Goal: Information Seeking & Learning: Find specific page/section

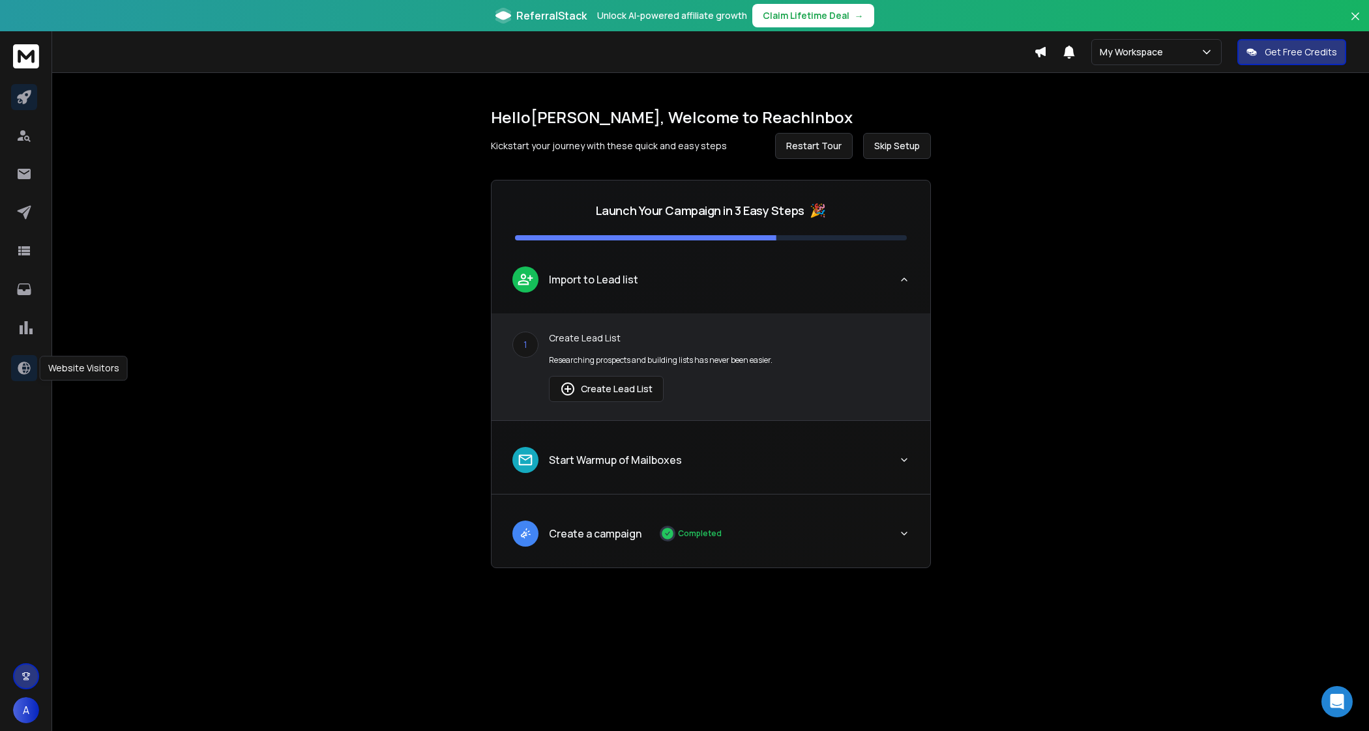
click at [33, 368] on link at bounding box center [24, 368] width 26 height 26
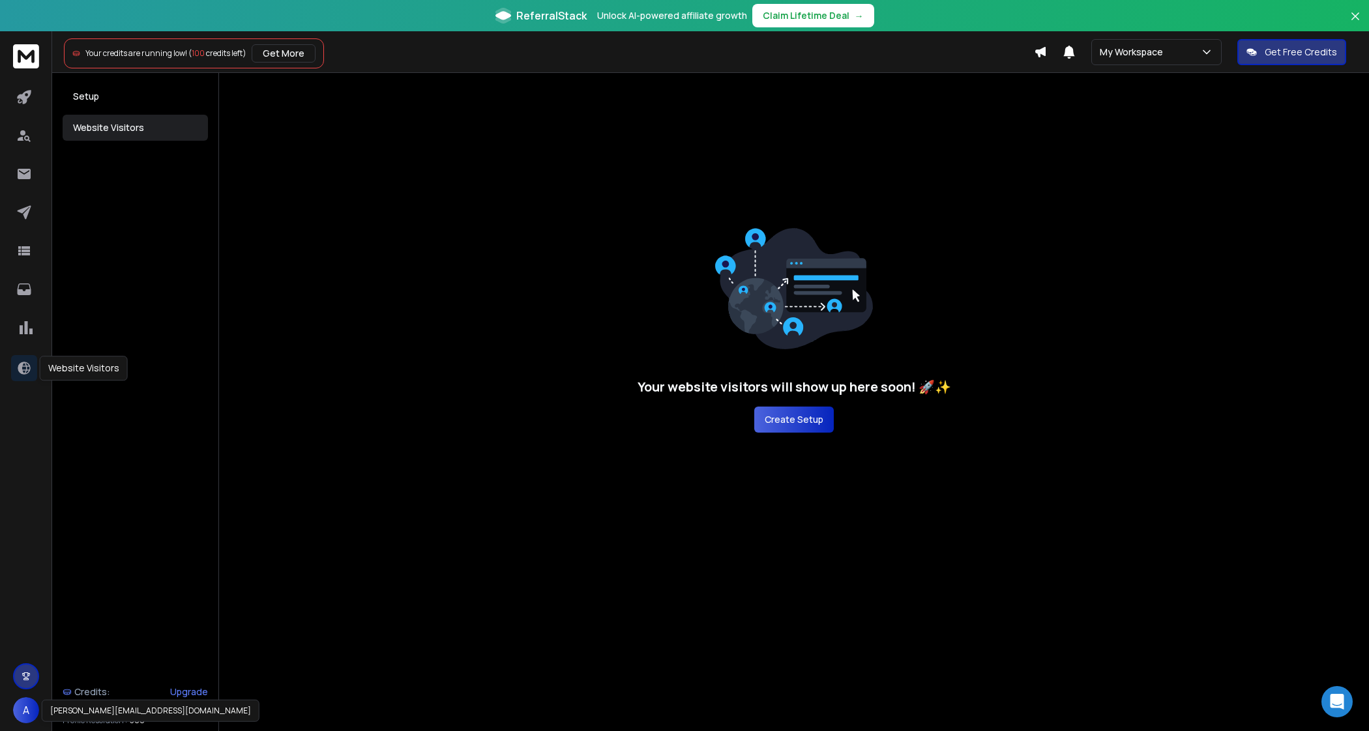
click at [29, 712] on span "A" at bounding box center [26, 710] width 26 height 26
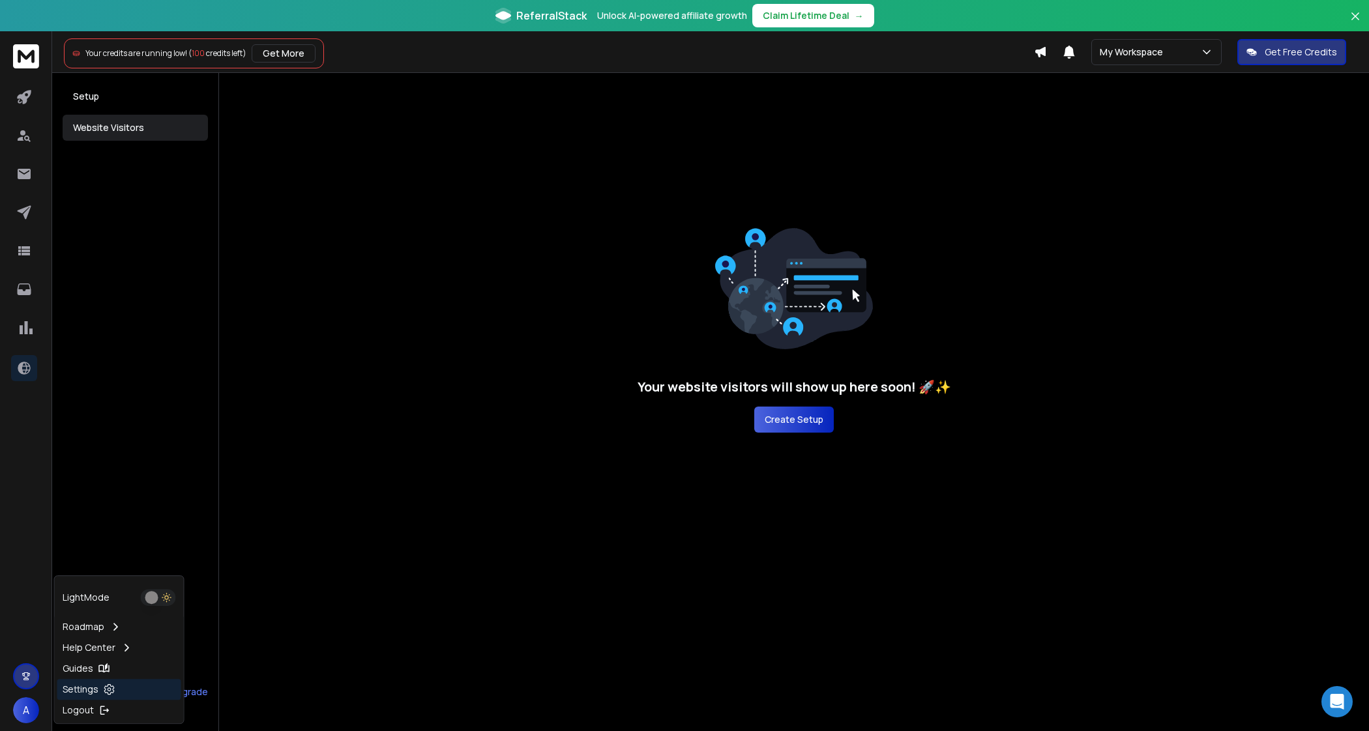
click at [99, 695] on div "Settings" at bounding box center [119, 689] width 124 height 21
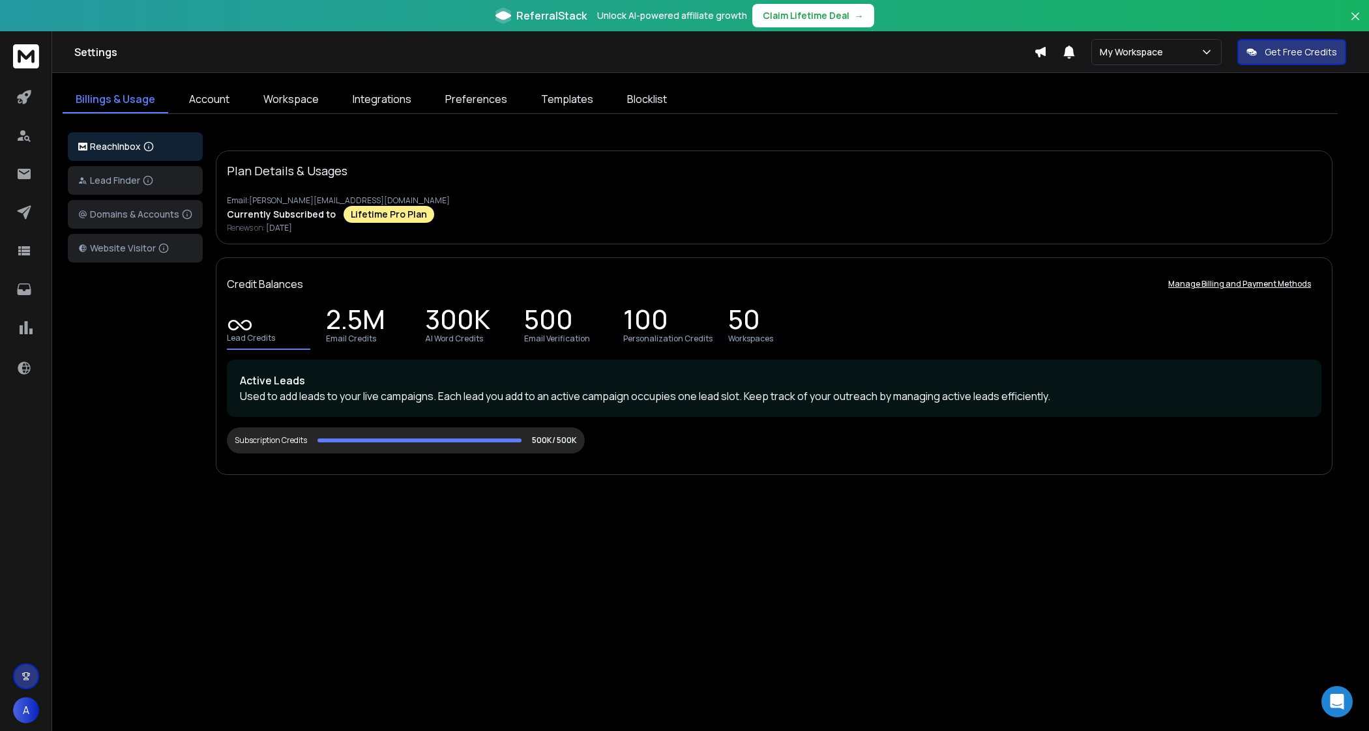
click at [308, 105] on link "Workspace" at bounding box center [290, 99] width 81 height 27
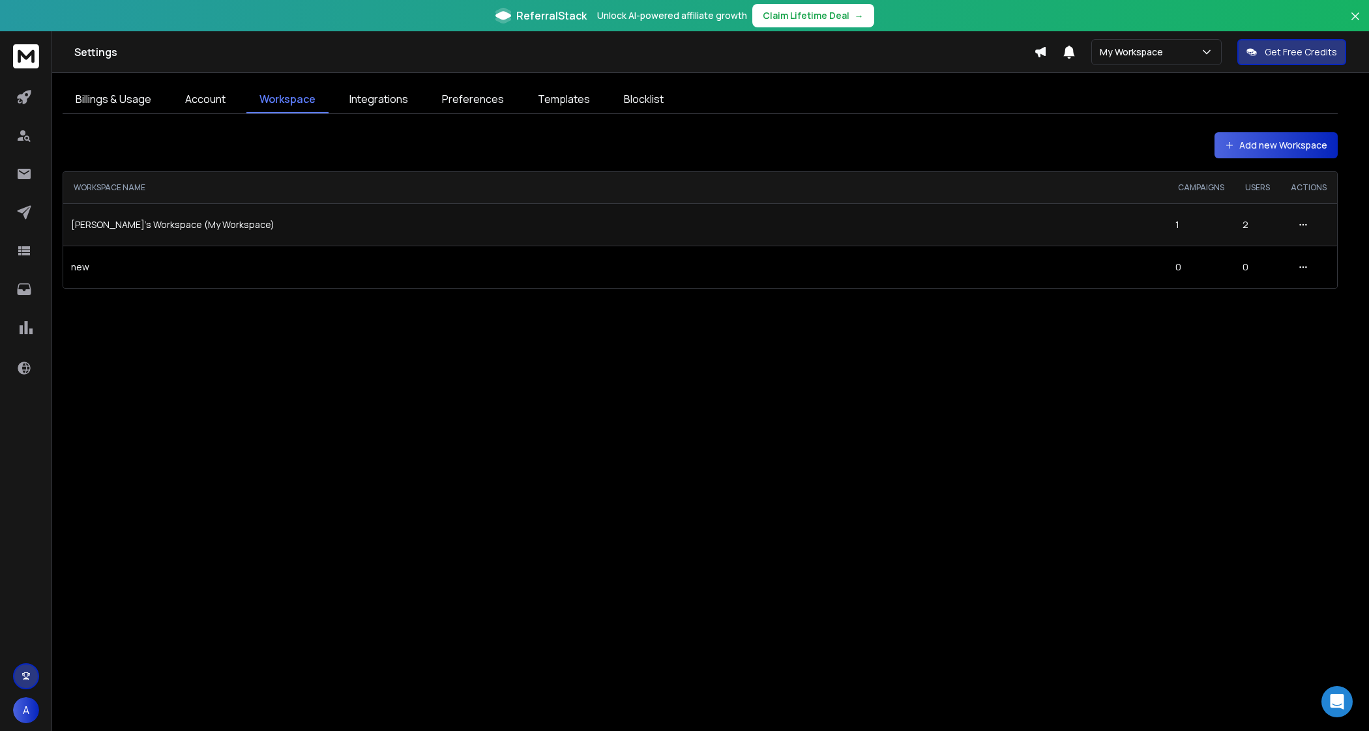
click at [534, 215] on td "Andrew's Workspace (My Workspace)" at bounding box center [615, 224] width 1104 height 42
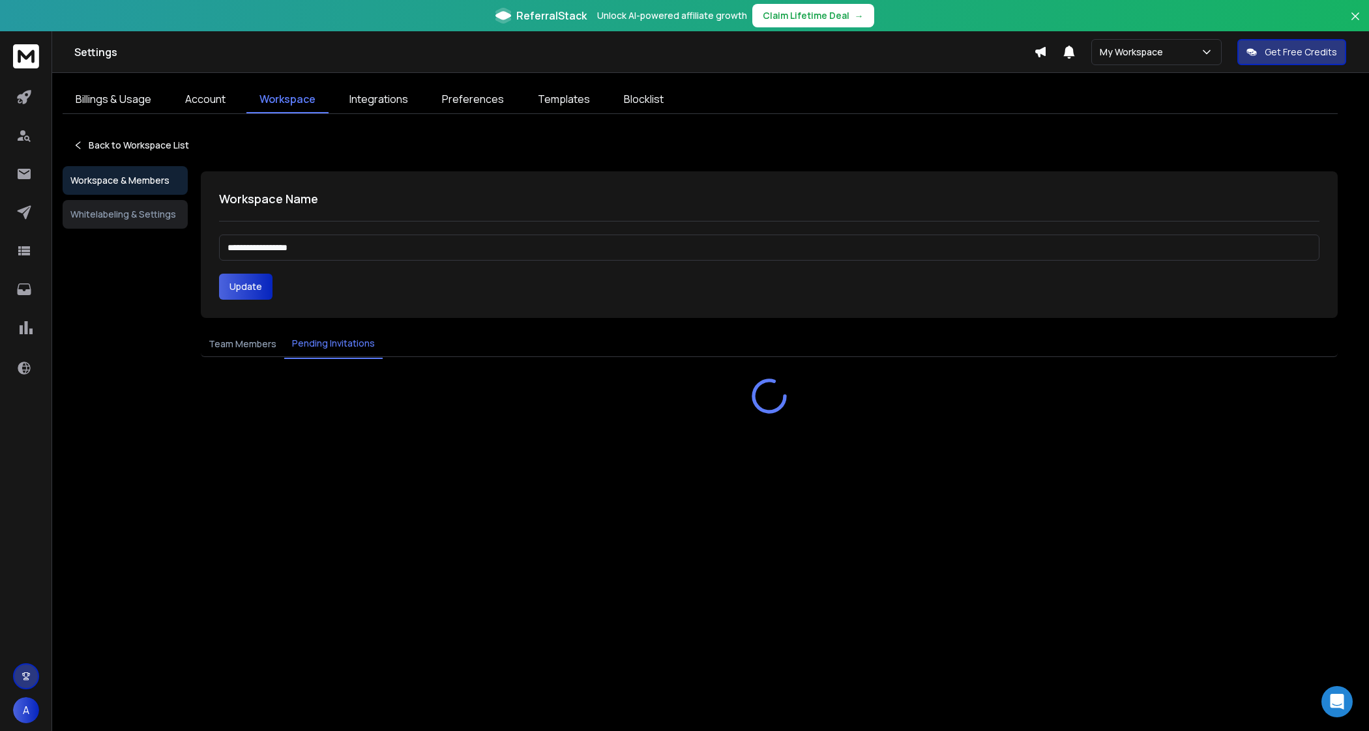
click at [340, 345] on button "Pending Invitations" at bounding box center [333, 344] width 98 height 30
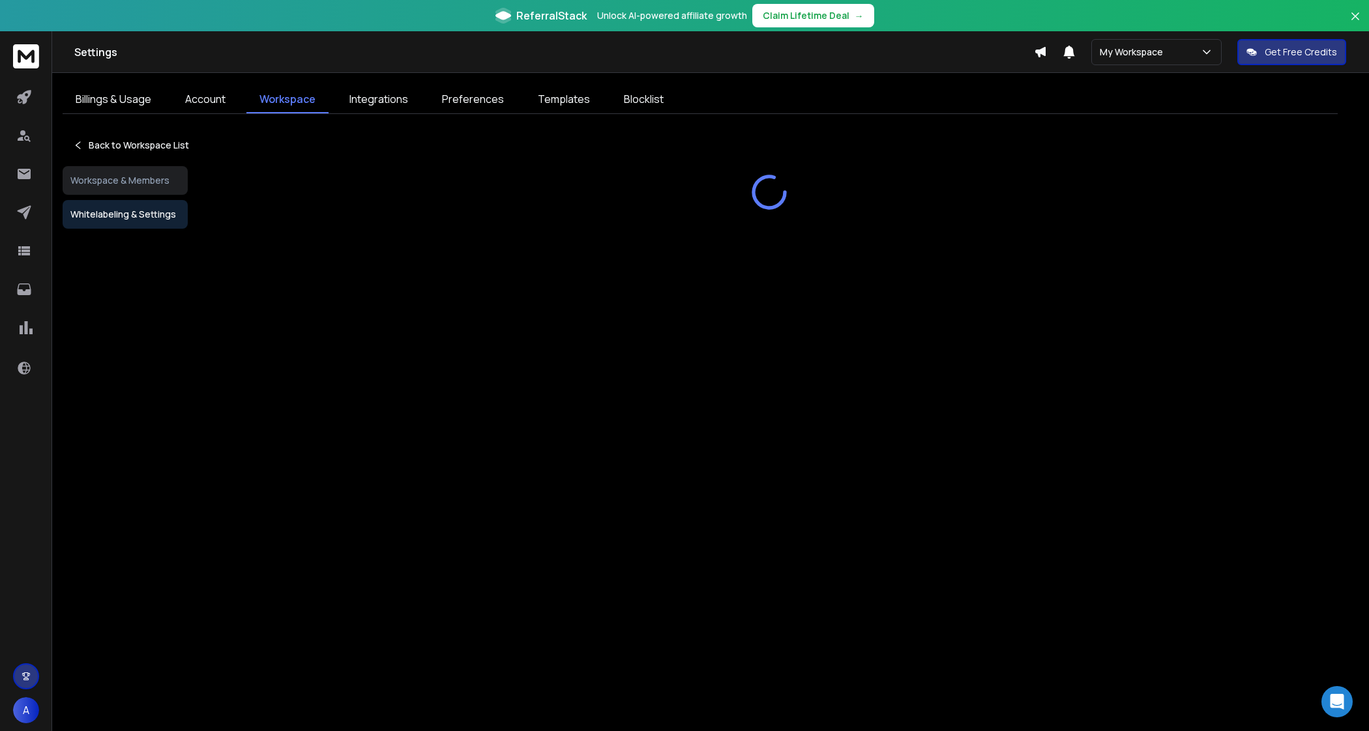
click at [153, 222] on button "Whitelabeling & Settings" at bounding box center [125, 214] width 125 height 29
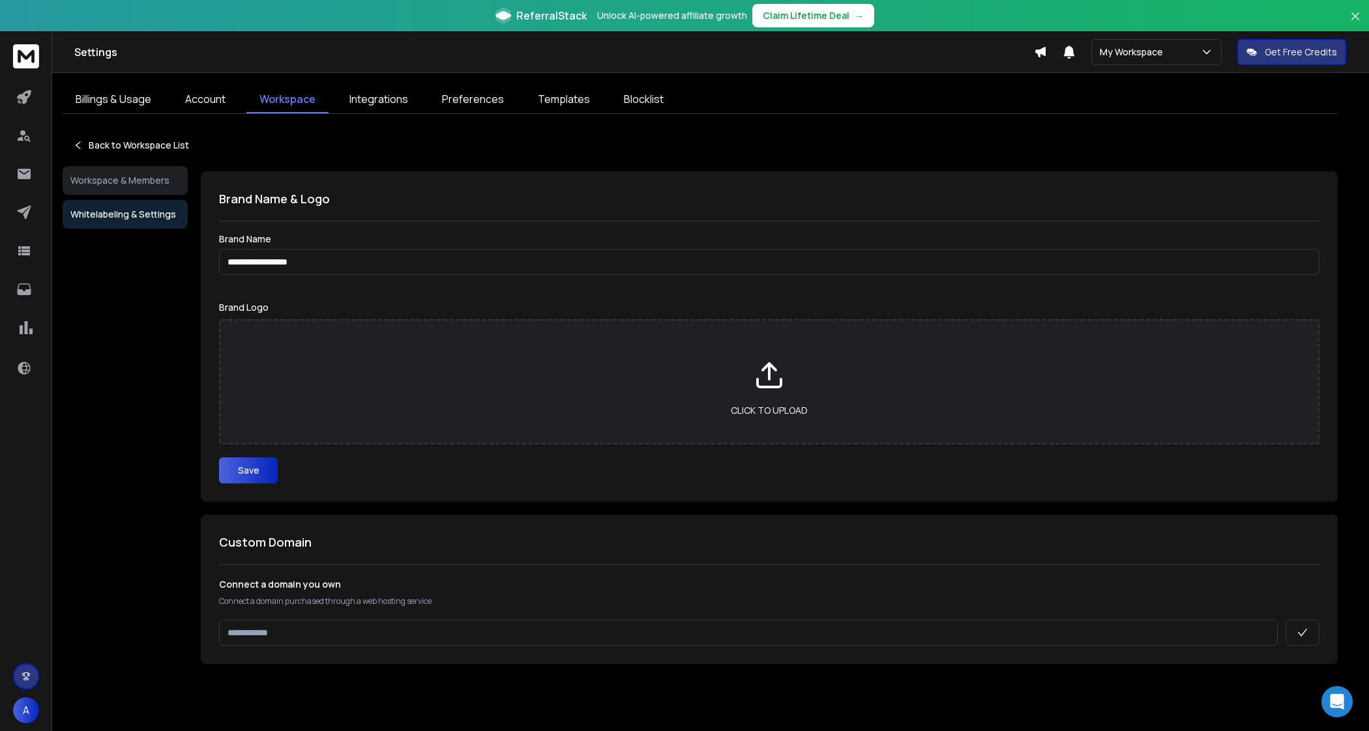
click at [149, 178] on button "Workspace & Members" at bounding box center [125, 180] width 125 height 29
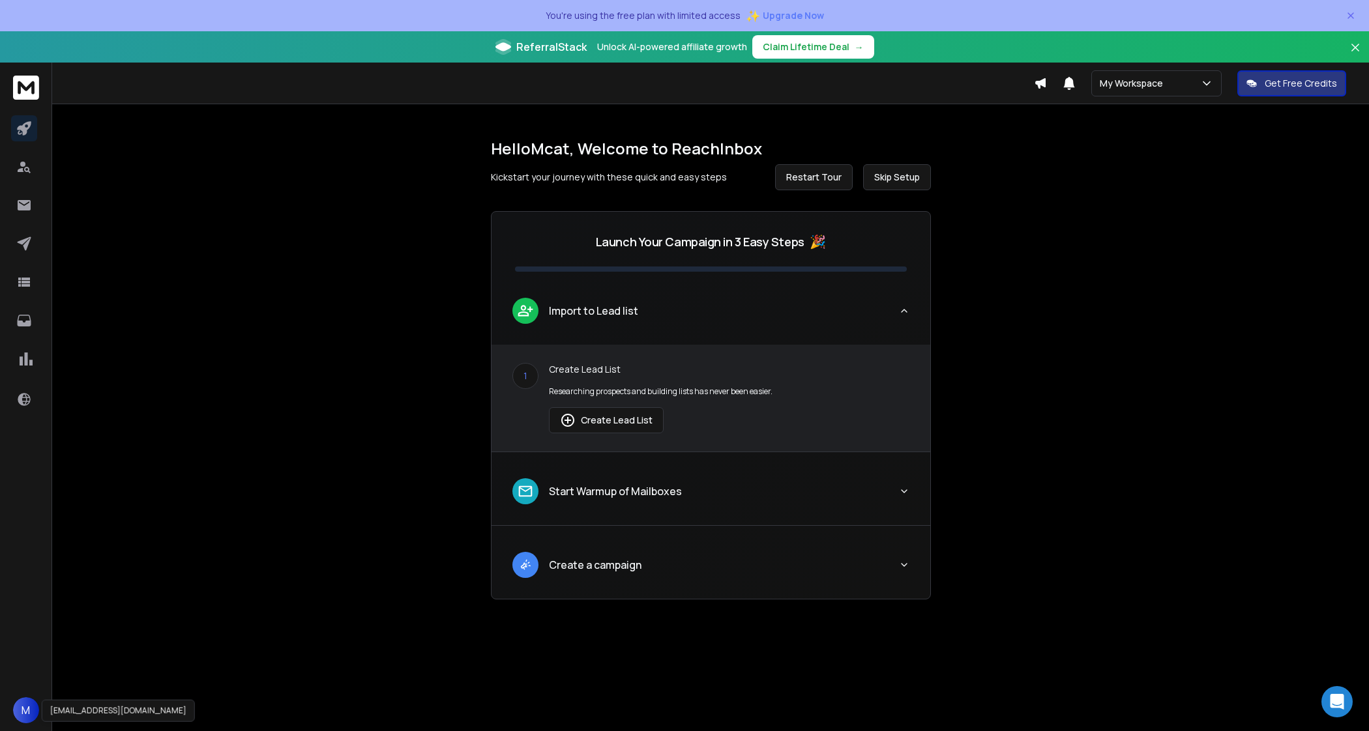
click at [25, 705] on span "M" at bounding box center [26, 710] width 26 height 26
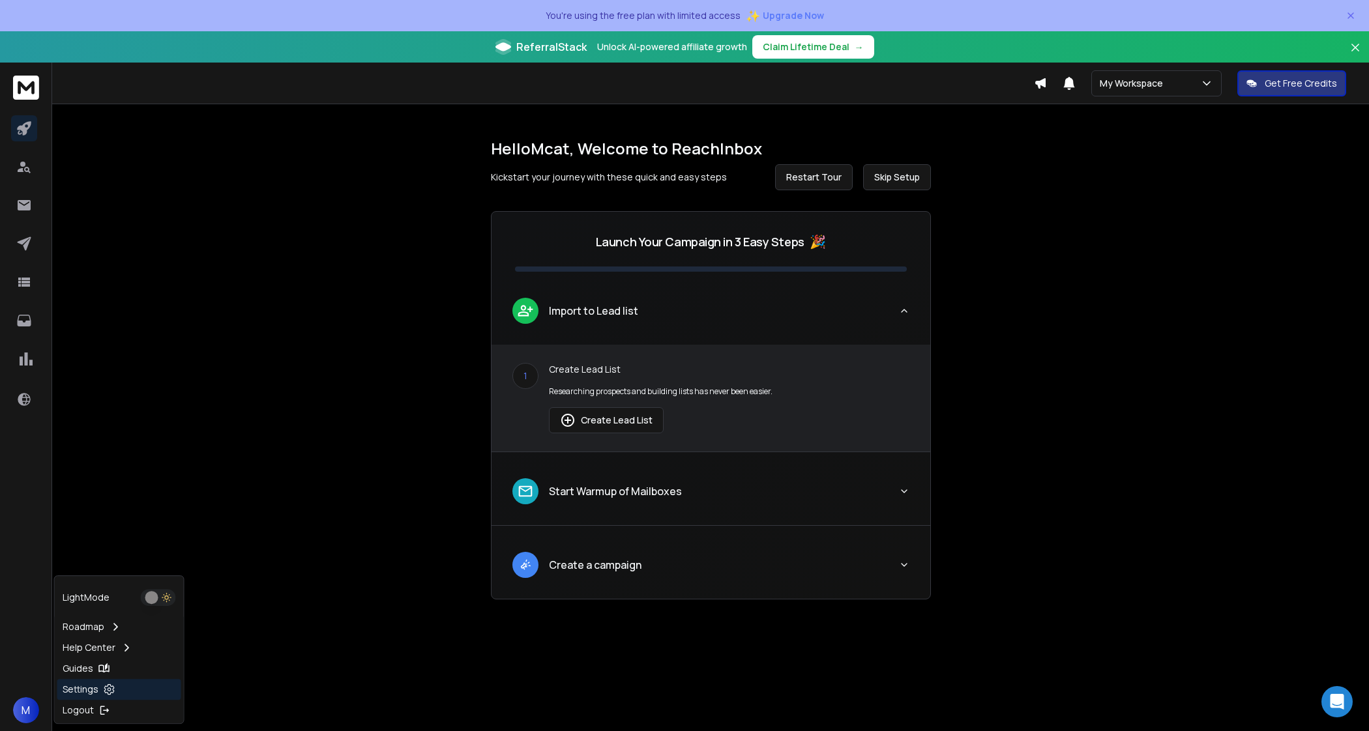
click at [76, 693] on p "Settings" at bounding box center [81, 689] width 36 height 13
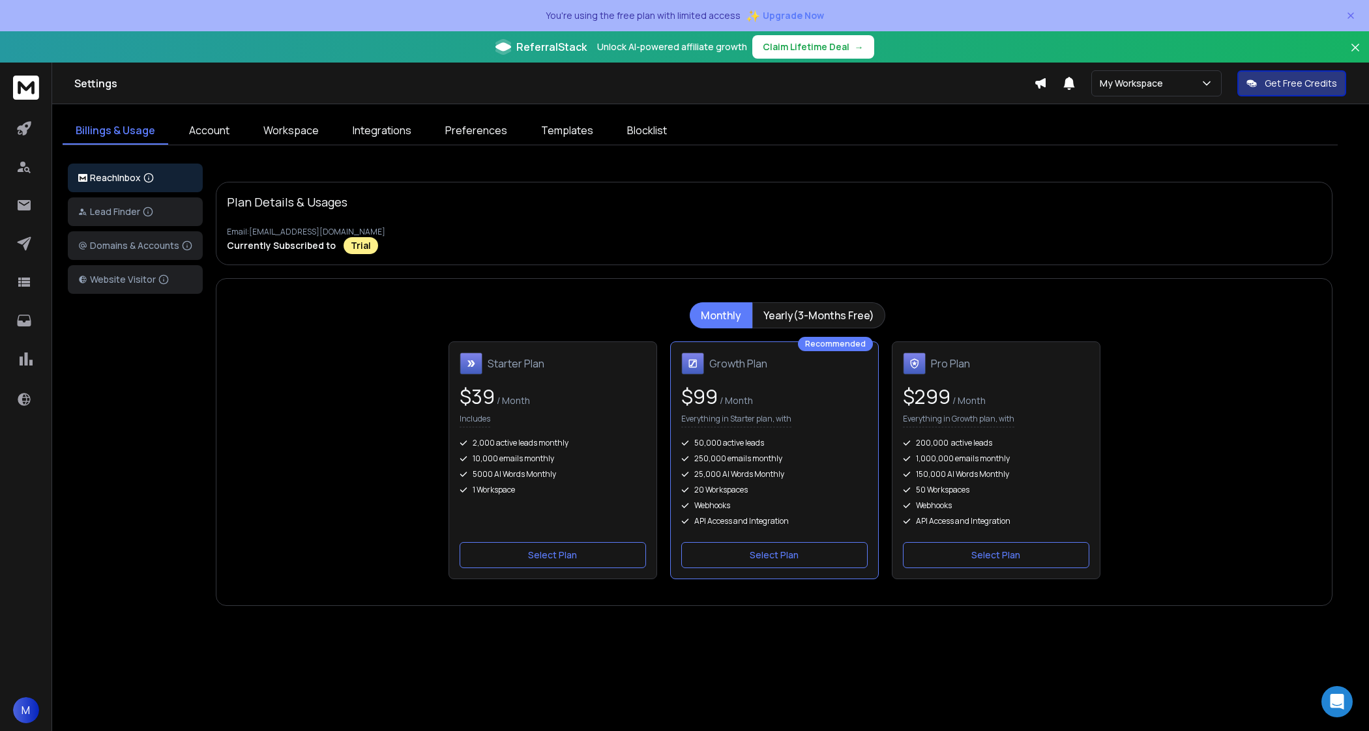
click at [159, 200] on button "Lead Finder" at bounding box center [135, 211] width 135 height 29
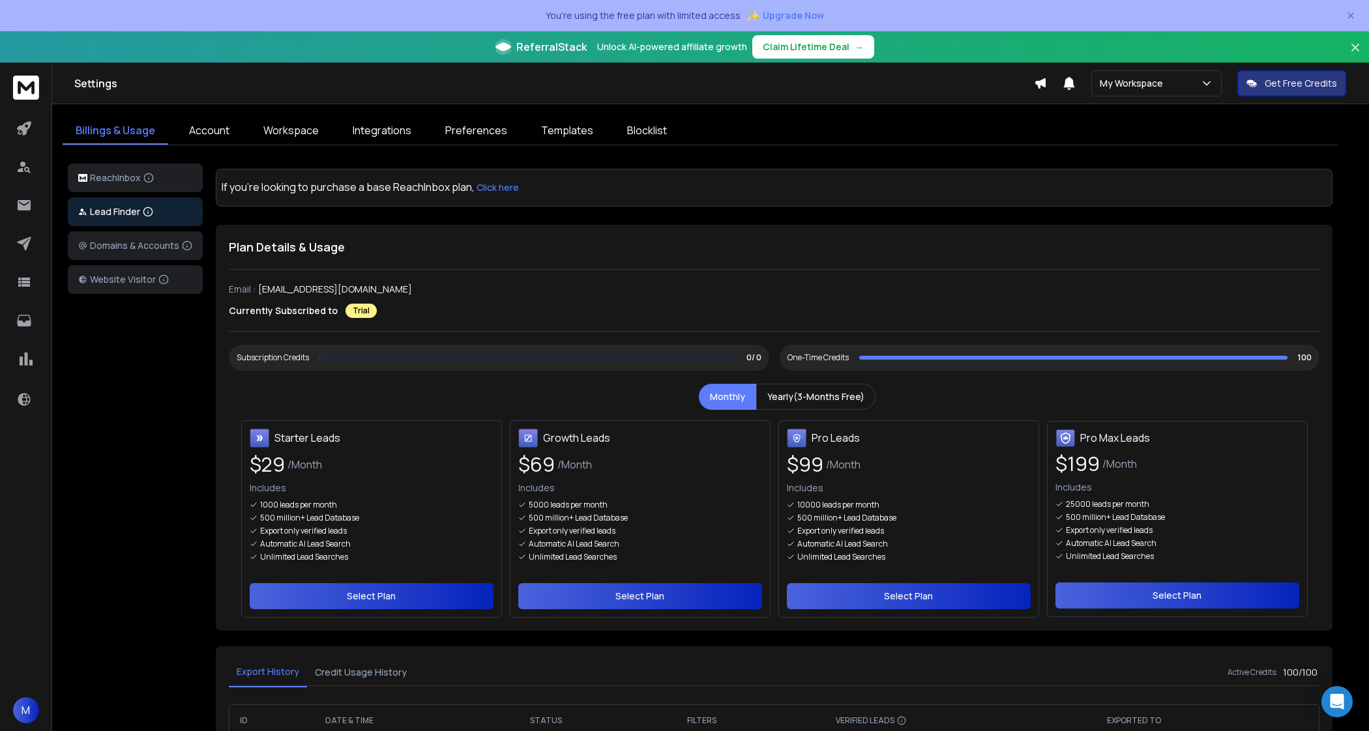
click at [154, 247] on button "Domains & Accounts" at bounding box center [135, 245] width 135 height 29
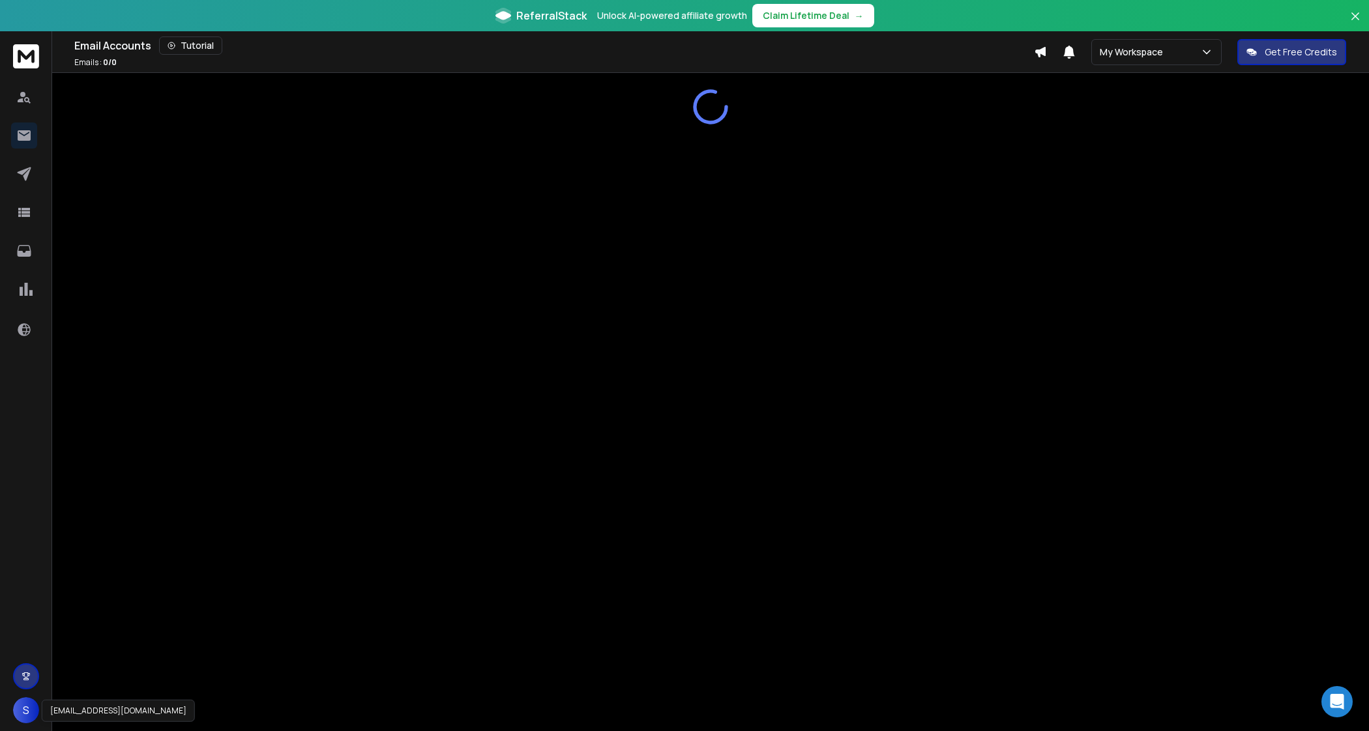
click at [10, 715] on div "S" at bounding box center [26, 383] width 52 height 705
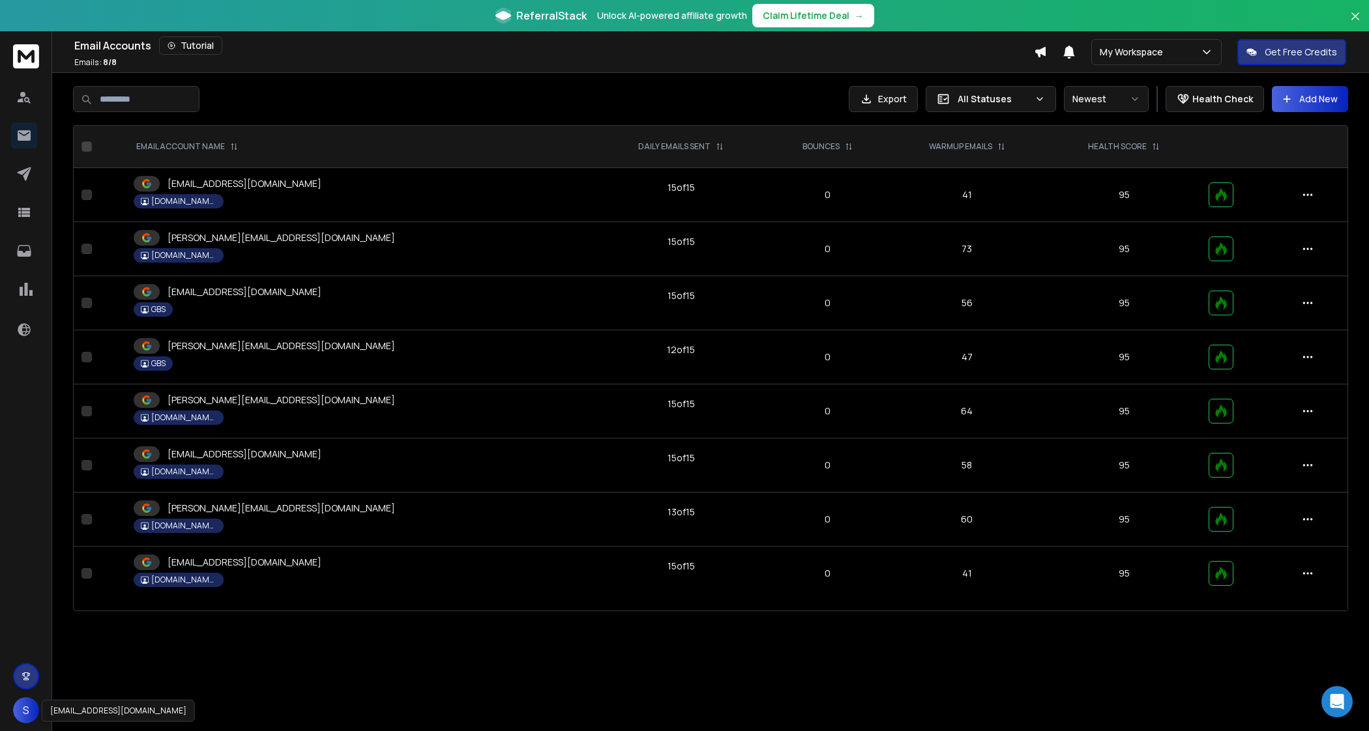
click at [25, 713] on span "S" at bounding box center [26, 710] width 26 height 26
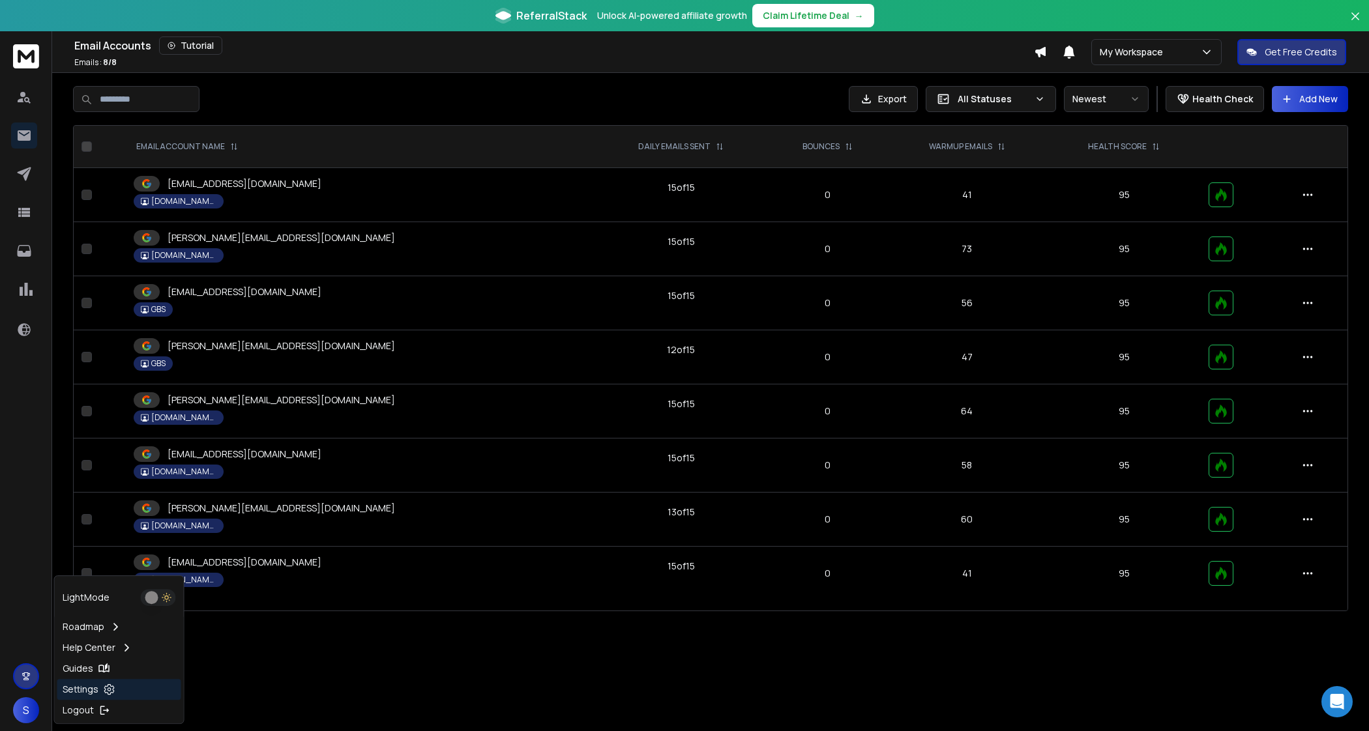
click at [115, 688] on div "Settings" at bounding box center [119, 689] width 124 height 21
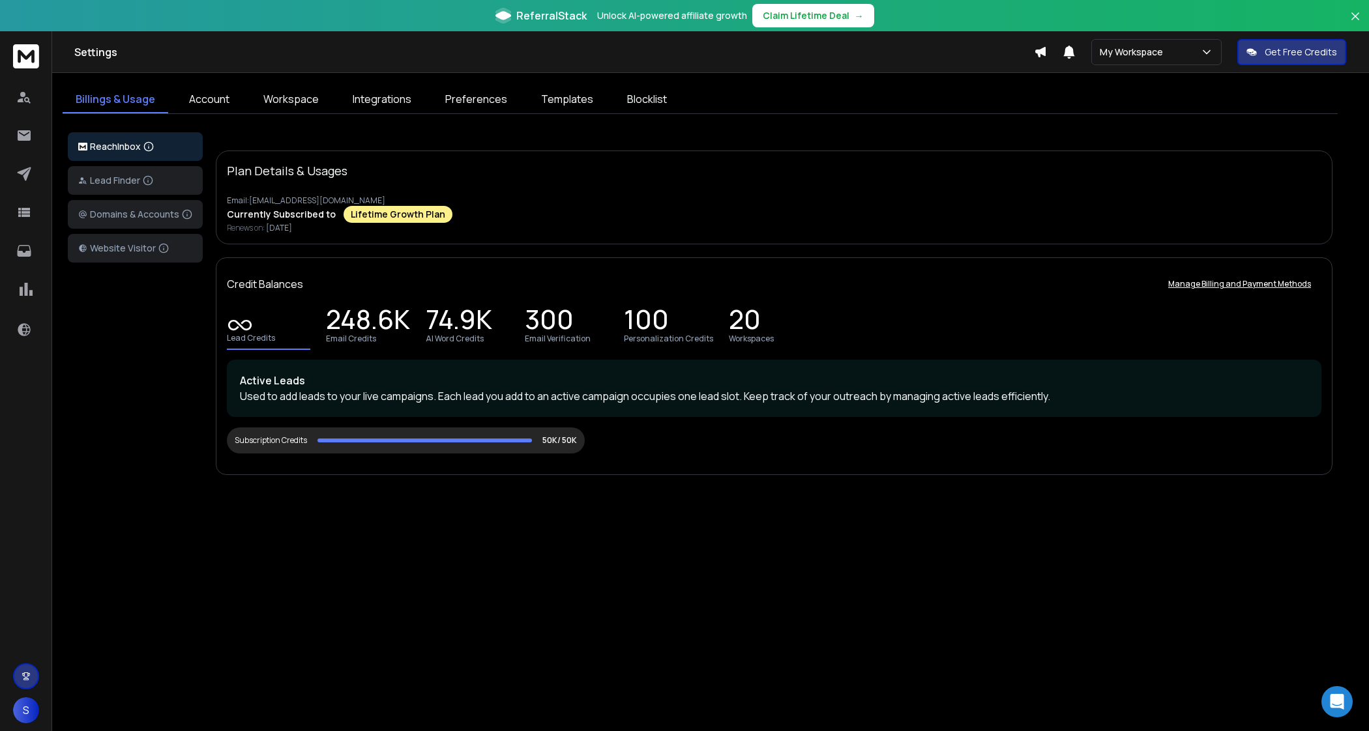
click at [545, 325] on p "300" at bounding box center [549, 322] width 49 height 18
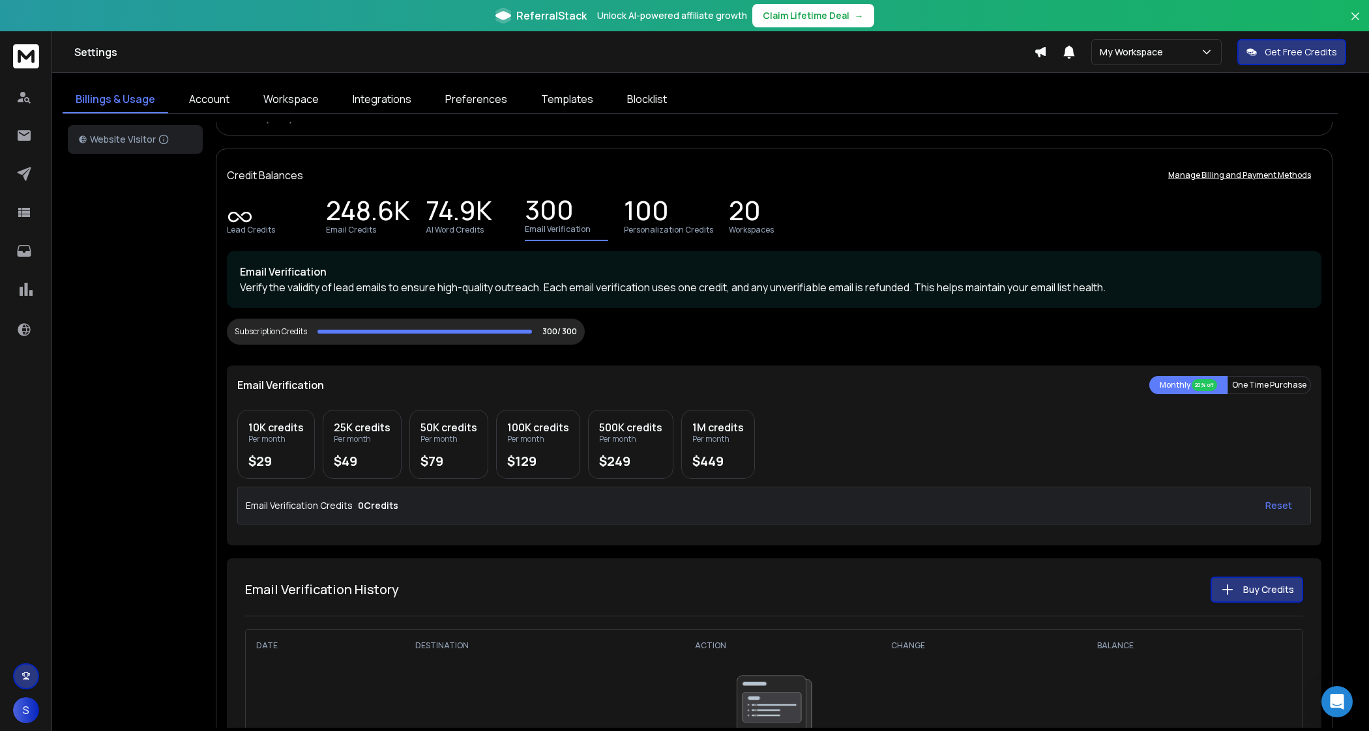
scroll to position [151, 0]
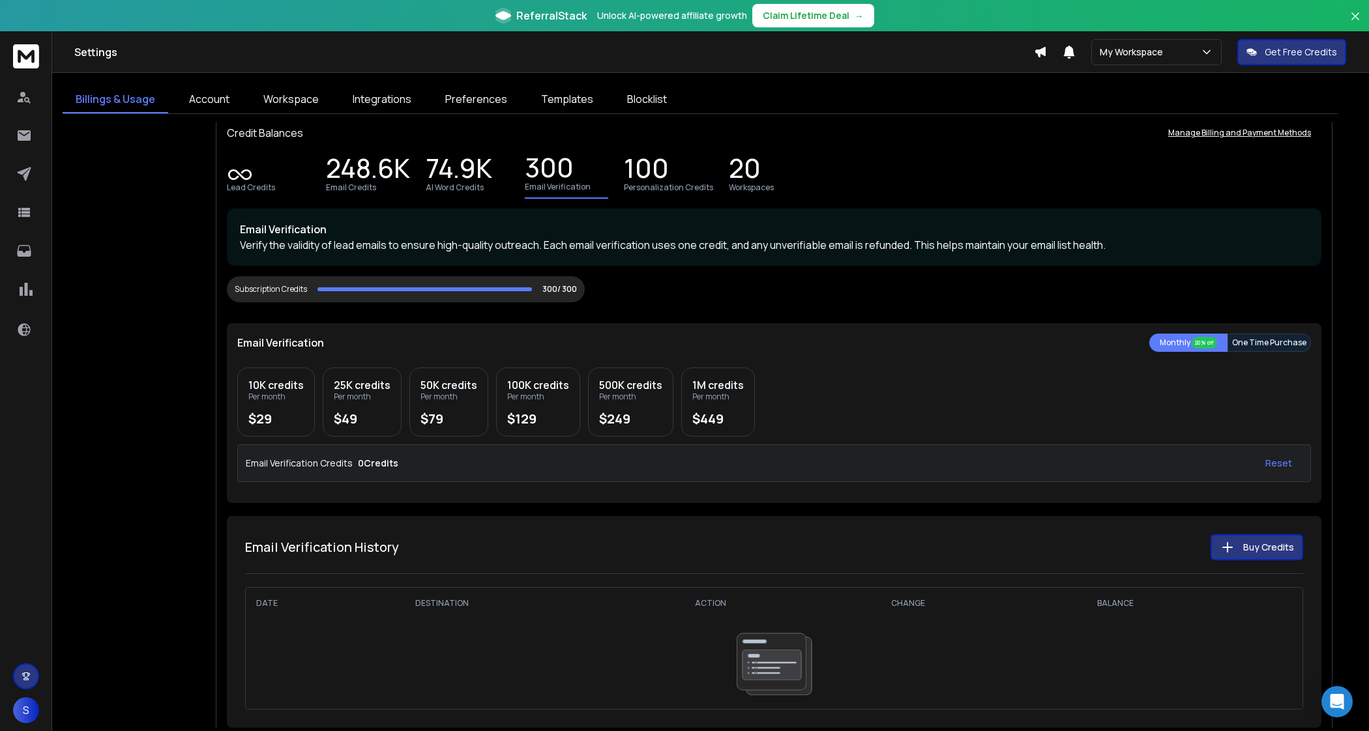
click at [1279, 341] on button "One Time Purchase" at bounding box center [1268, 343] width 83 height 18
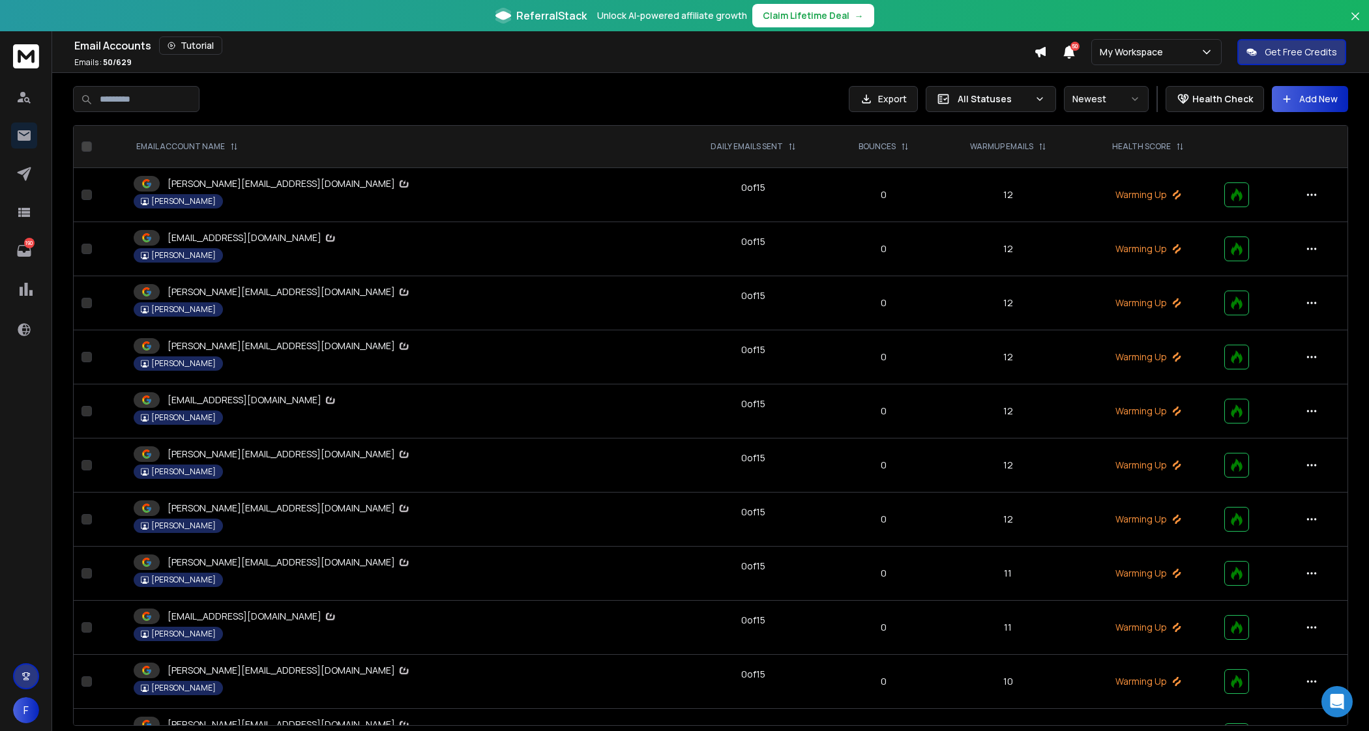
click at [987, 94] on p "All Statuses" at bounding box center [993, 99] width 72 height 13
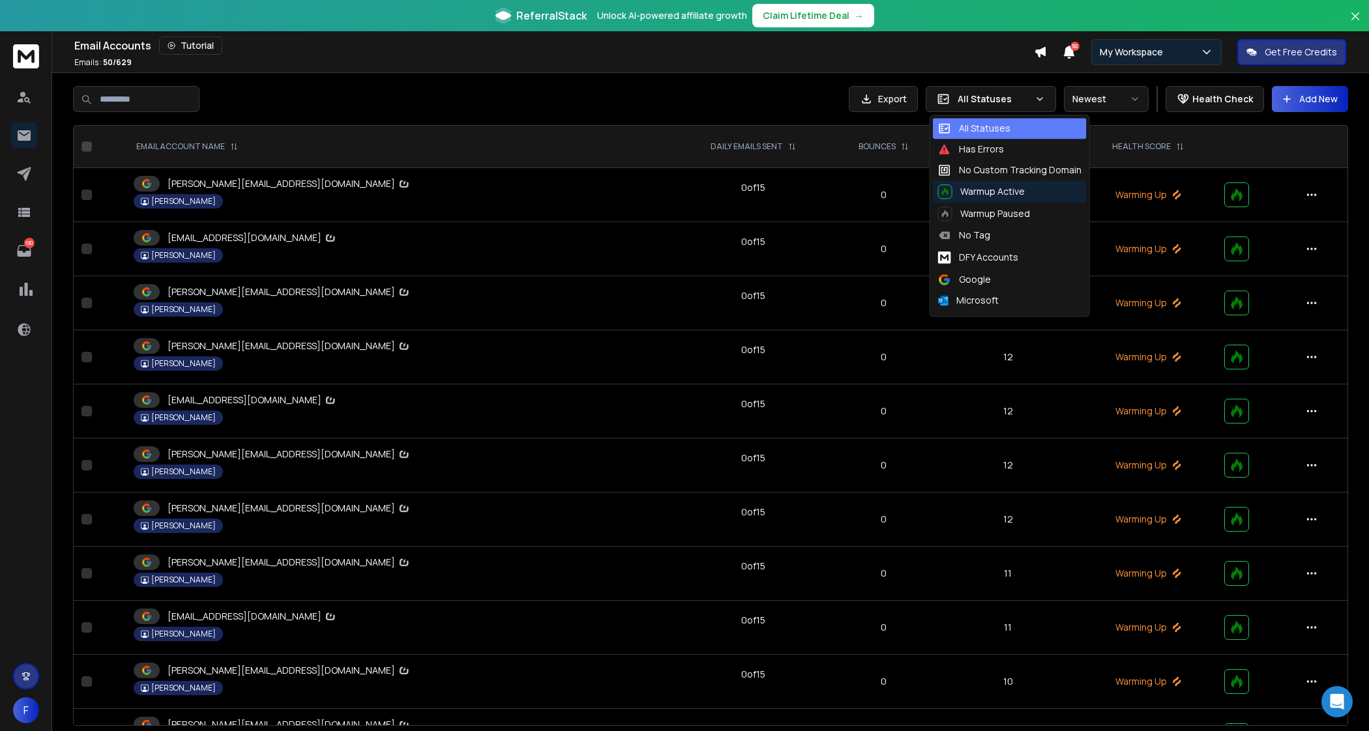
click at [1134, 50] on p "My Workspace" at bounding box center [1133, 52] width 68 height 13
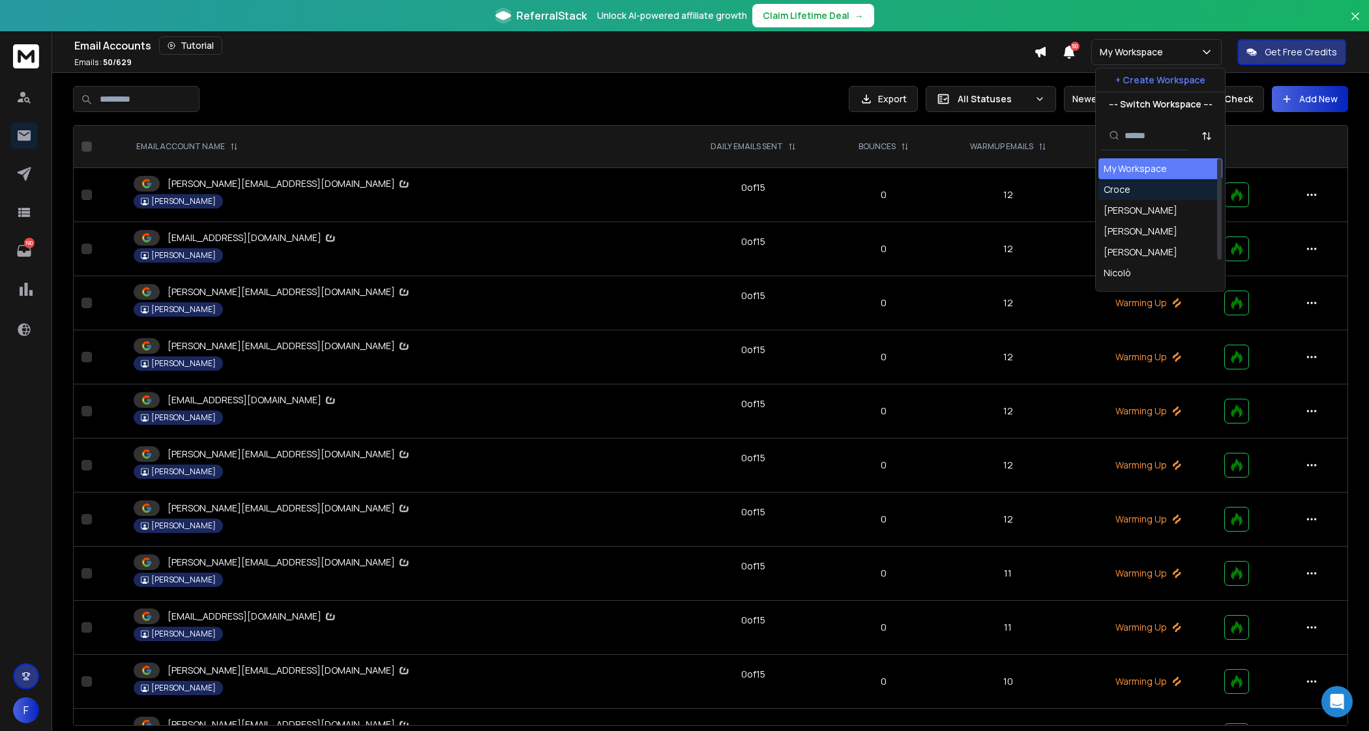
click at [1156, 190] on div "Croce" at bounding box center [1160, 189] width 124 height 21
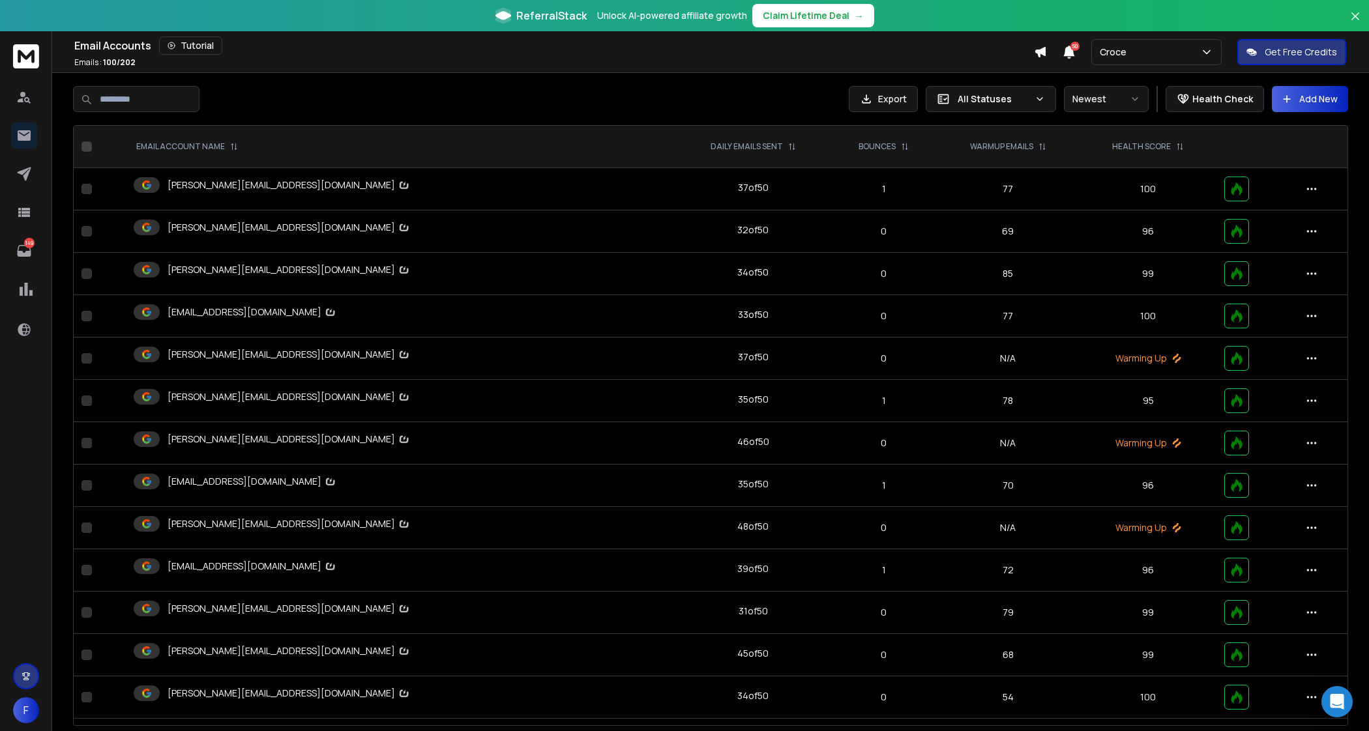
click at [1025, 94] on p "All Statuses" at bounding box center [993, 99] width 72 height 13
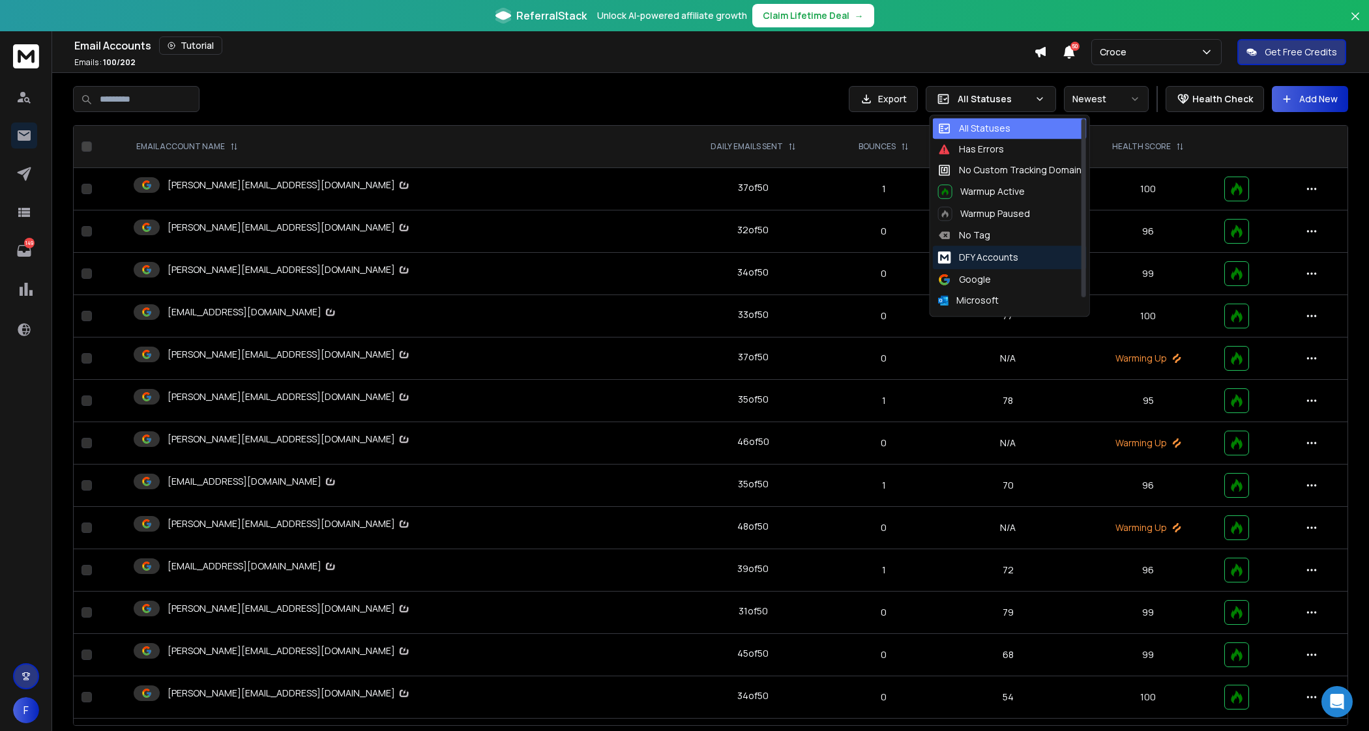
click at [970, 254] on div "DFY Accounts" at bounding box center [978, 258] width 80 height 16
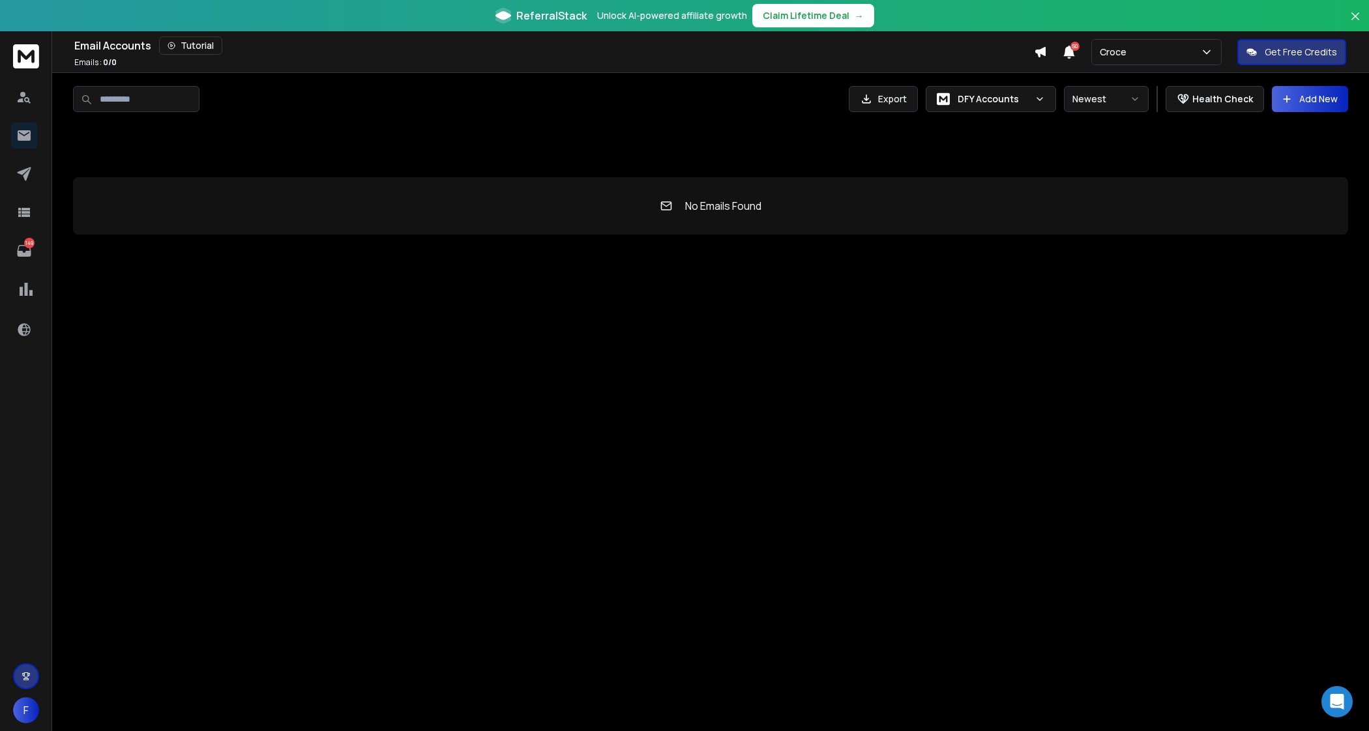
click at [1017, 104] on p "DFY Accounts" at bounding box center [993, 99] width 72 height 13
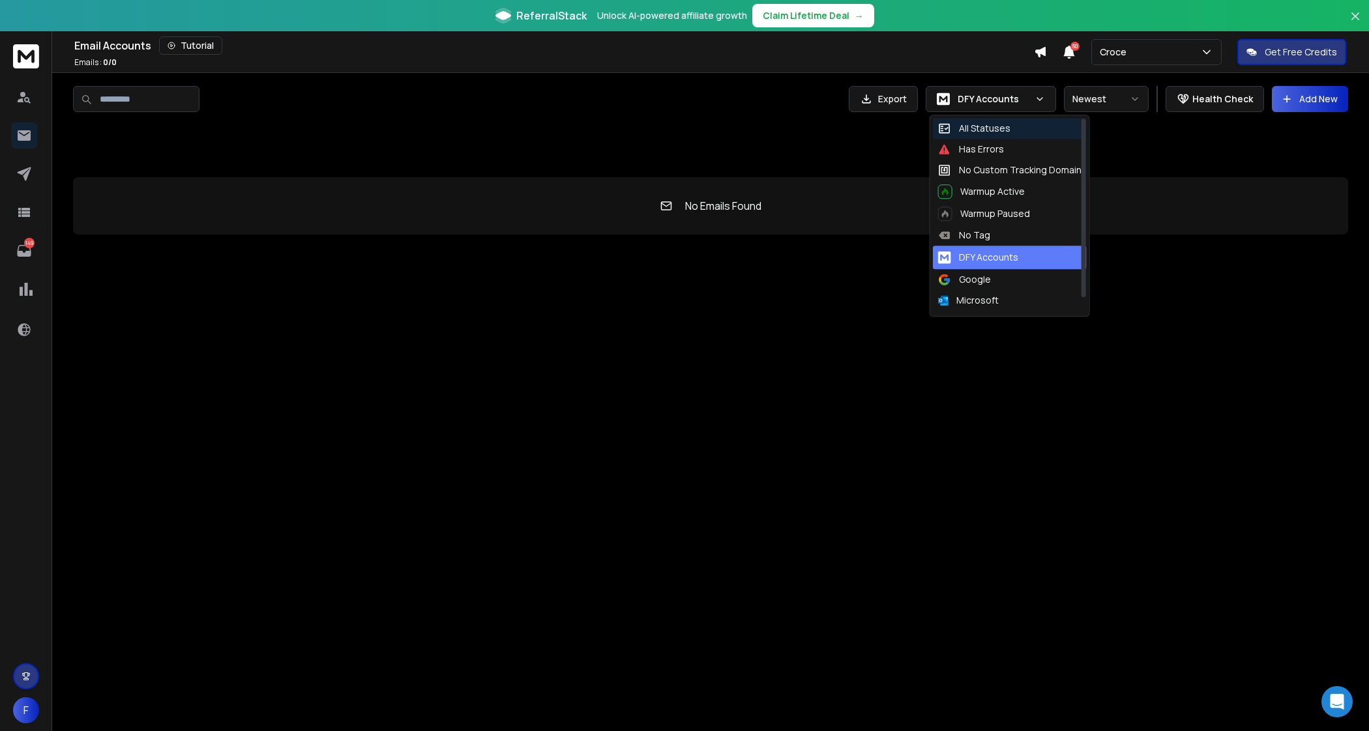
click at [995, 135] on div "All Statuses" at bounding box center [1010, 128] width 154 height 21
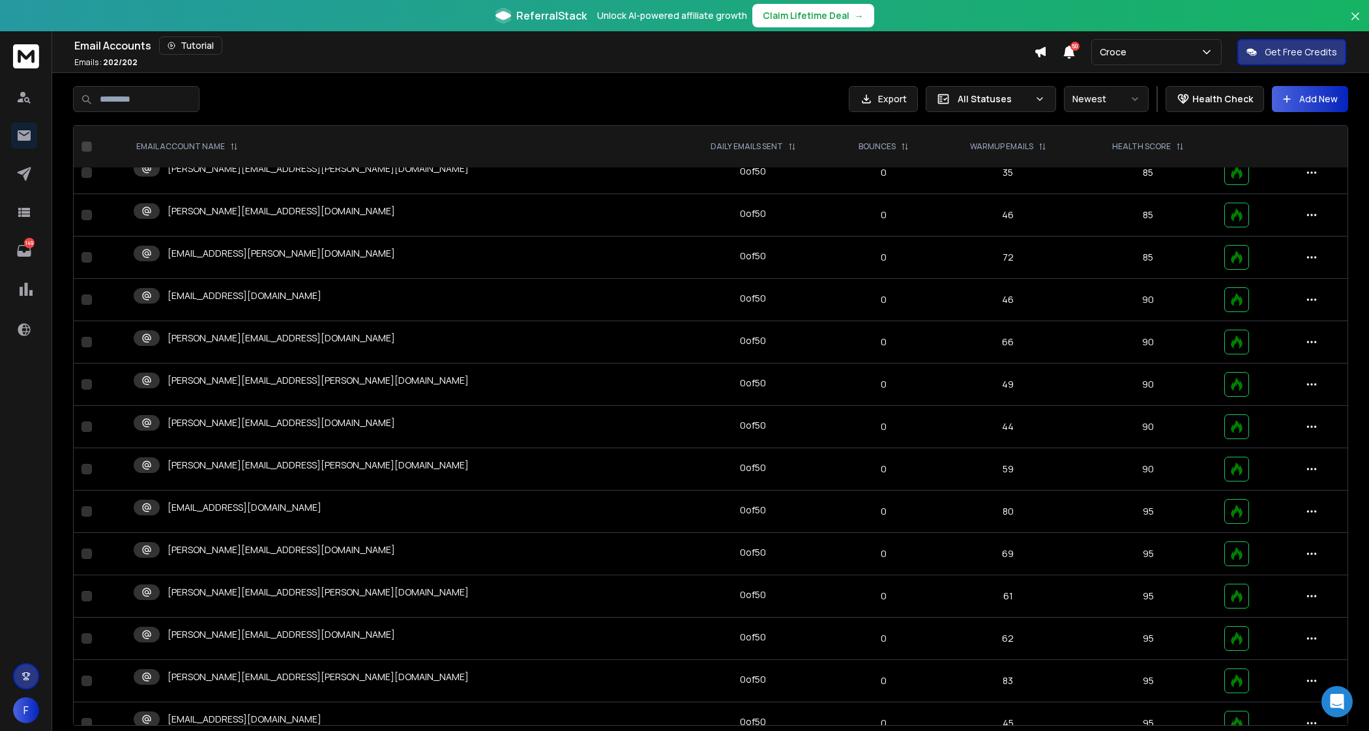
scroll to position [6215, 0]
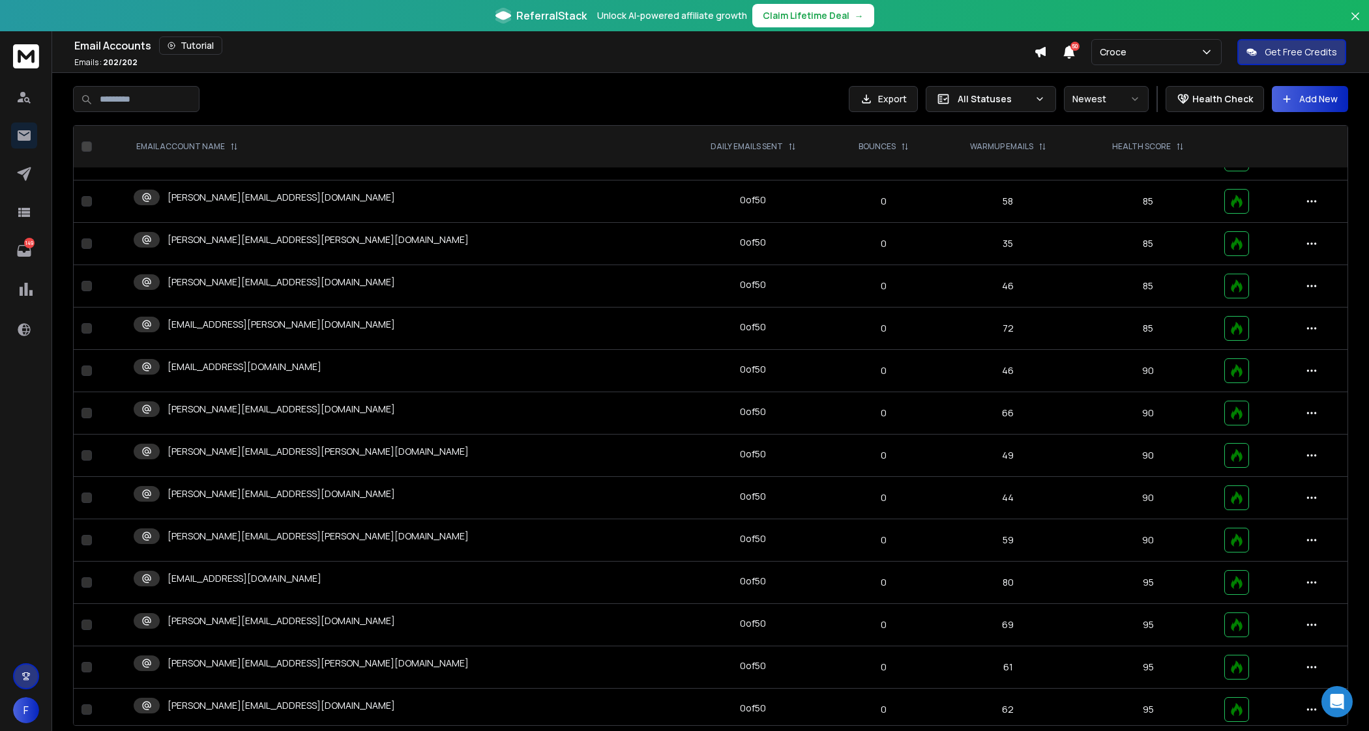
click at [991, 94] on p "All Statuses" at bounding box center [993, 99] width 72 height 13
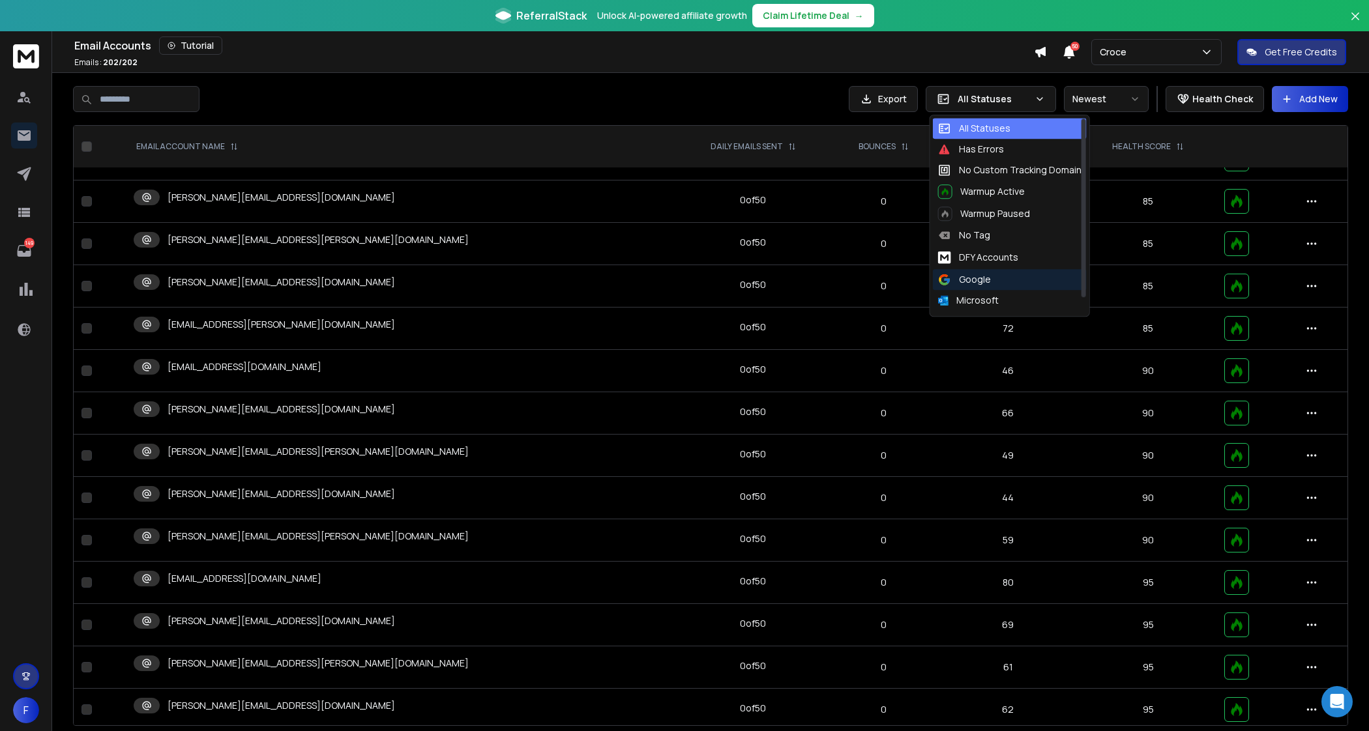
click at [1027, 271] on div "Google" at bounding box center [1010, 279] width 154 height 21
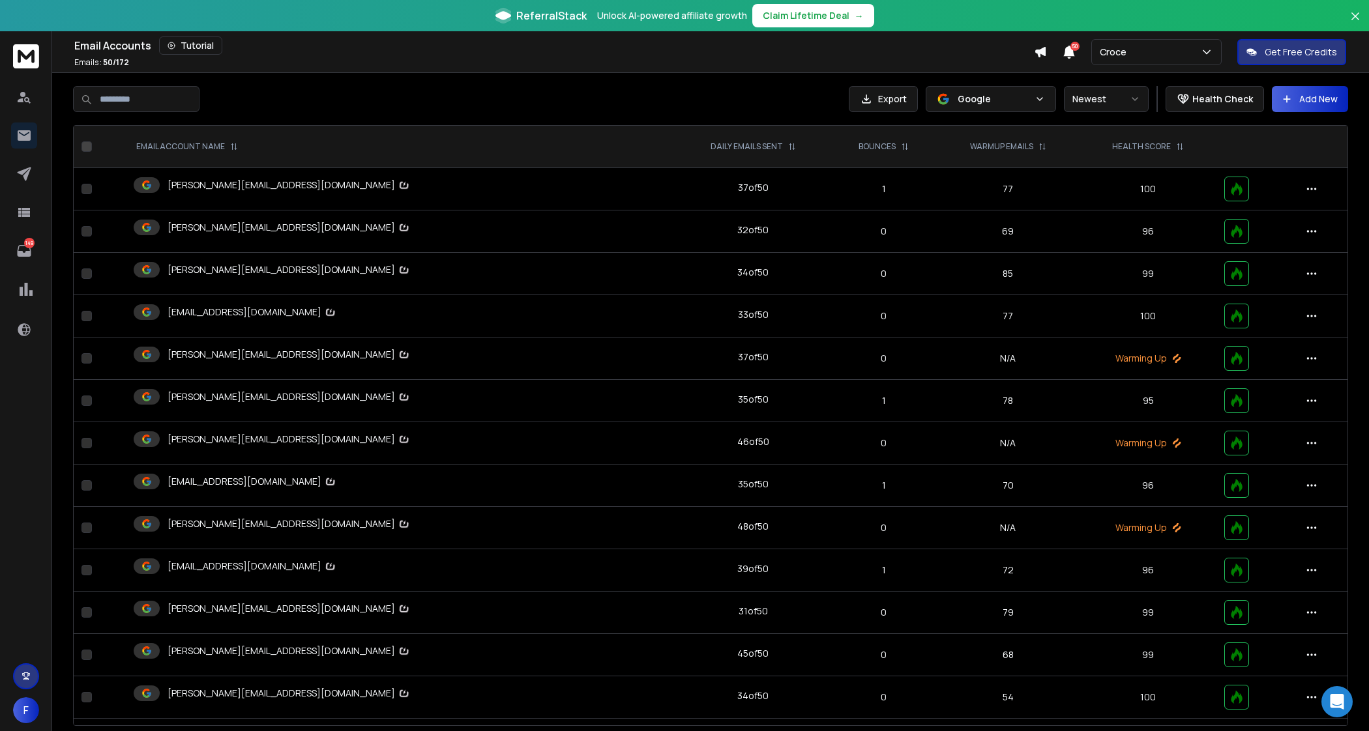
click at [996, 91] on div "Google" at bounding box center [990, 99] width 130 height 26
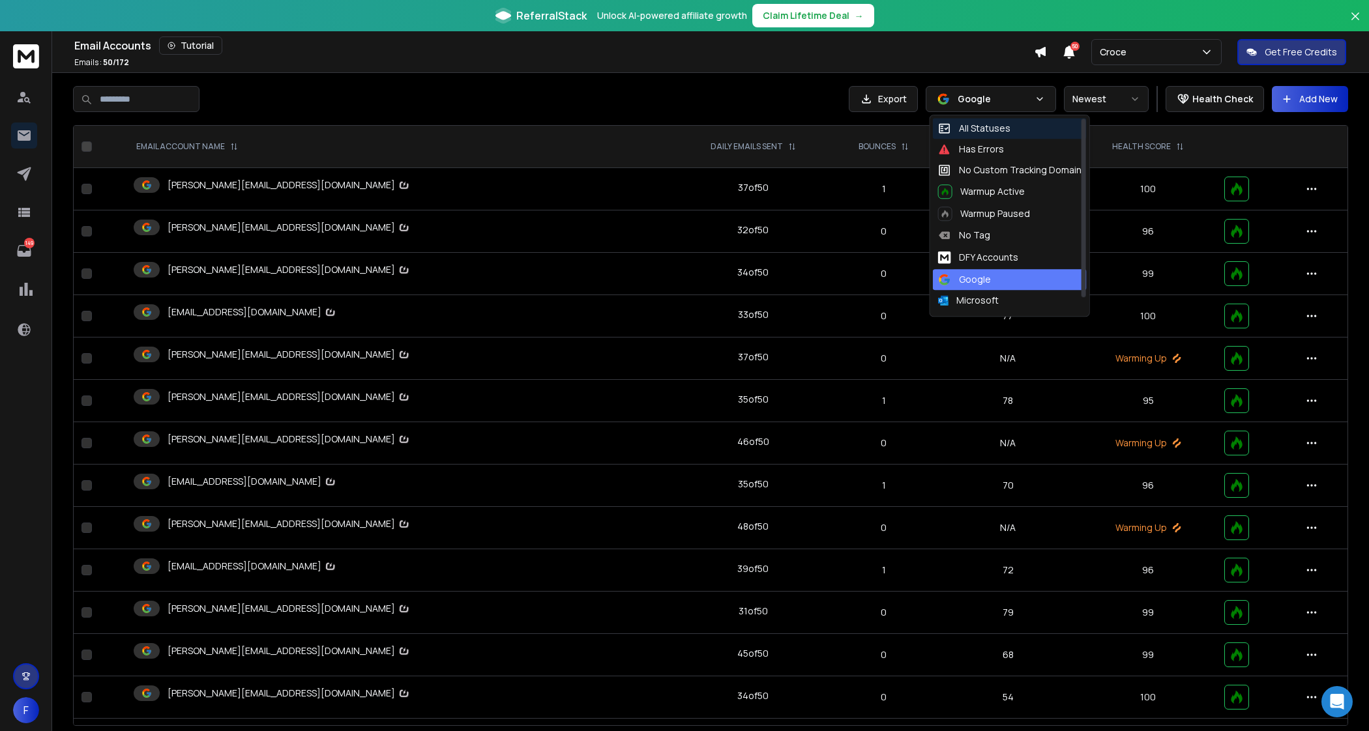
click at [995, 128] on div "All Statuses" at bounding box center [974, 128] width 72 height 13
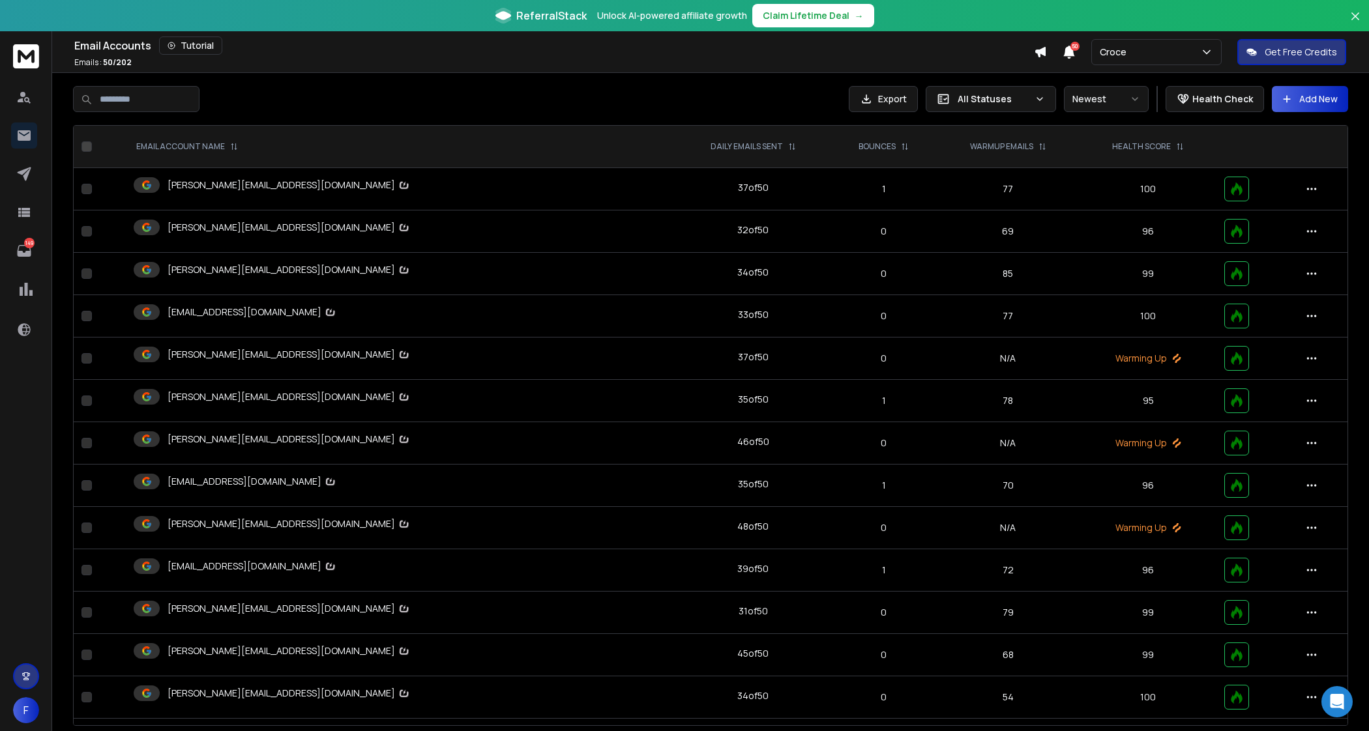
scroll to position [1577, 0]
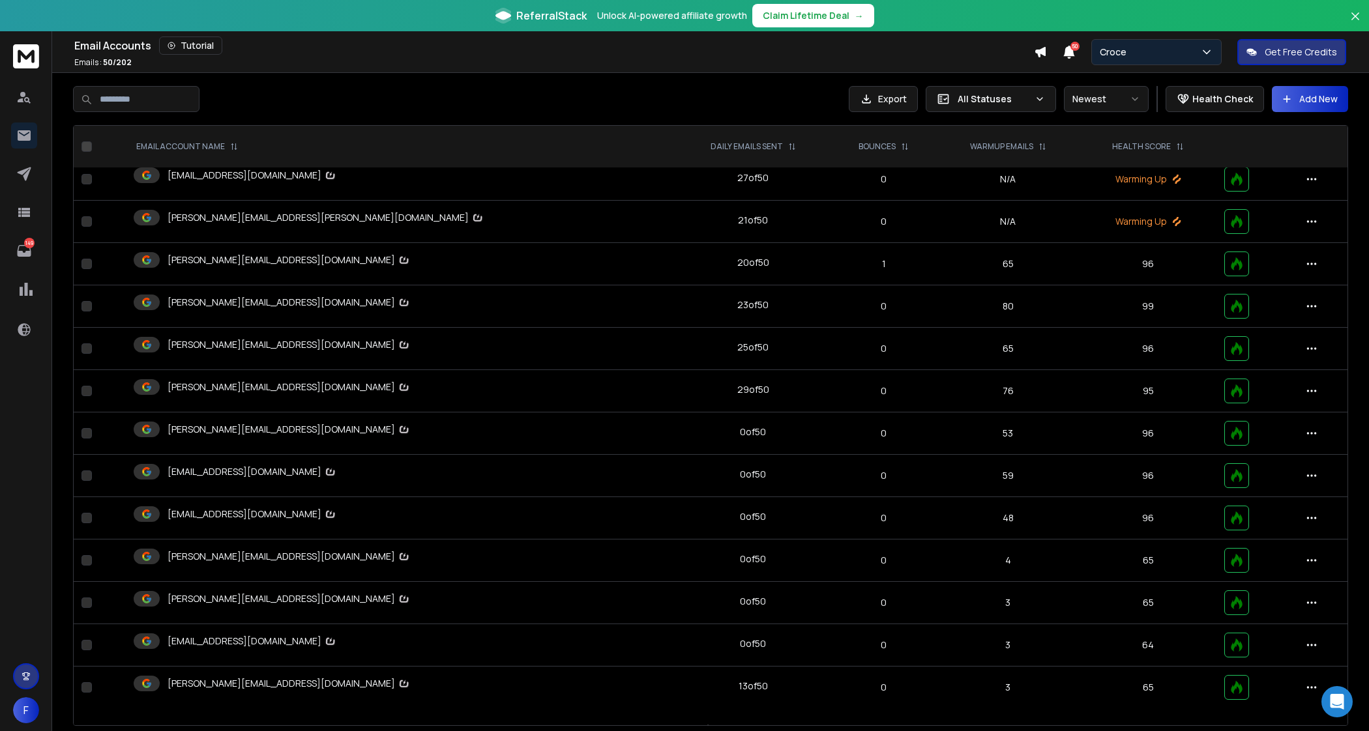
click at [1122, 57] on p "Croce" at bounding box center [1115, 52] width 32 height 13
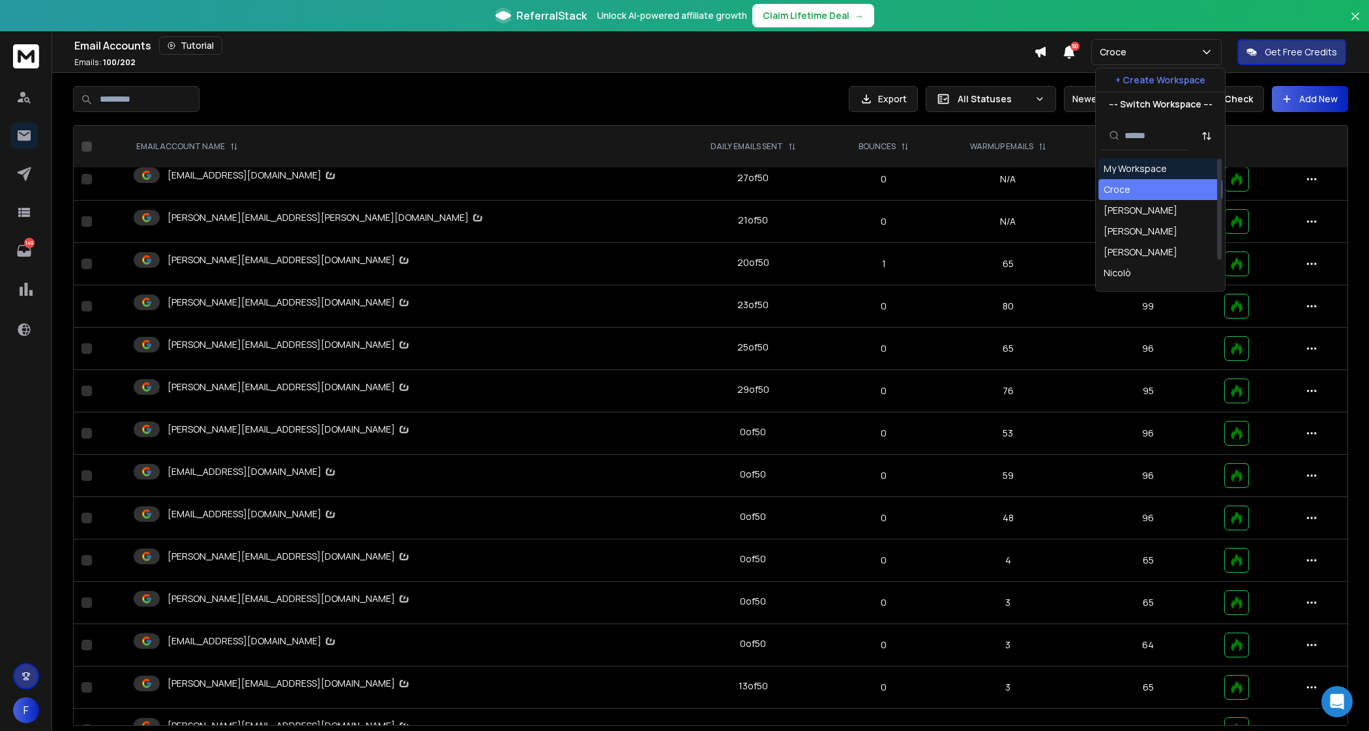
click at [1160, 166] on div "My Workspace" at bounding box center [1134, 168] width 63 height 13
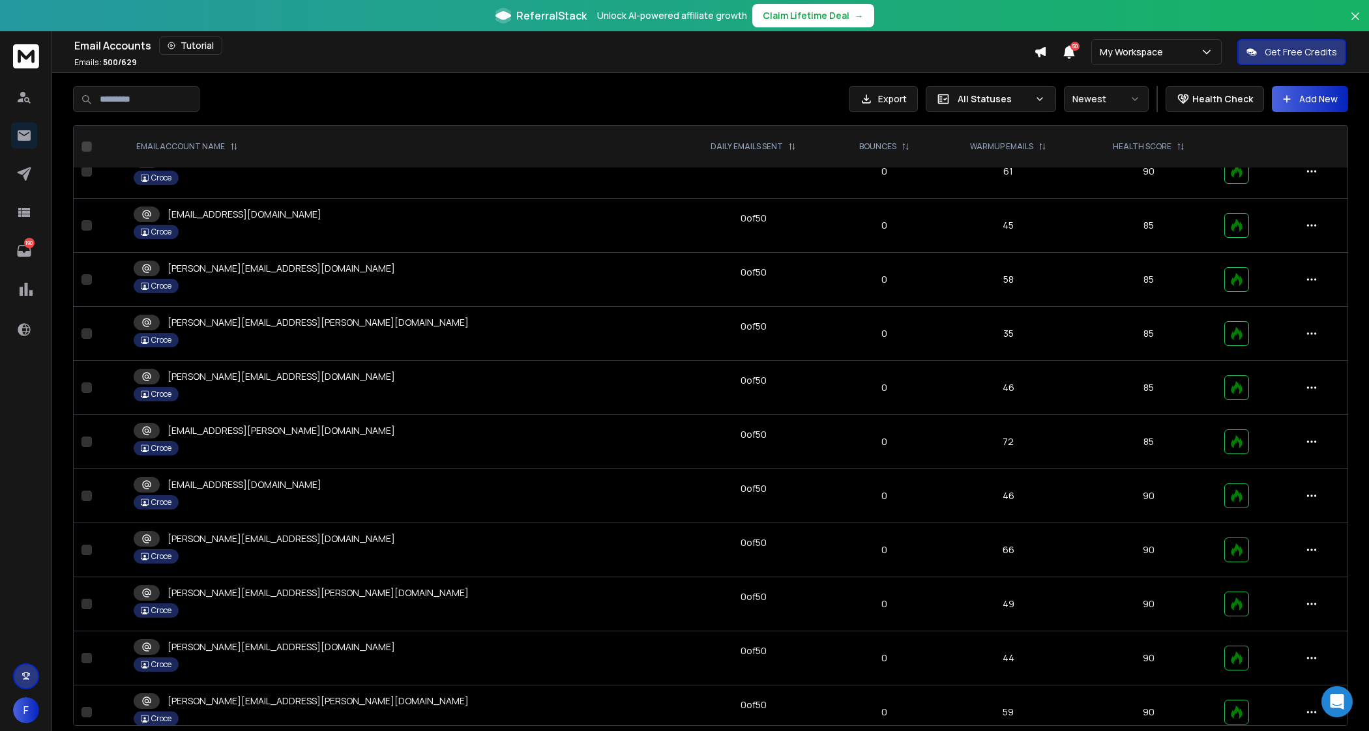
scroll to position [26136, 0]
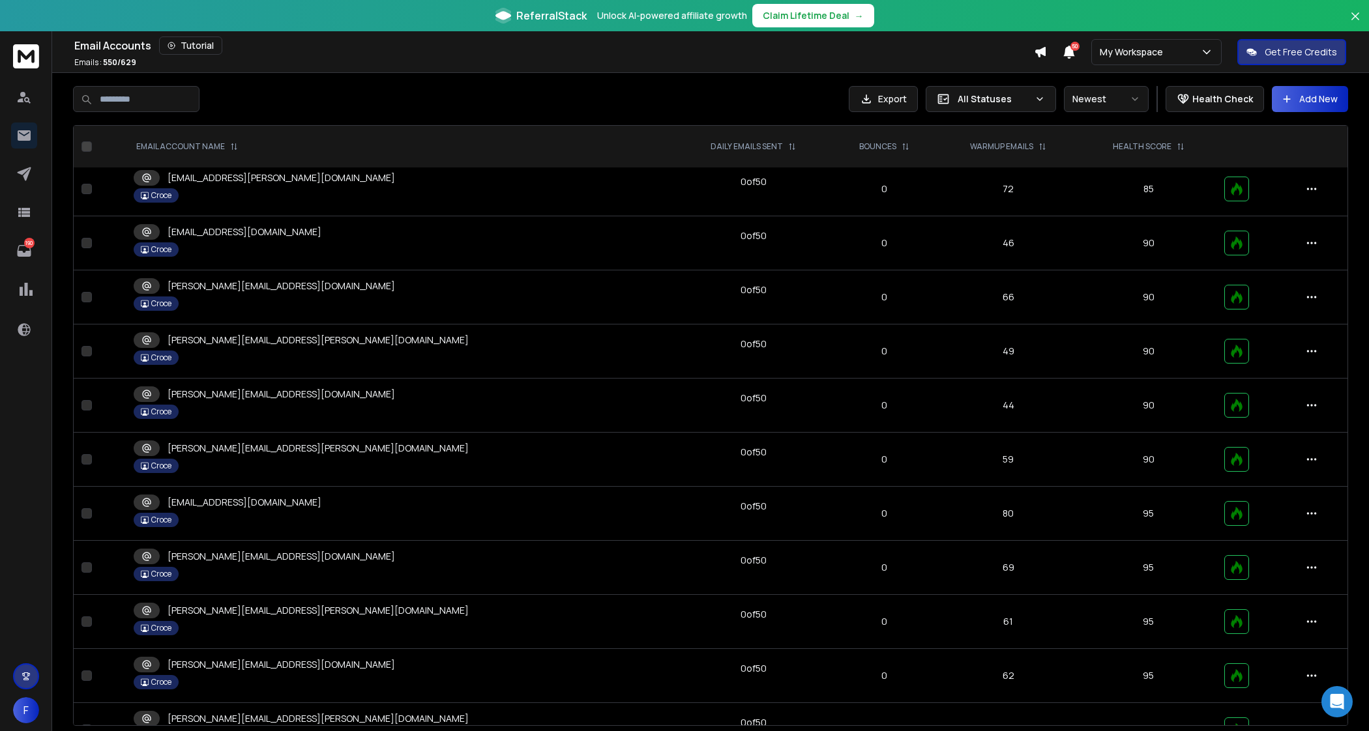
click at [995, 106] on div "All Statuses" at bounding box center [990, 99] width 130 height 26
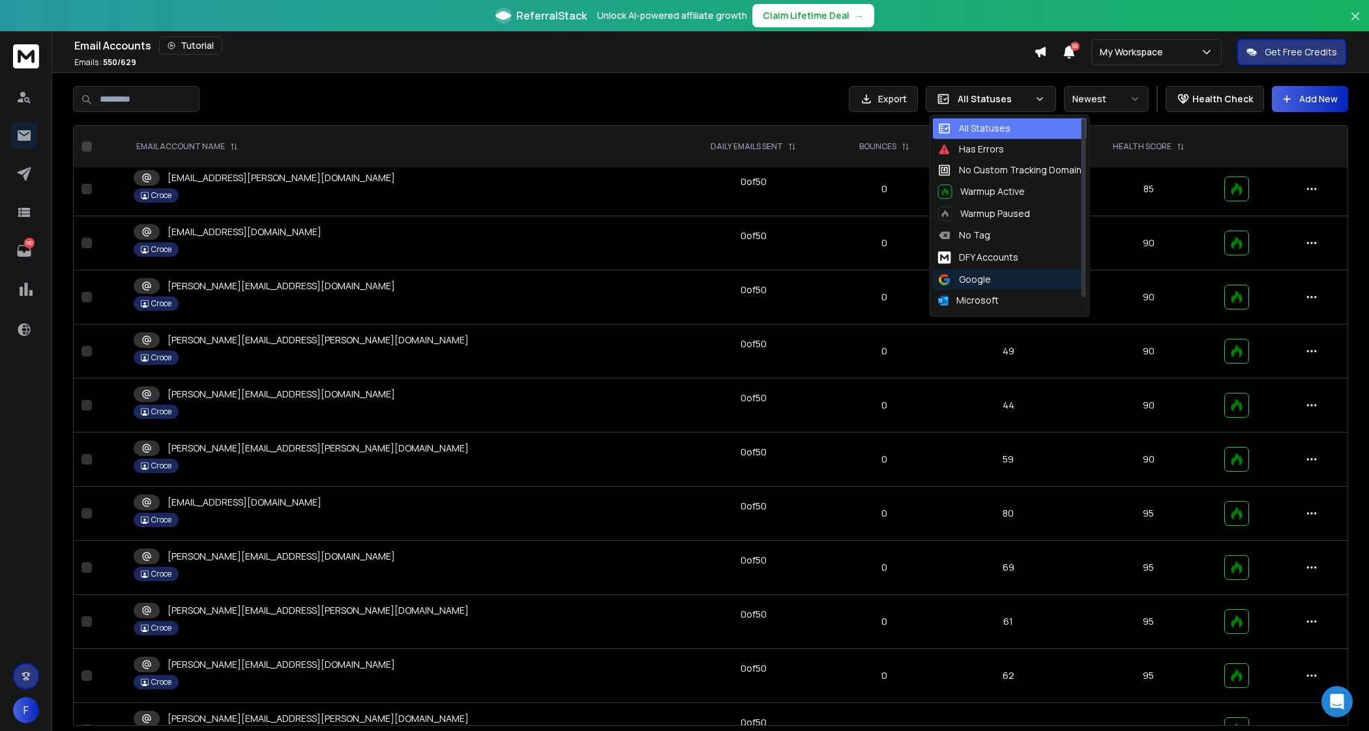
click at [1000, 280] on div "Google" at bounding box center [1010, 279] width 154 height 21
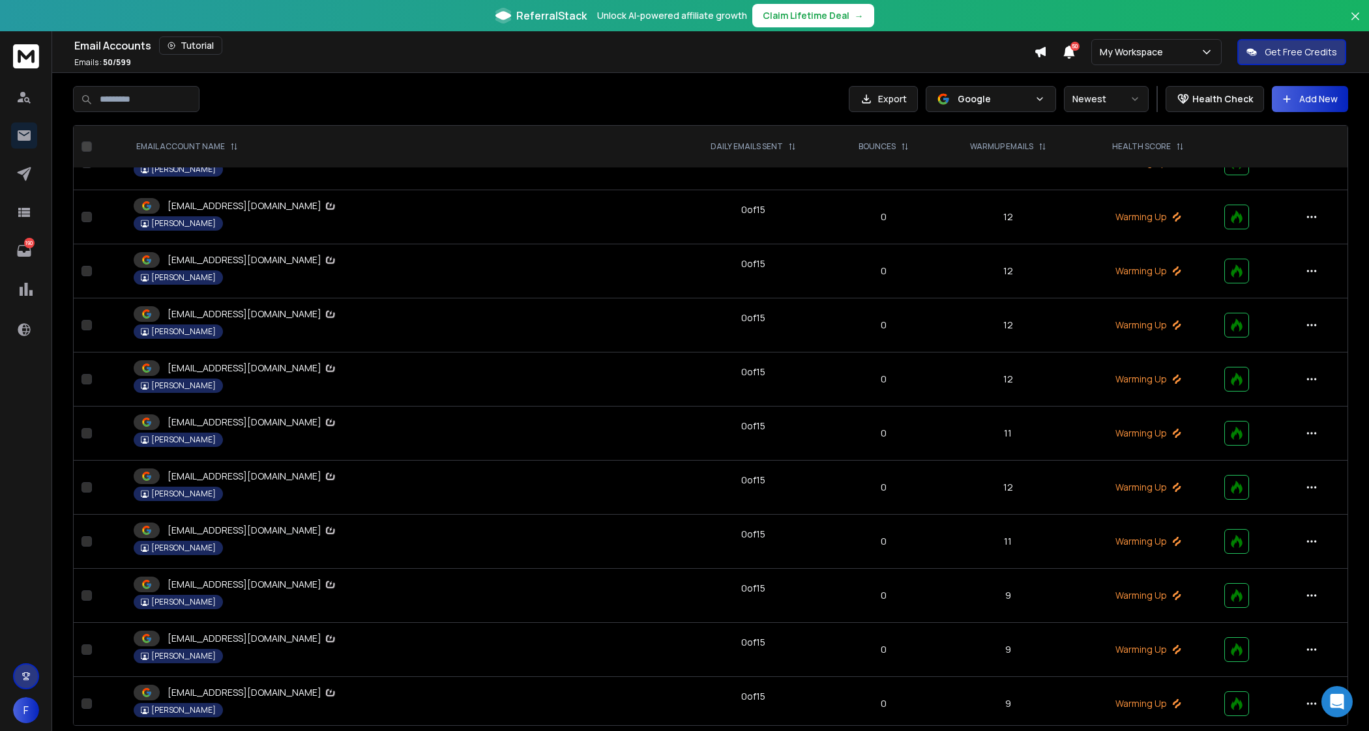
scroll to position [383, 0]
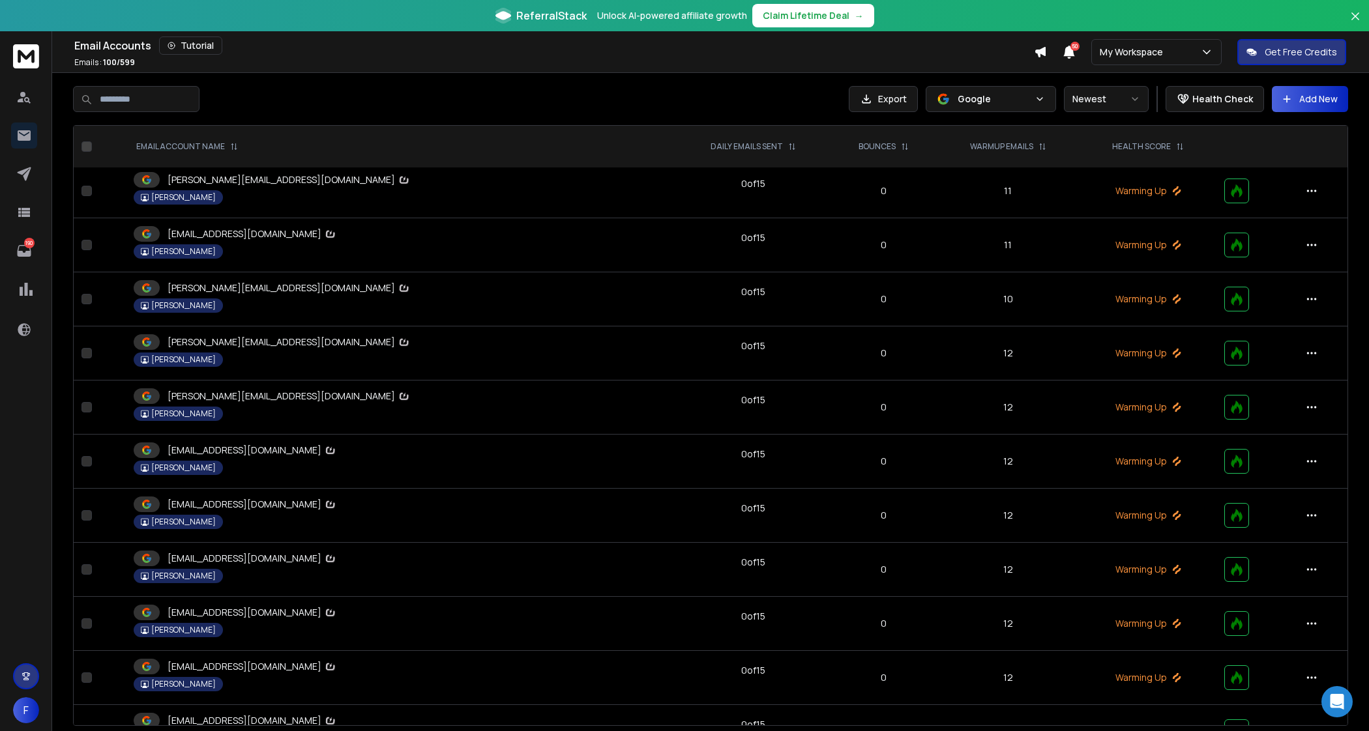
click at [1120, 65] on div "Email Accounts Tutorial Emails : 100 / 599 50 My Workspace Get Free Credits" at bounding box center [684, 52] width 1369 height 42
click at [1123, 42] on button "My Workspace" at bounding box center [1156, 52] width 130 height 26
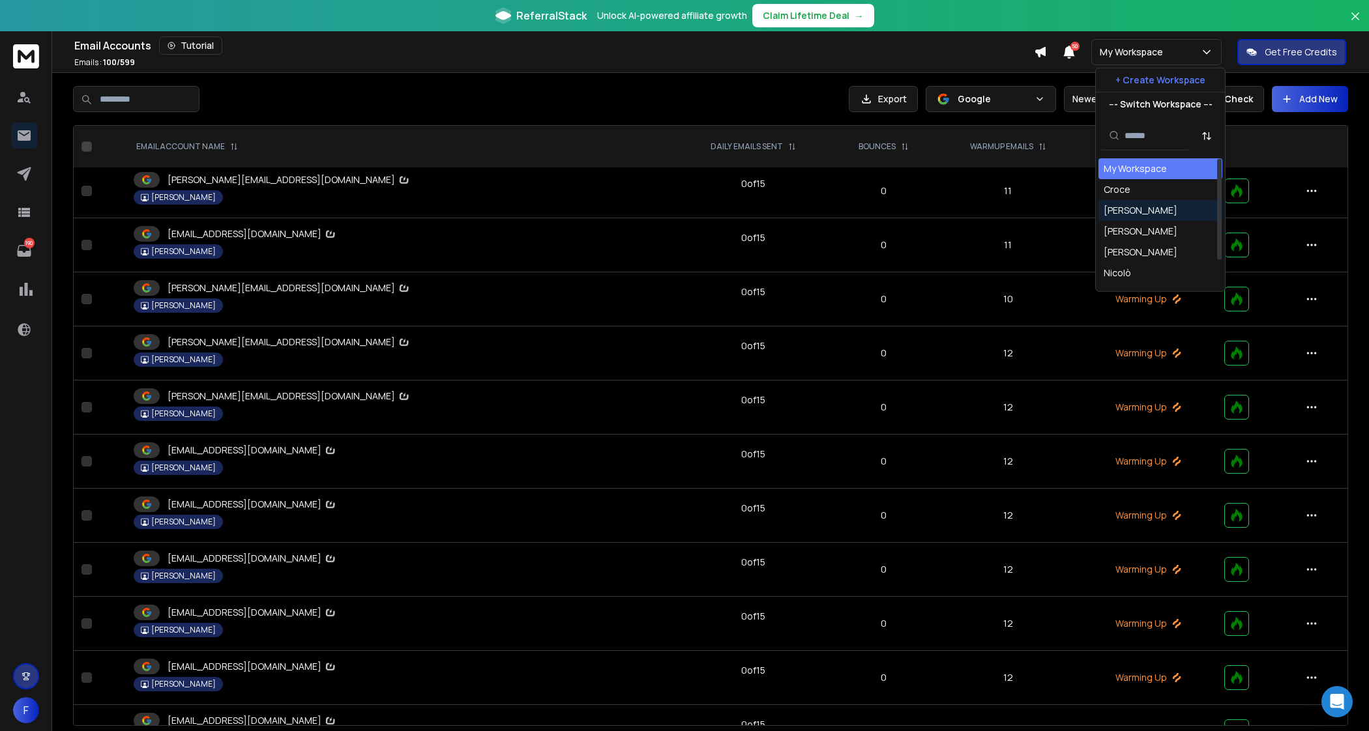
click at [1124, 211] on div "Davide Gulin" at bounding box center [1140, 210] width 74 height 13
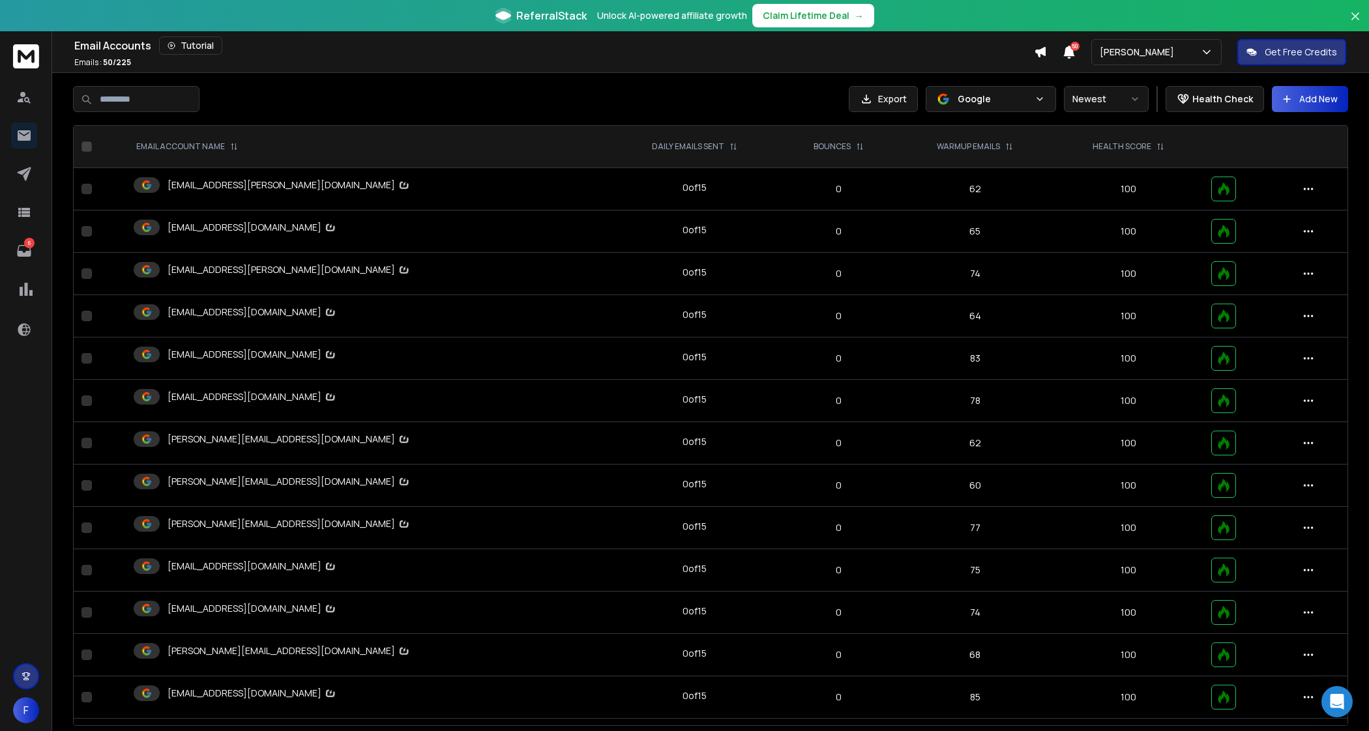
click at [1011, 104] on p "Google" at bounding box center [993, 99] width 72 height 13
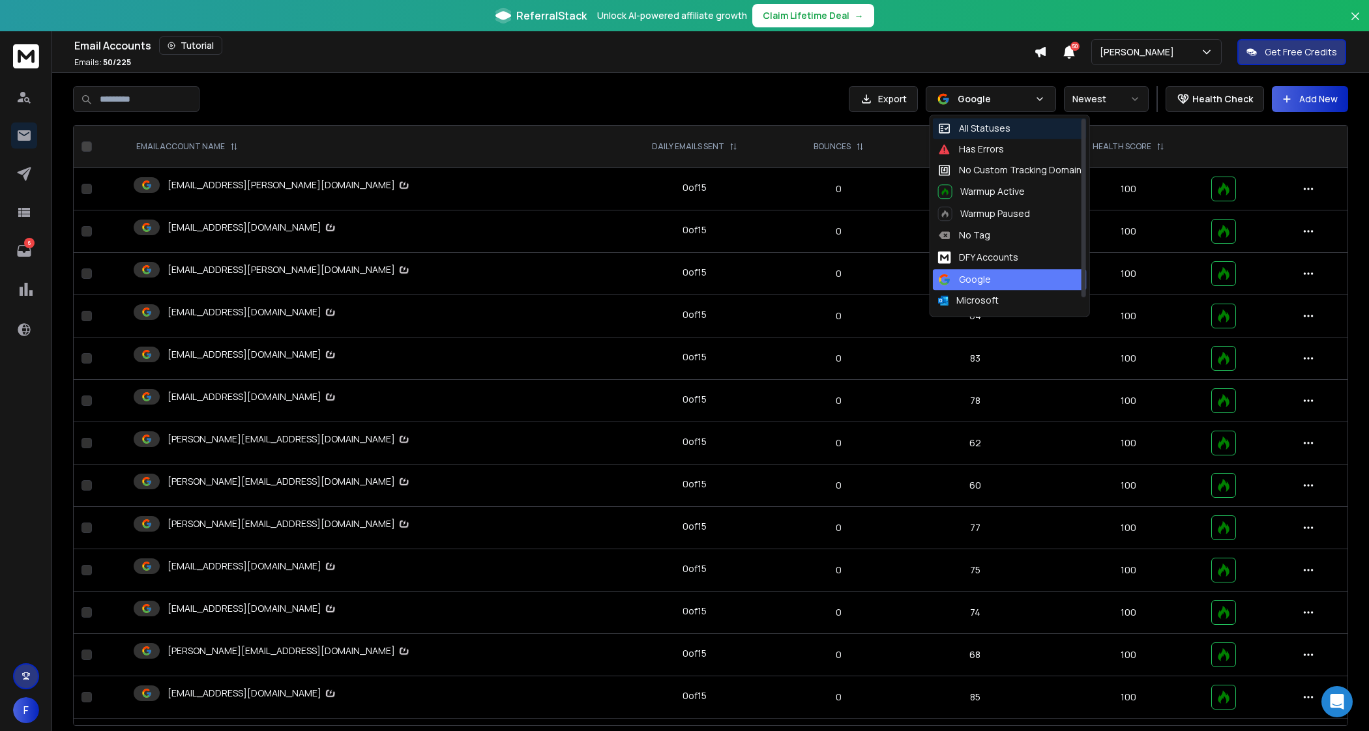
click at [995, 127] on div "All Statuses" at bounding box center [974, 128] width 72 height 13
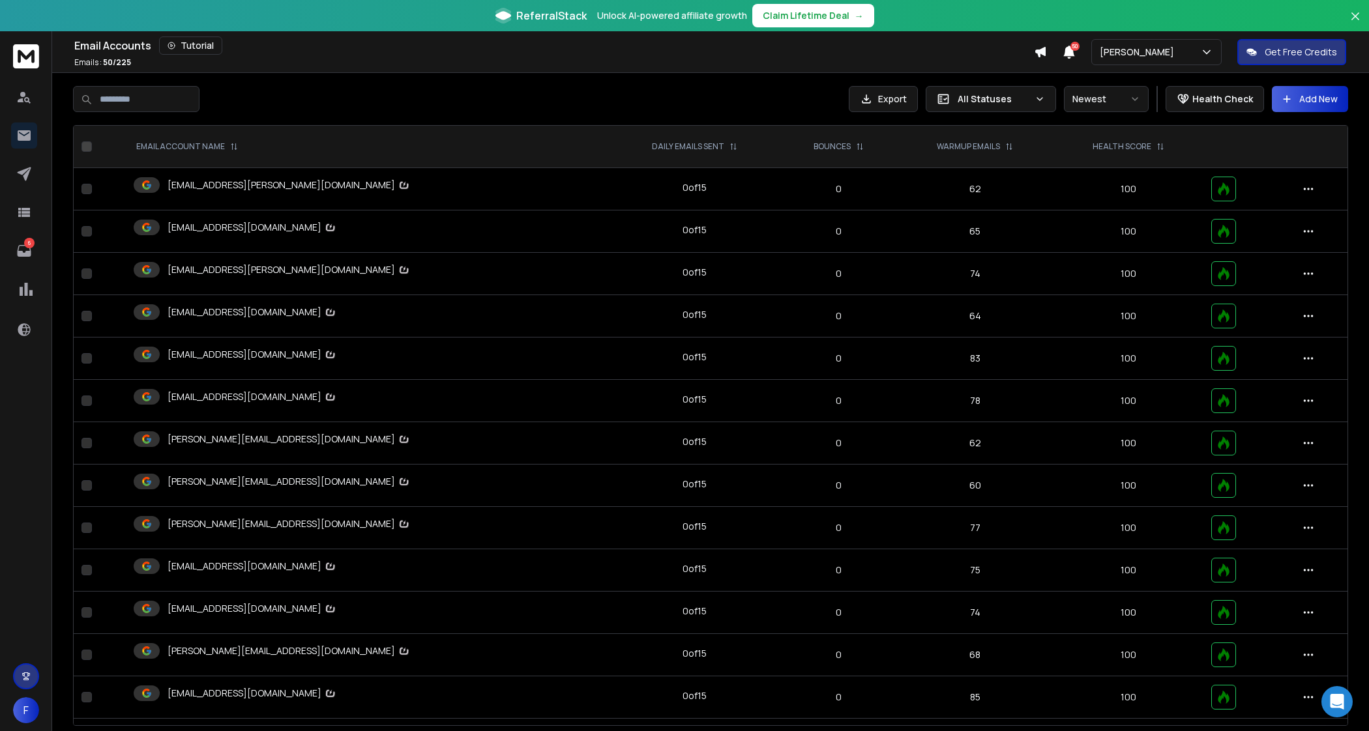
click at [955, 98] on div "All Statuses" at bounding box center [983, 99] width 93 height 13
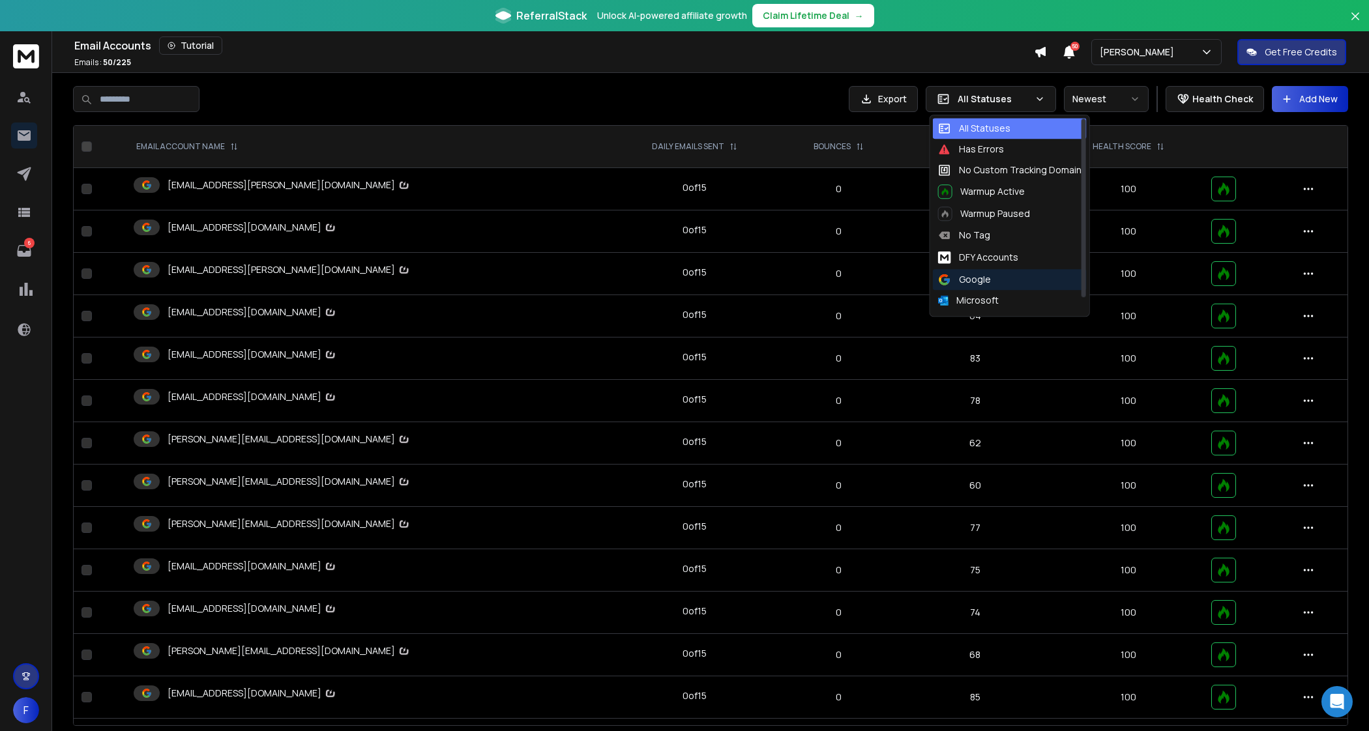
click at [985, 275] on div "Google" at bounding box center [964, 279] width 53 height 13
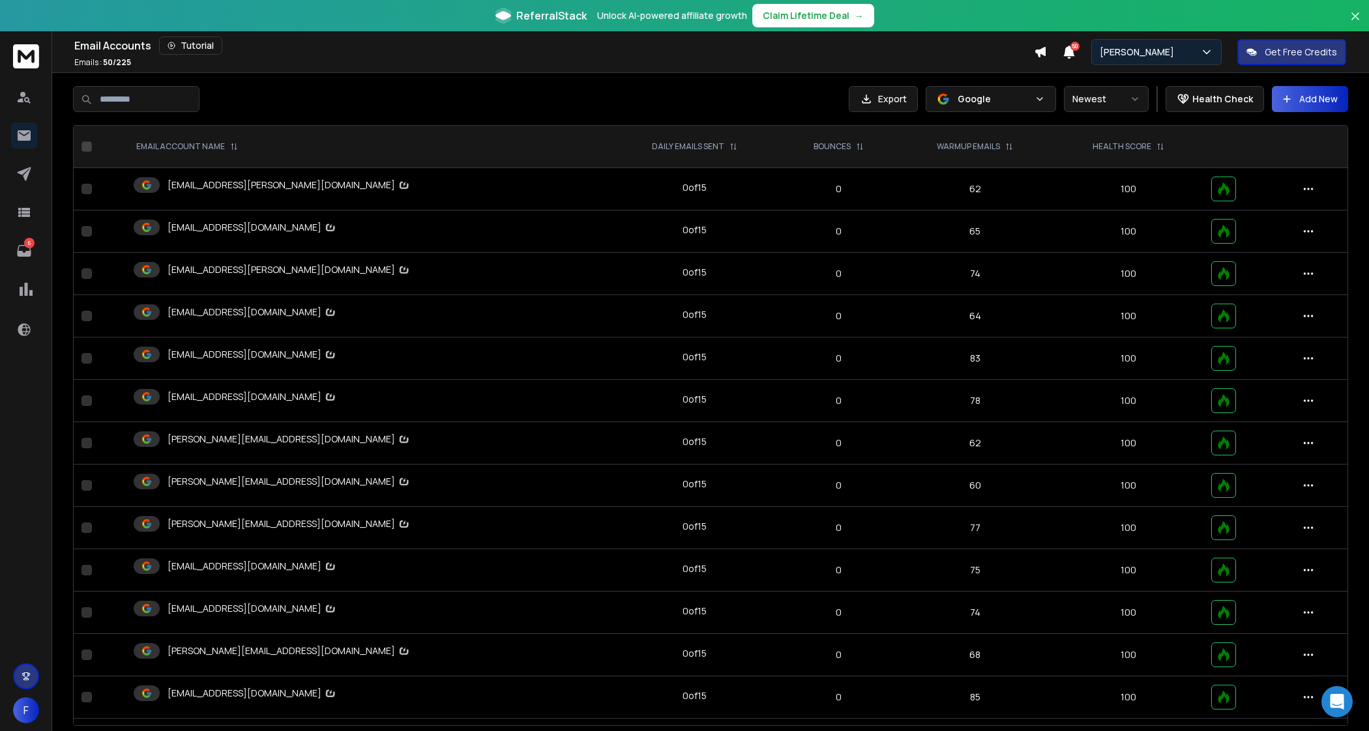
click at [1152, 39] on button "[PERSON_NAME]" at bounding box center [1156, 52] width 130 height 26
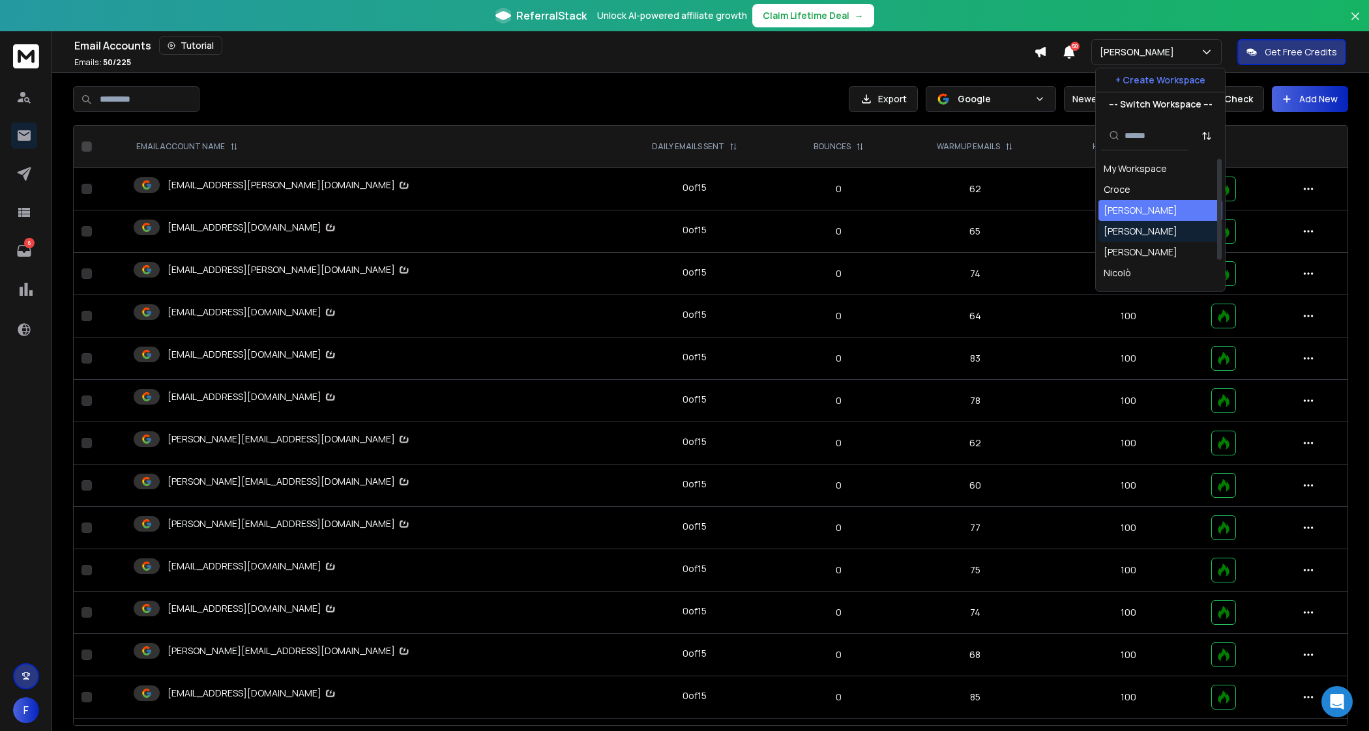
click at [1145, 227] on div "[PERSON_NAME]" at bounding box center [1140, 231] width 74 height 13
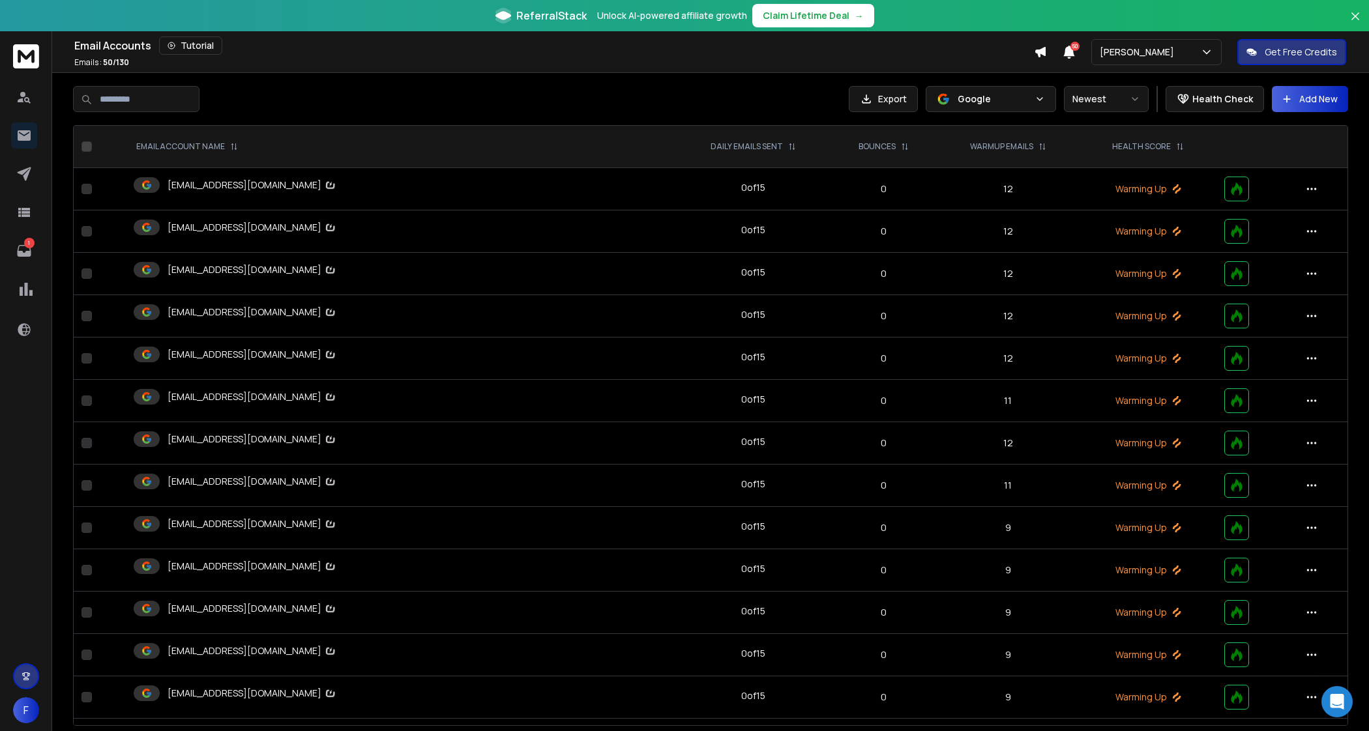
click at [1008, 104] on p "Google" at bounding box center [993, 99] width 72 height 13
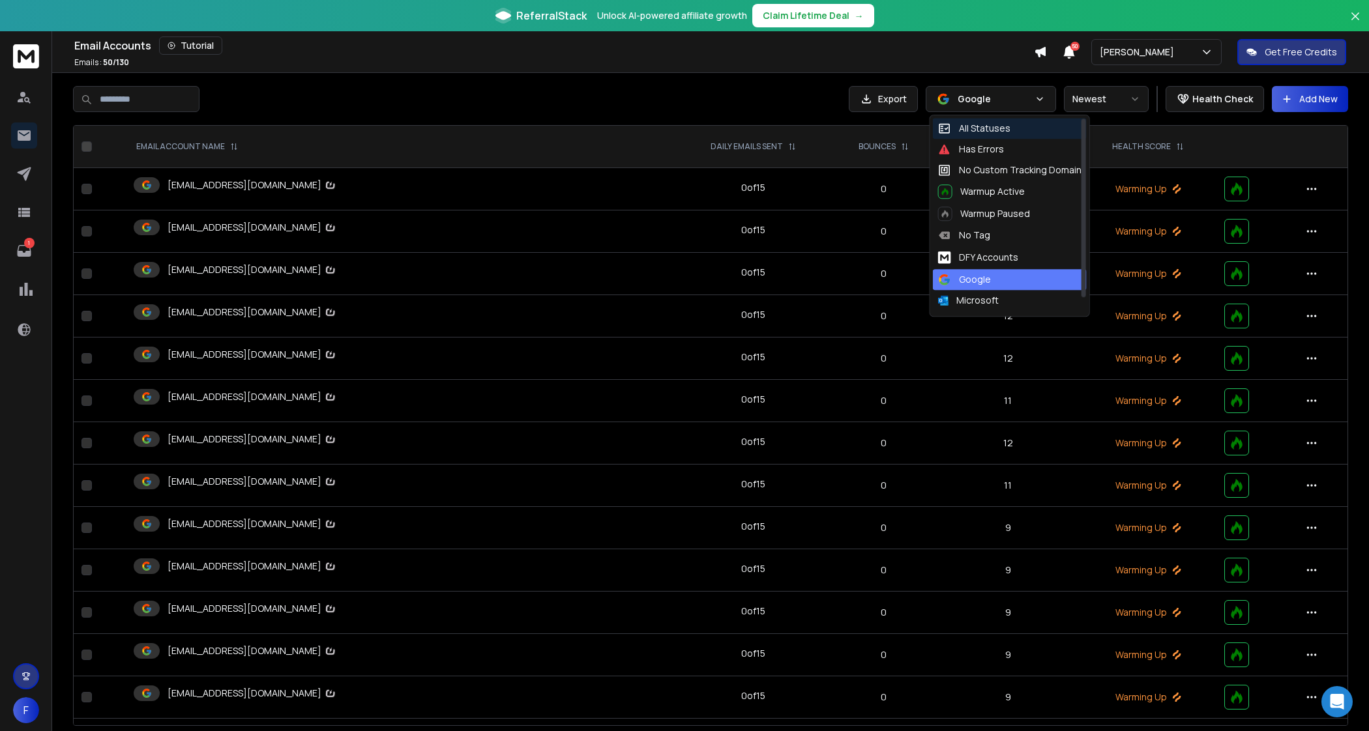
click at [971, 134] on div "All Statuses" at bounding box center [974, 128] width 72 height 13
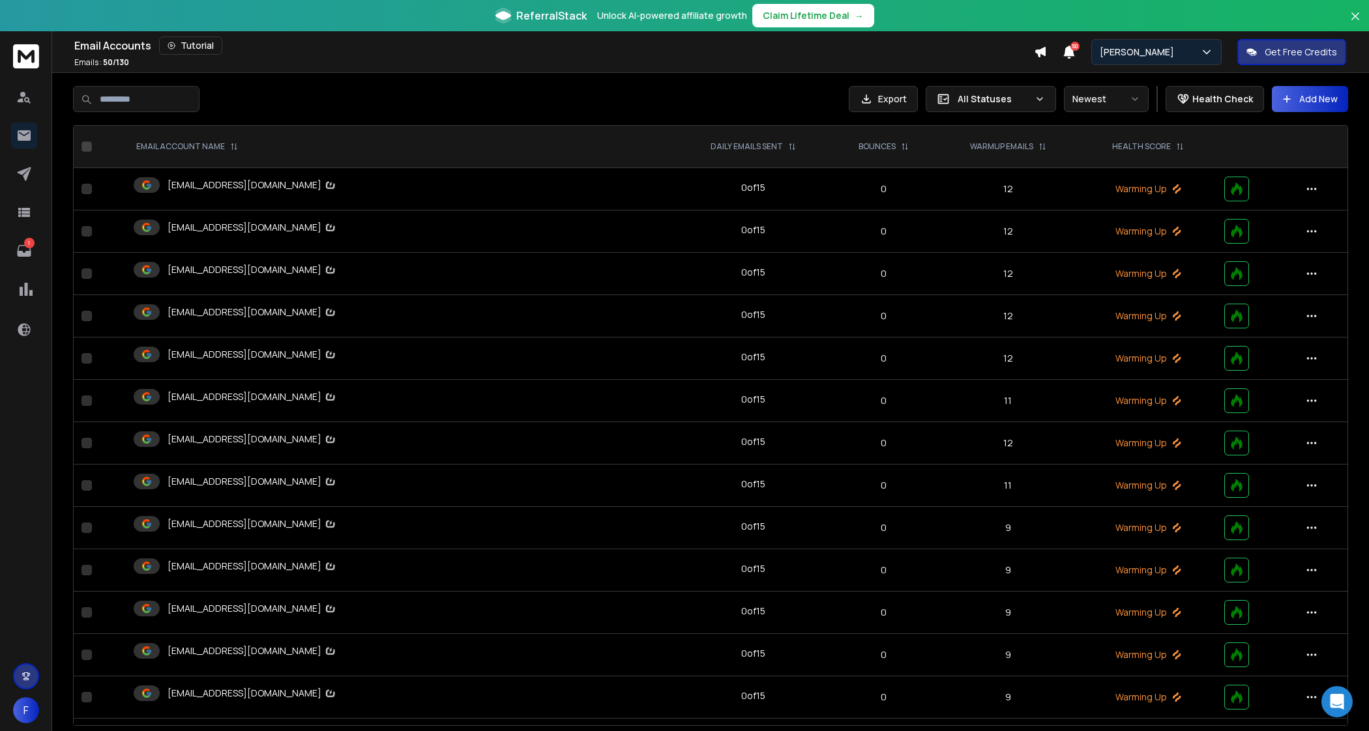
click at [1149, 51] on p "[PERSON_NAME]" at bounding box center [1139, 52] width 80 height 13
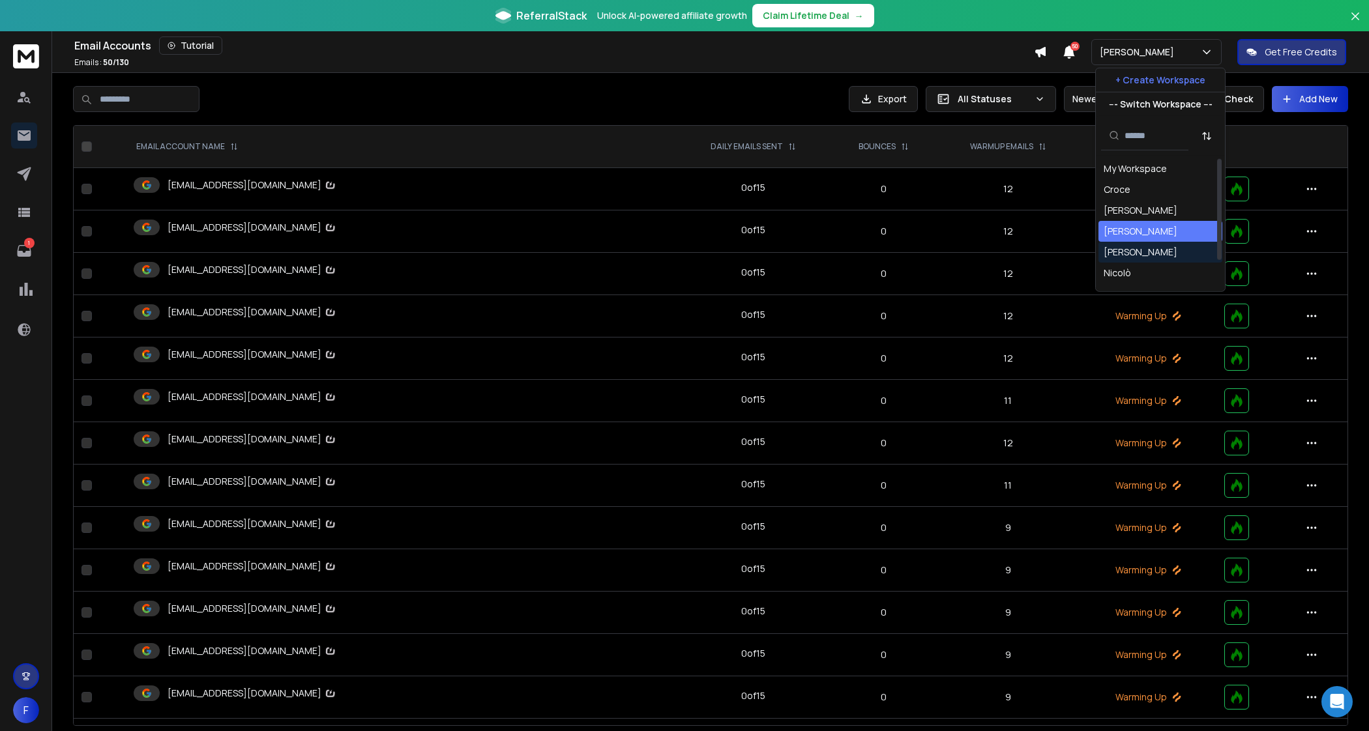
click at [1129, 246] on div "[PERSON_NAME]" at bounding box center [1140, 252] width 74 height 13
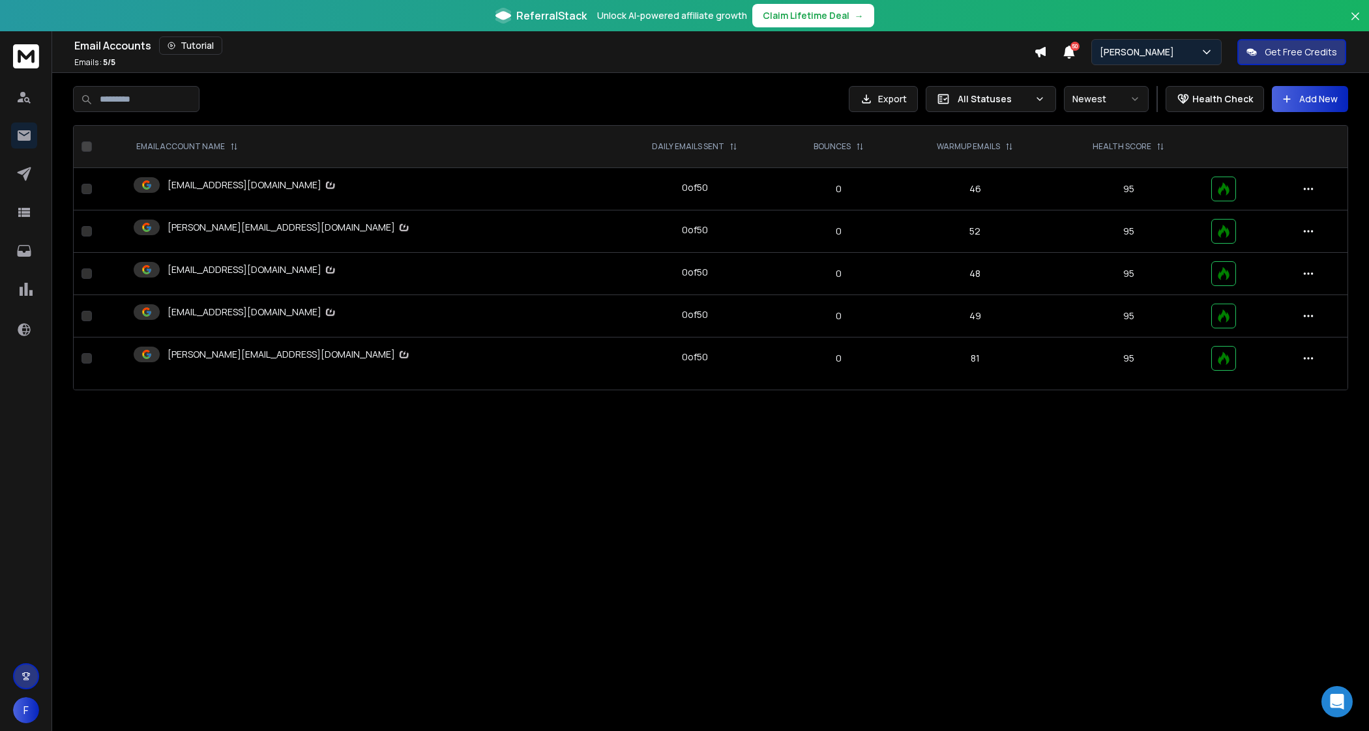
click at [1117, 52] on p "[PERSON_NAME]" at bounding box center [1139, 52] width 80 height 13
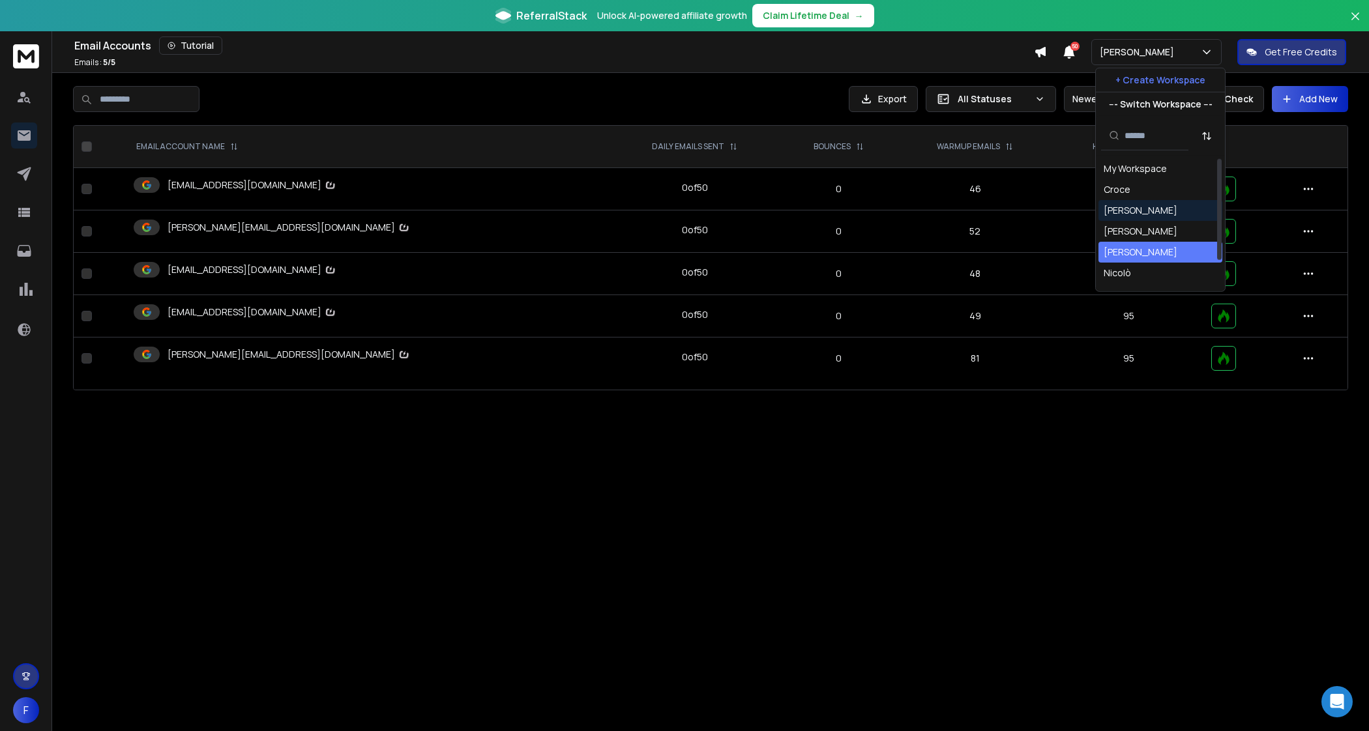
scroll to position [36, 0]
click at [1155, 243] on div "Nicolò" at bounding box center [1160, 236] width 124 height 21
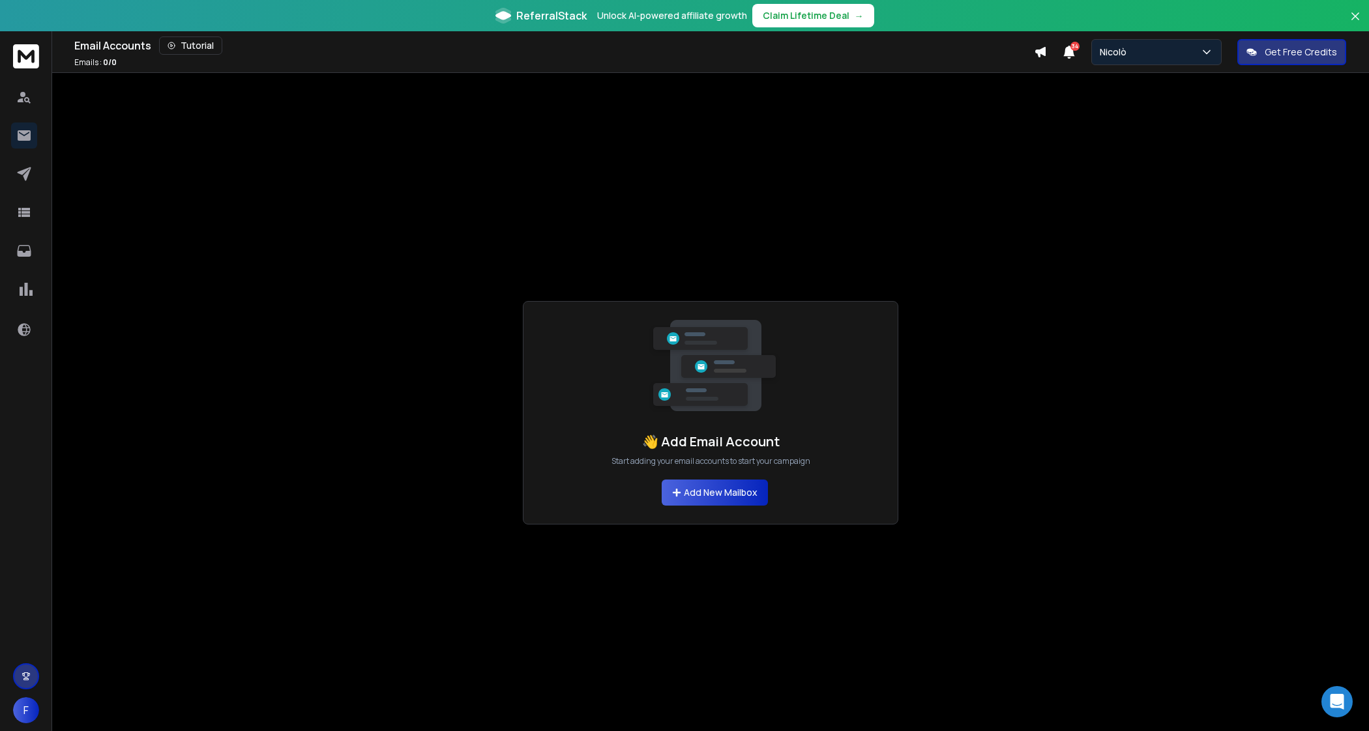
click at [1171, 59] on button "Nicolò" at bounding box center [1156, 52] width 130 height 26
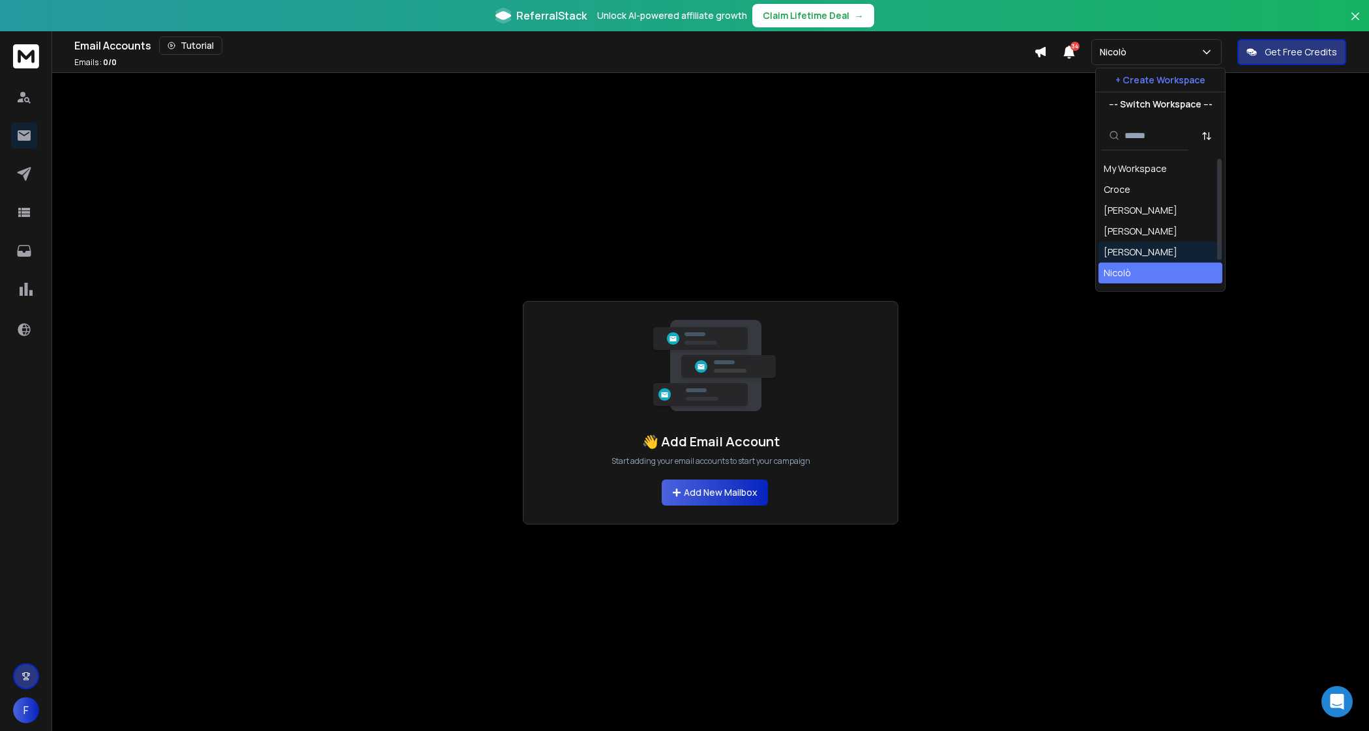
scroll to position [36, 0]
click at [1152, 255] on div "[PERSON_NAME]" at bounding box center [1140, 257] width 74 height 13
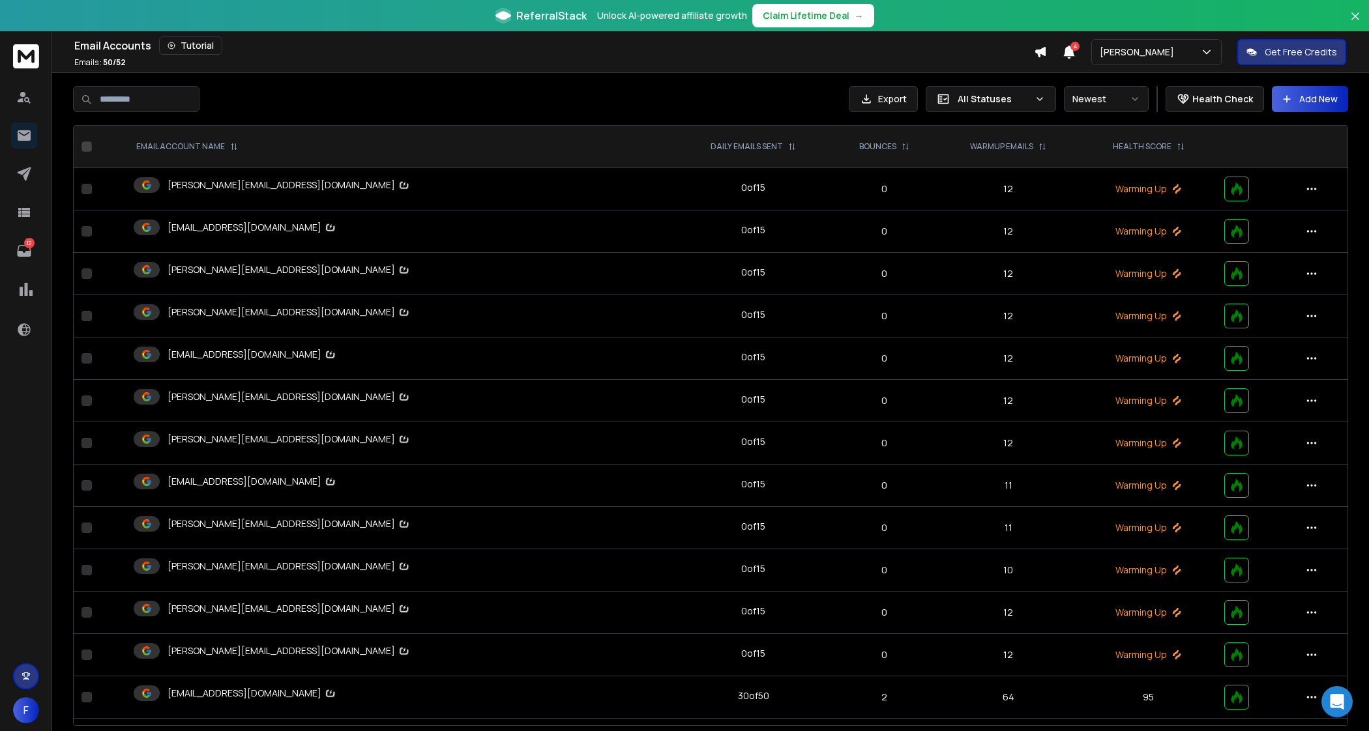
click at [996, 107] on div "All Statuses" at bounding box center [990, 99] width 130 height 26
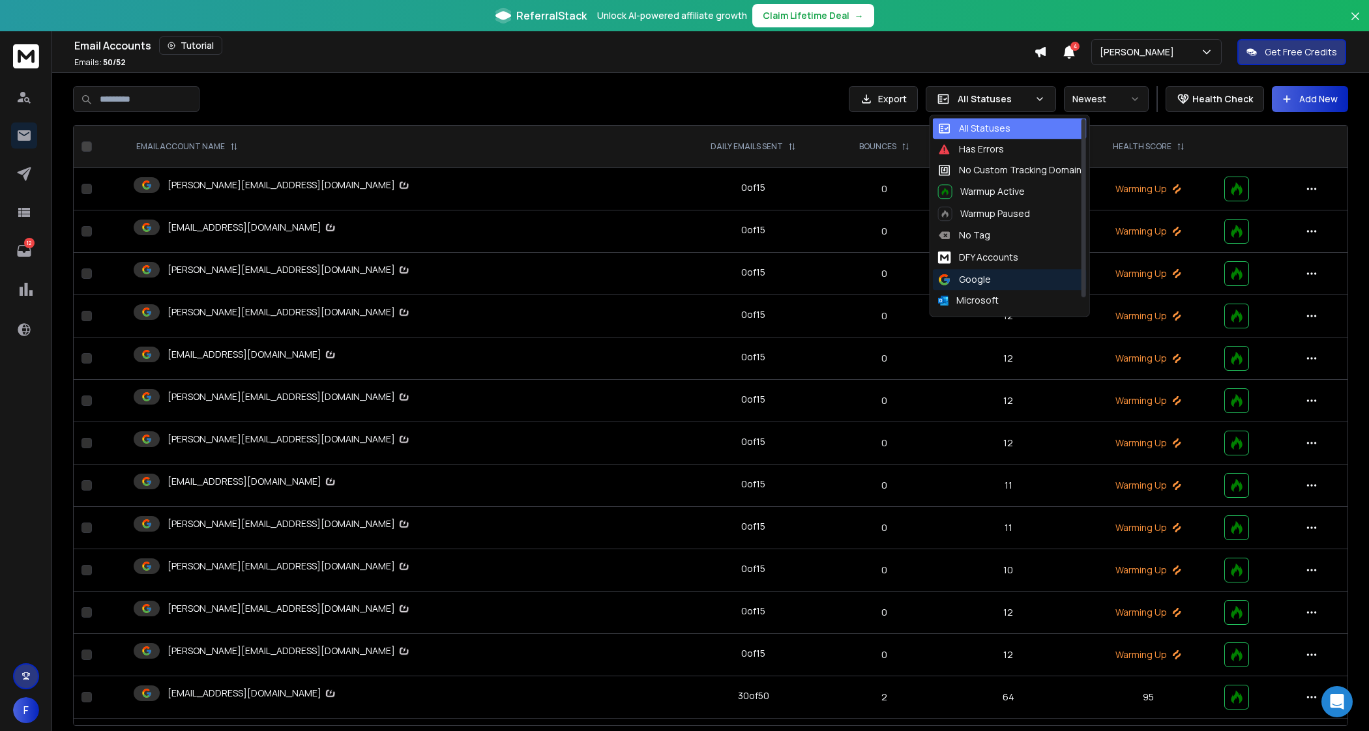
click at [1017, 283] on div "Google" at bounding box center [1010, 279] width 154 height 21
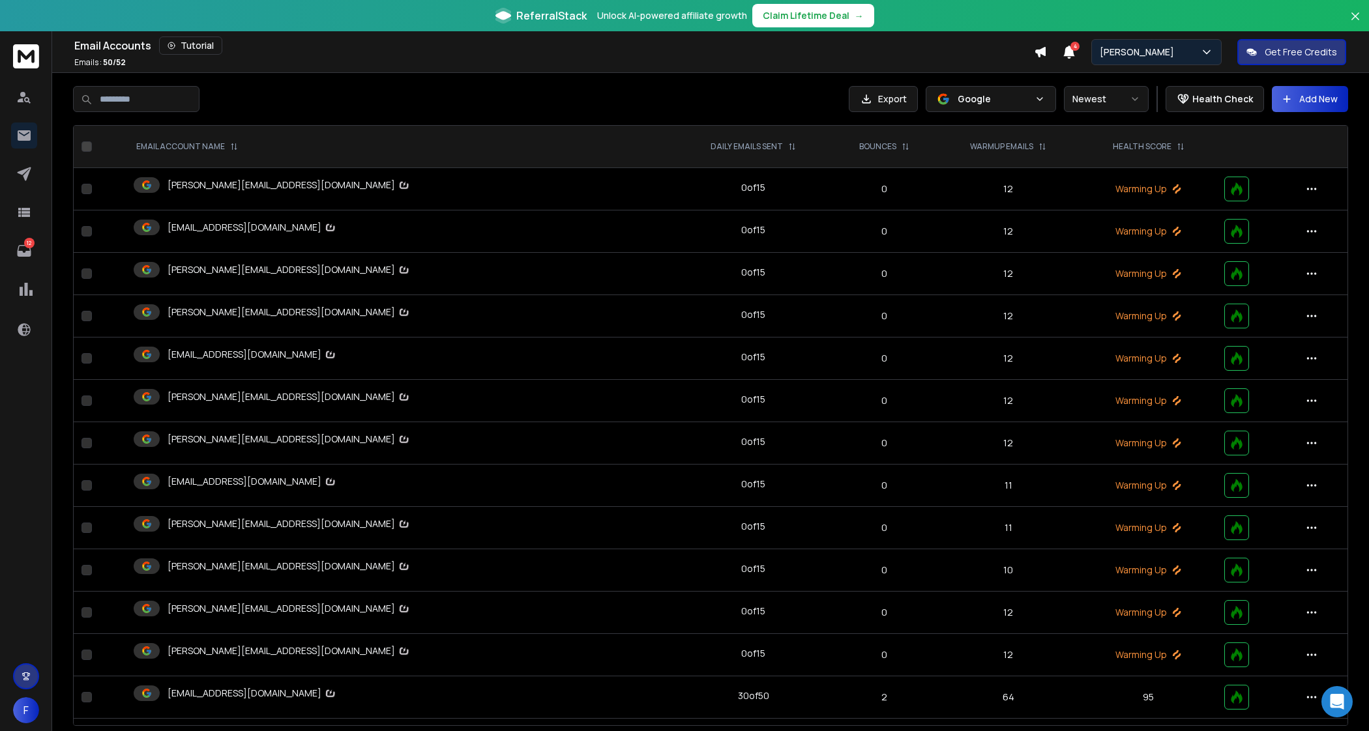
click at [1150, 50] on p "Samuele Buzzi" at bounding box center [1139, 52] width 80 height 13
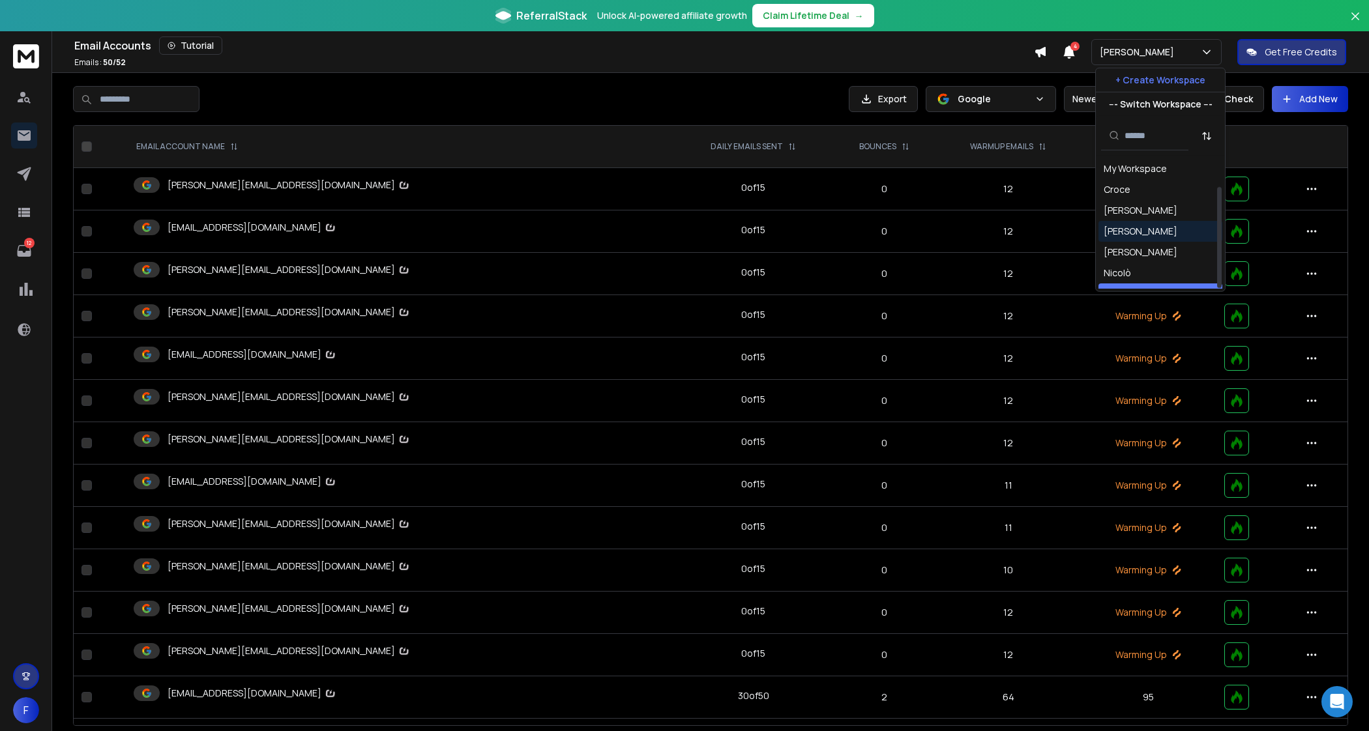
scroll to position [36, 0]
click at [1131, 270] on div "we4" at bounding box center [1160, 278] width 124 height 21
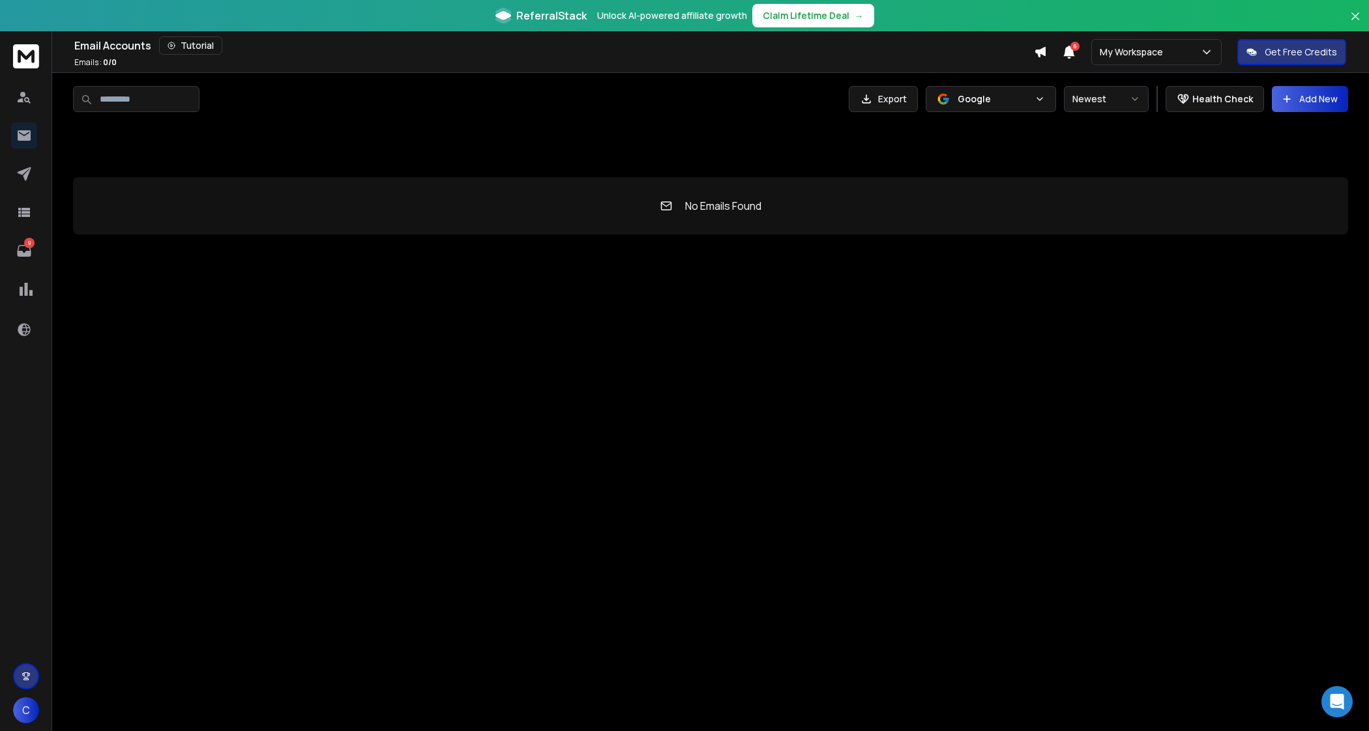
click at [1004, 93] on p "Google" at bounding box center [993, 99] width 72 height 13
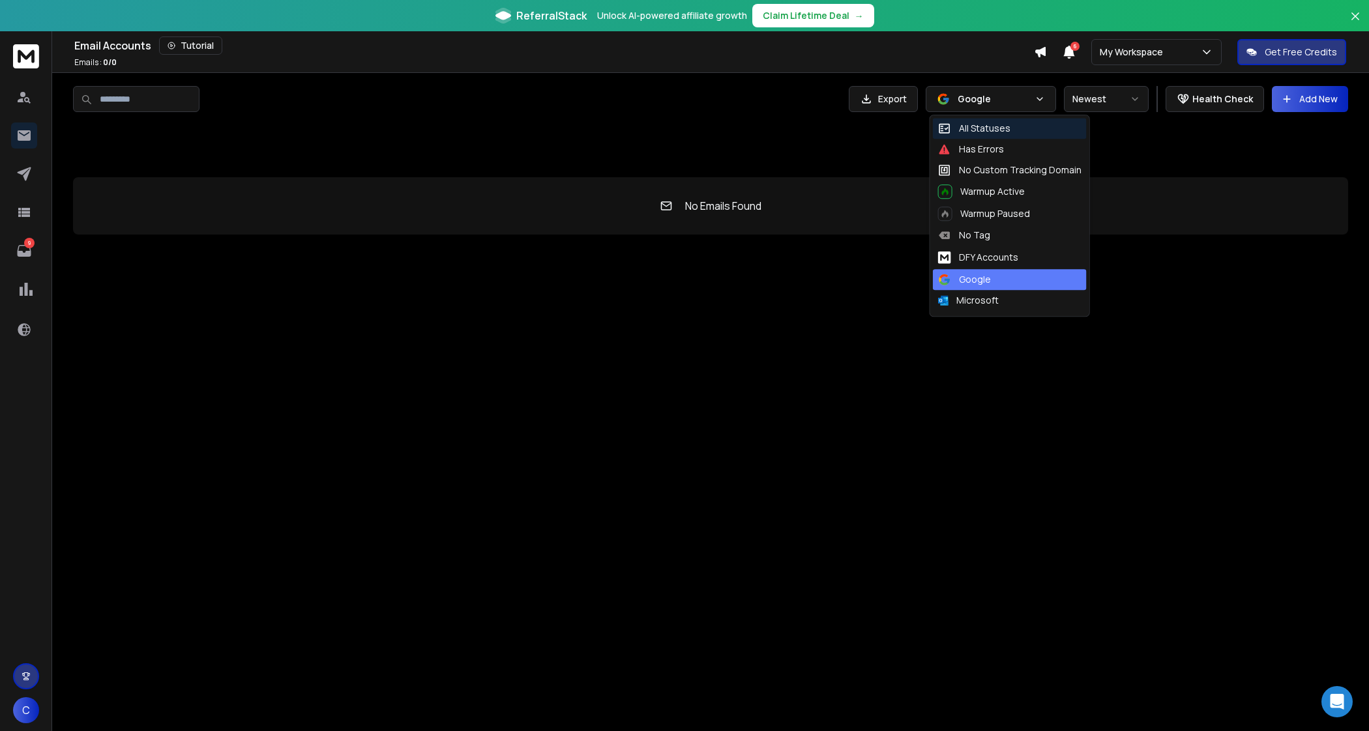
click at [1000, 118] on div "All Statuses" at bounding box center [1010, 128] width 154 height 21
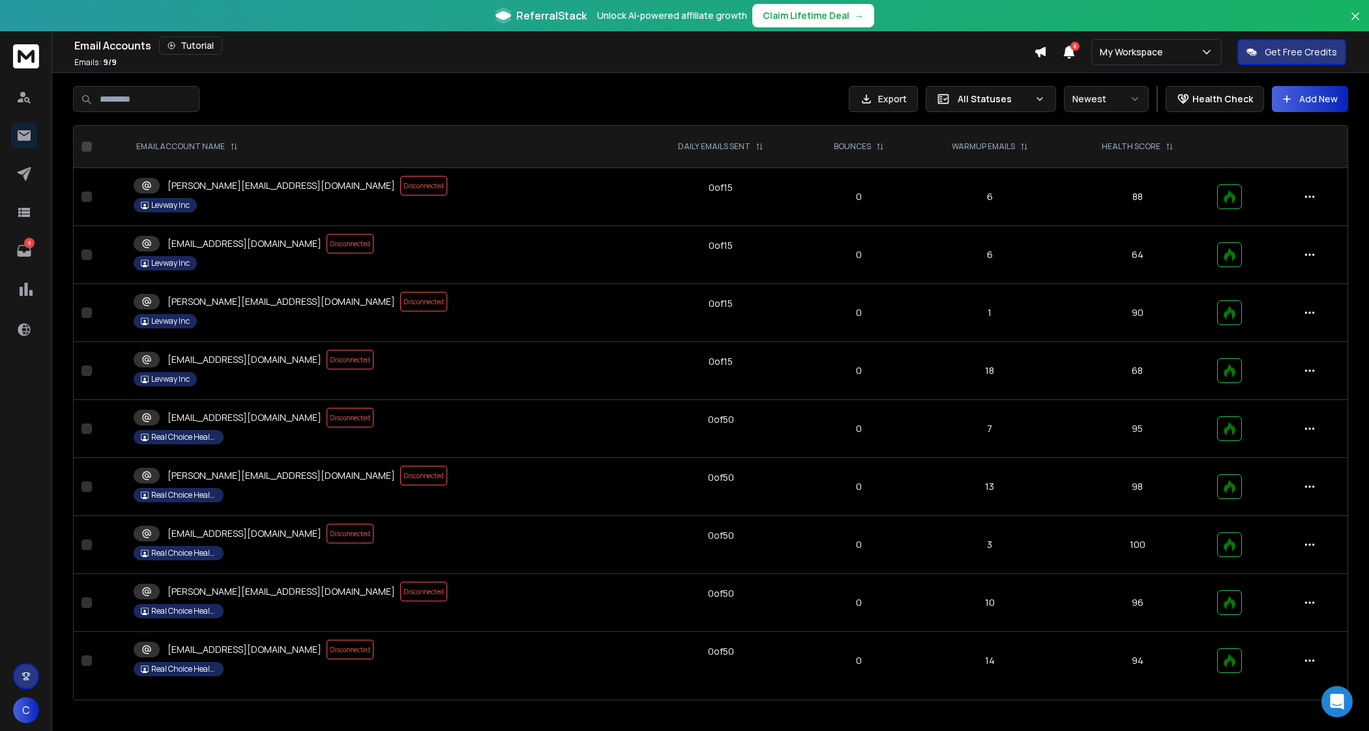
click at [264, 209] on div "Levway Inc" at bounding box center [382, 205] width 497 height 14
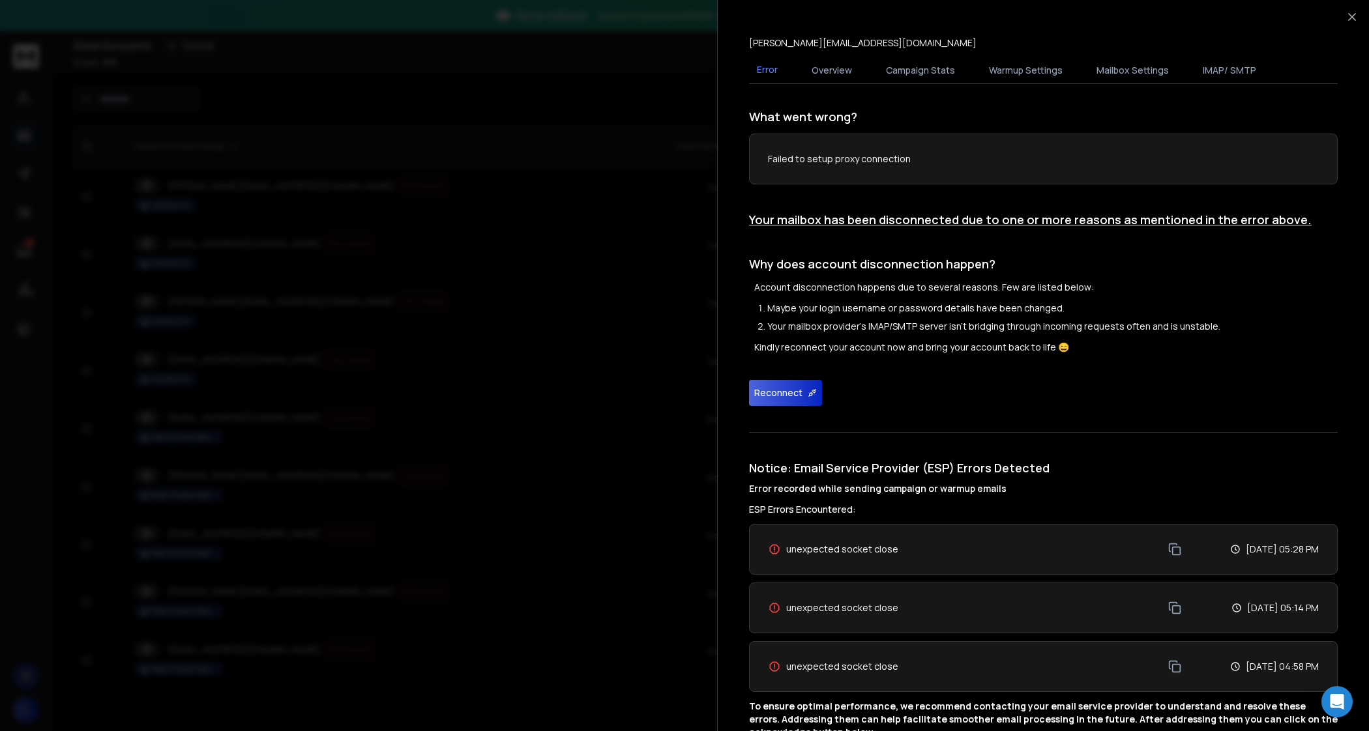
click at [1221, 59] on button "IMAP/ SMTP" at bounding box center [1229, 70] width 69 height 29
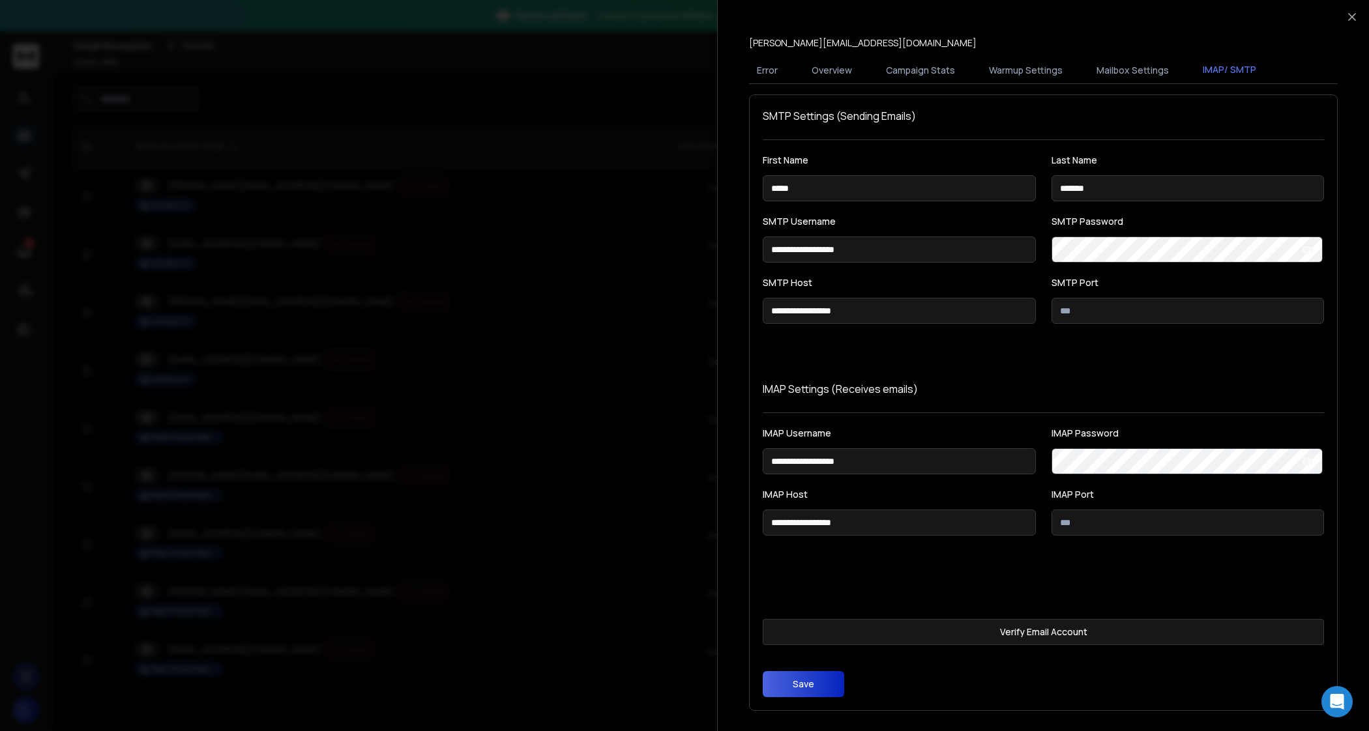
click at [918, 252] on input "**********" at bounding box center [899, 250] width 273 height 26
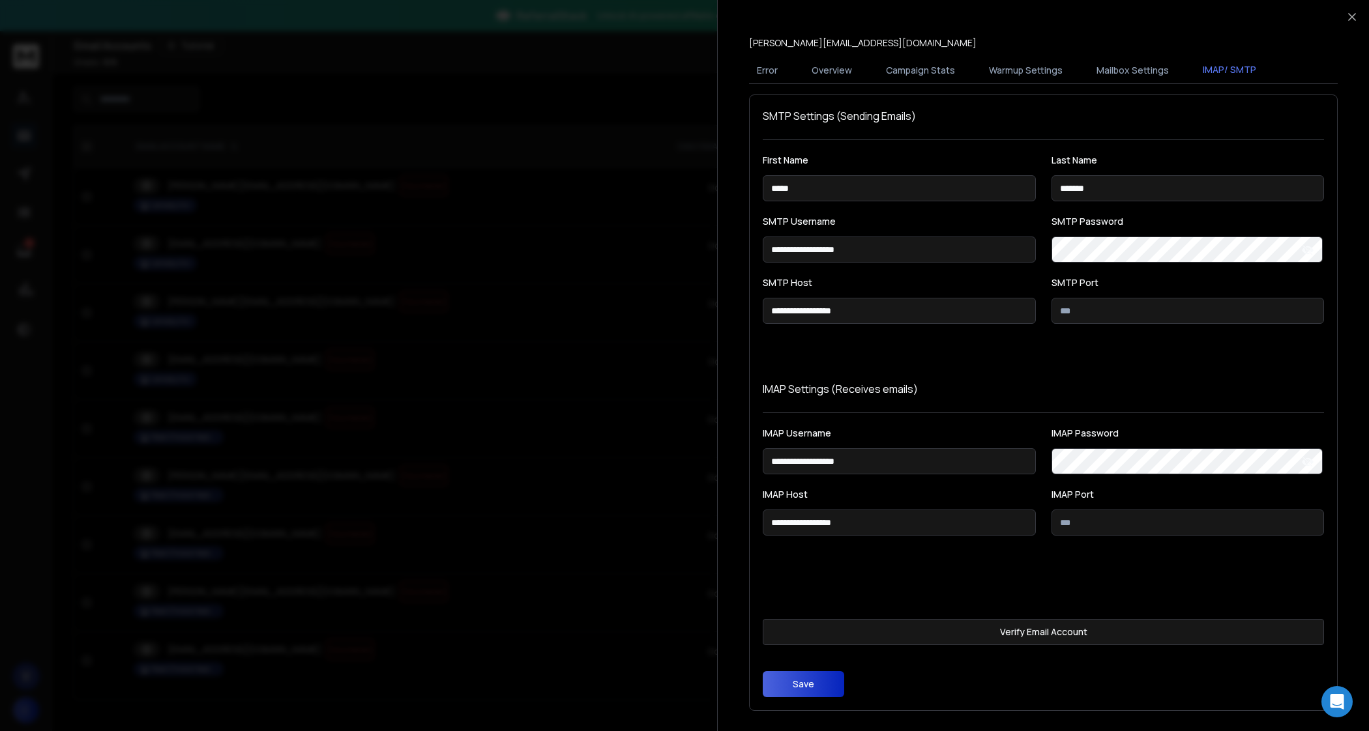
click at [1301, 249] on icon at bounding box center [1307, 250] width 12 height 8
click at [916, 306] on input "SMTP Host" at bounding box center [899, 311] width 273 height 26
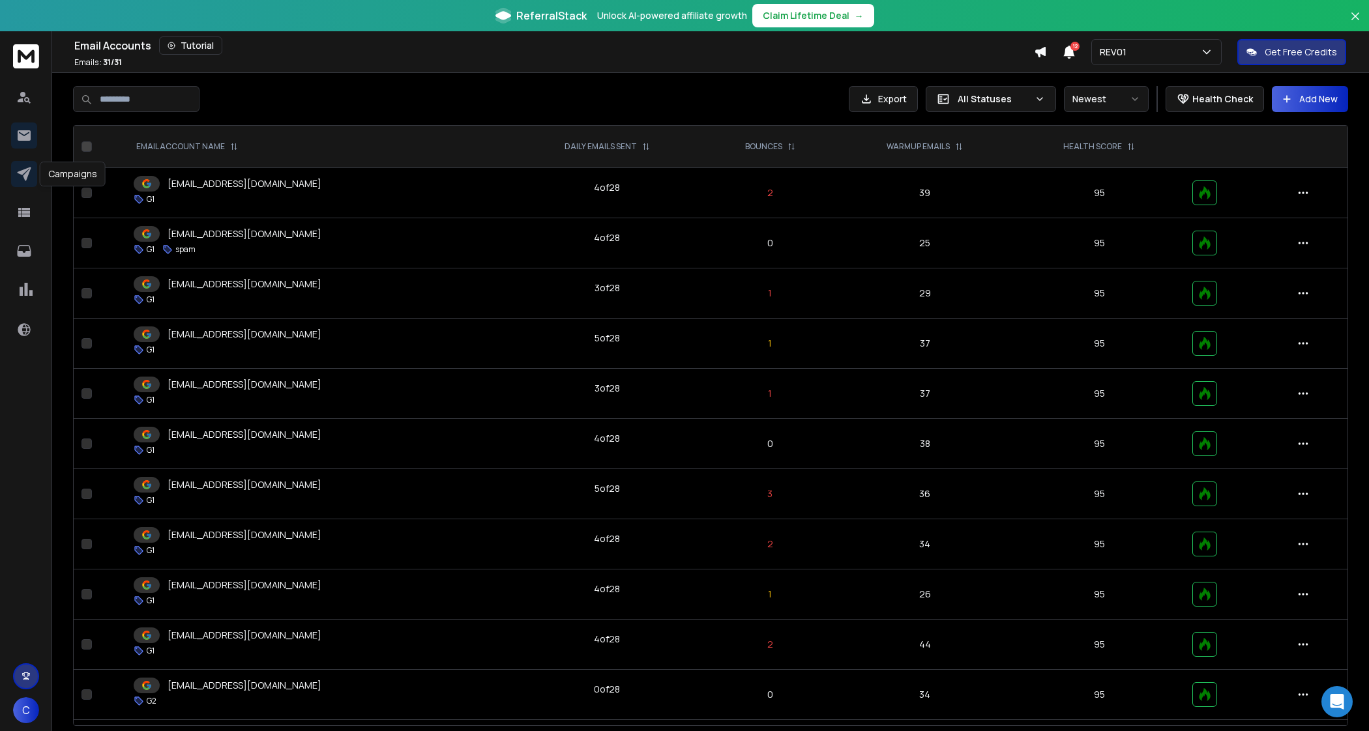
click at [20, 172] on icon at bounding box center [24, 174] width 14 height 14
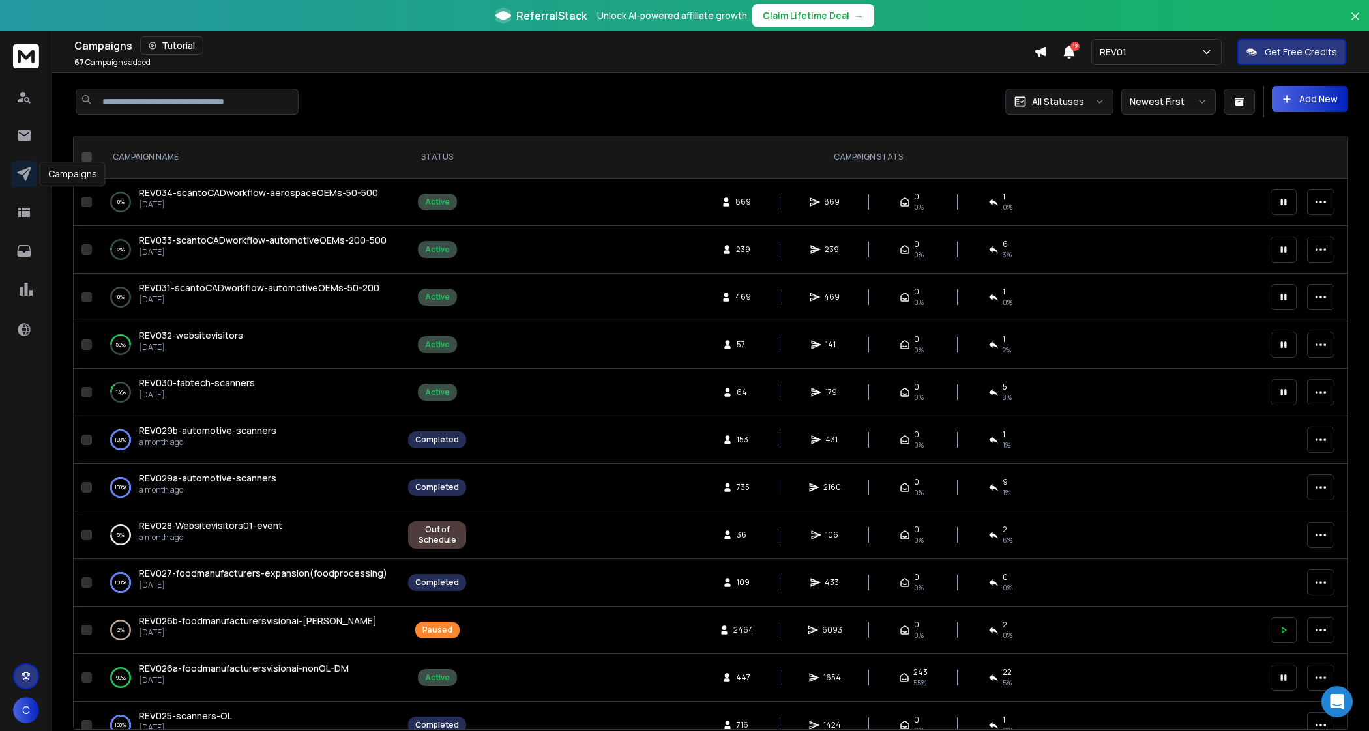
click at [126, 108] on input at bounding box center [187, 102] width 223 height 26
paste input "**********"
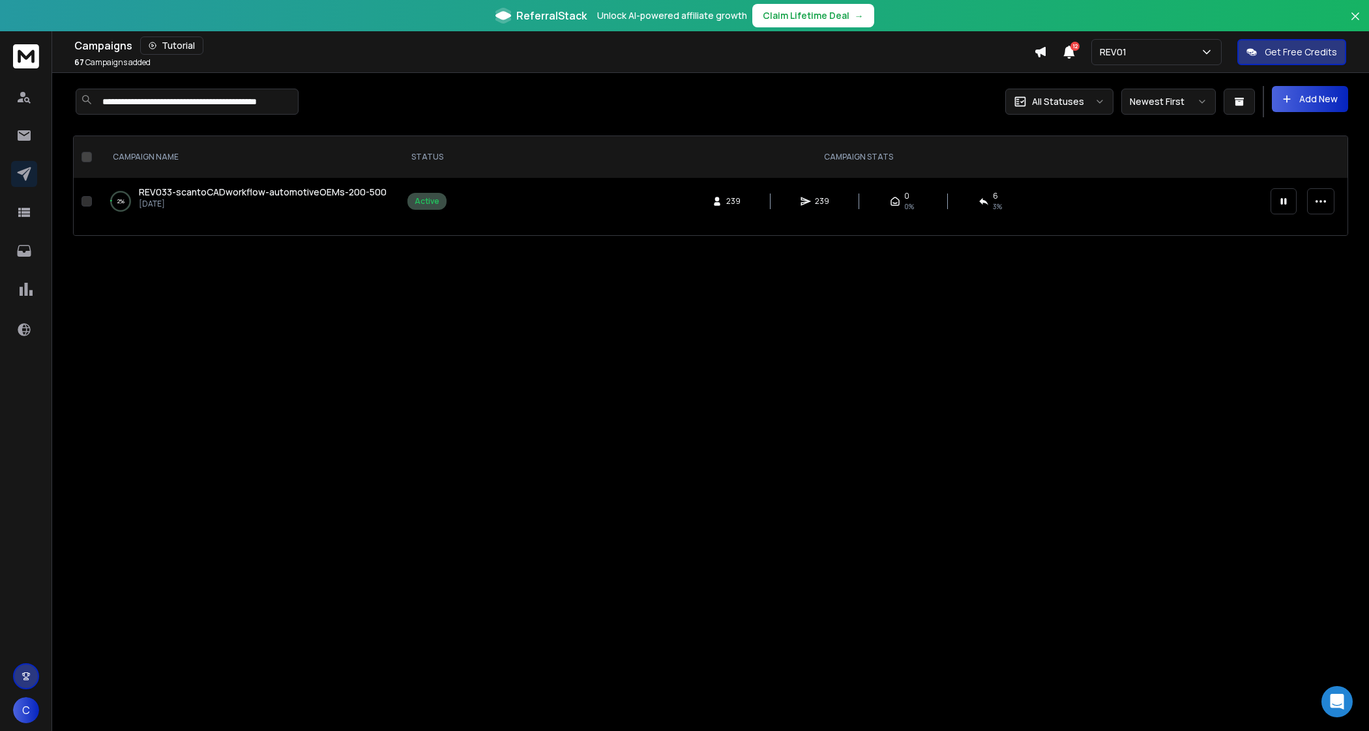
type input "**********"
click at [208, 190] on span "REV033-scantoCADworkflow-automotiveOEMs-200-500" at bounding box center [263, 192] width 248 height 12
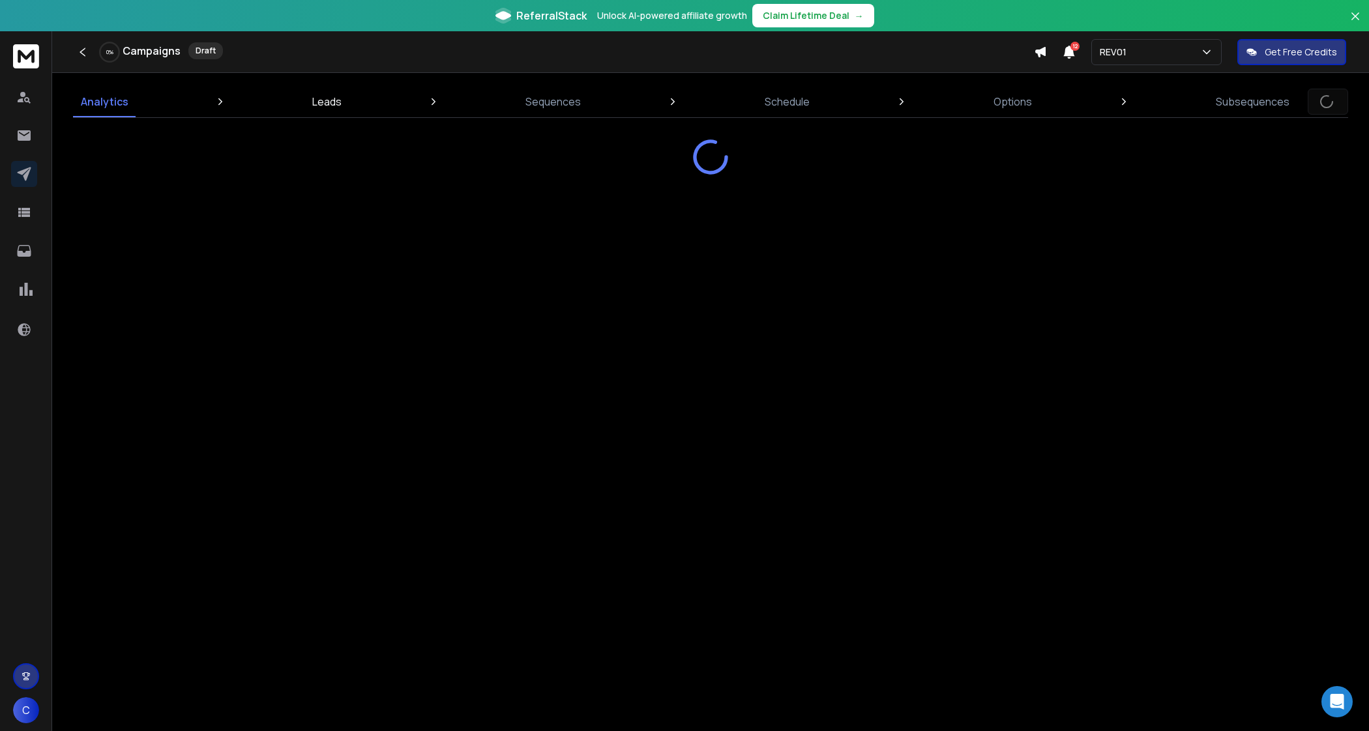
click at [328, 97] on p "Leads" at bounding box center [326, 102] width 29 height 16
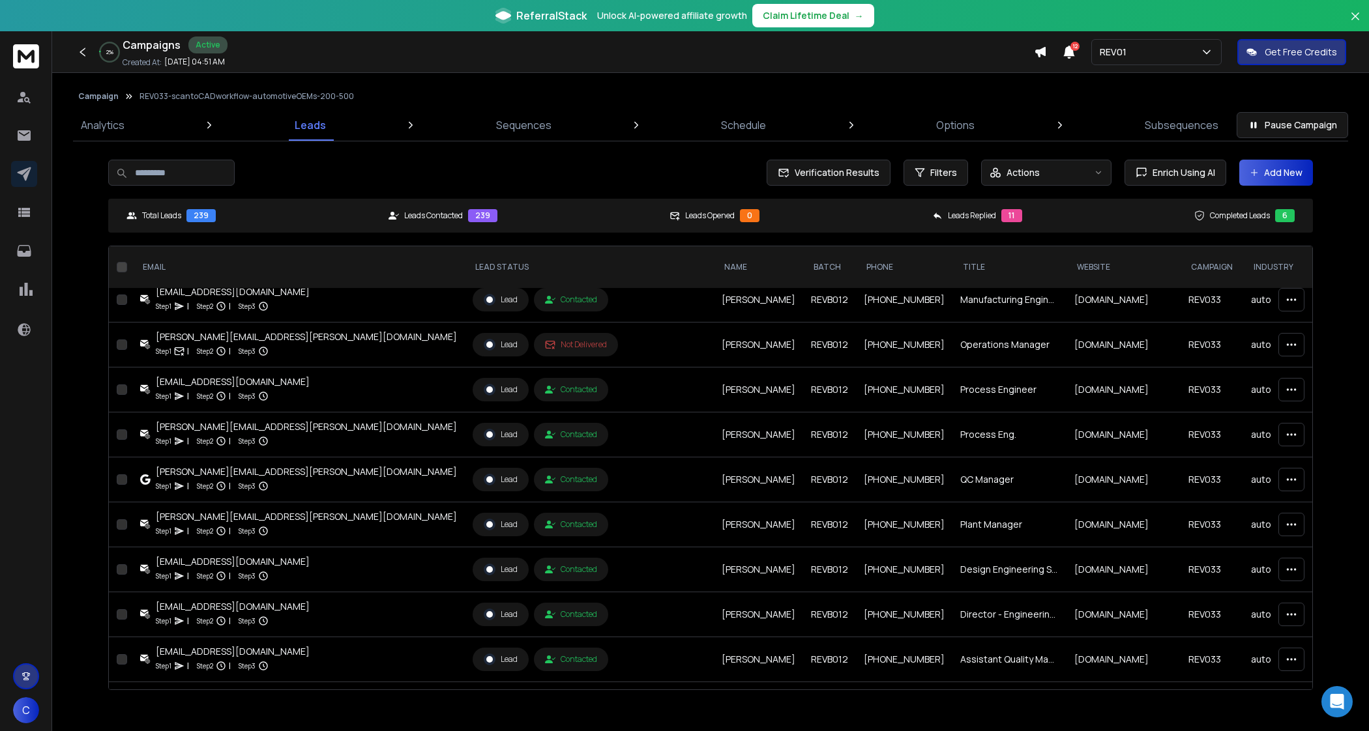
scroll to position [345, 0]
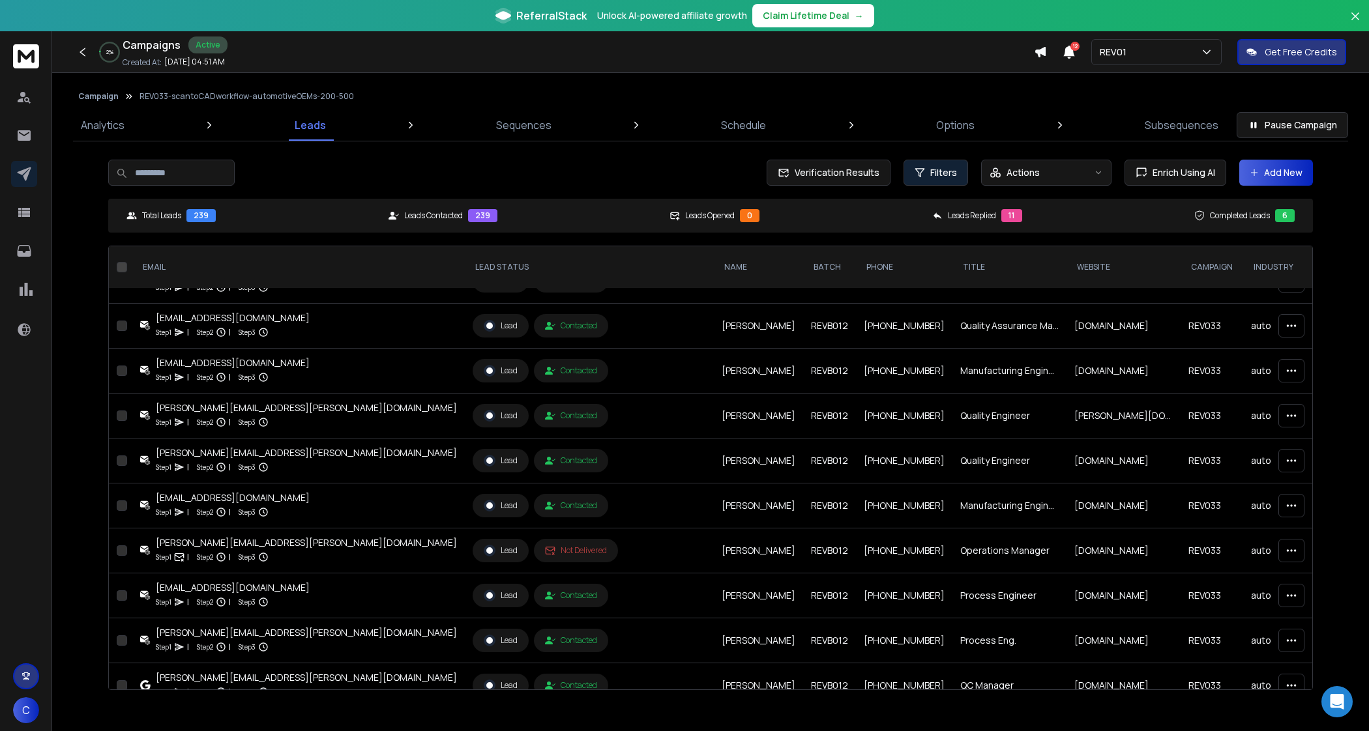
click at [942, 171] on span "Filters" at bounding box center [943, 172] width 27 height 13
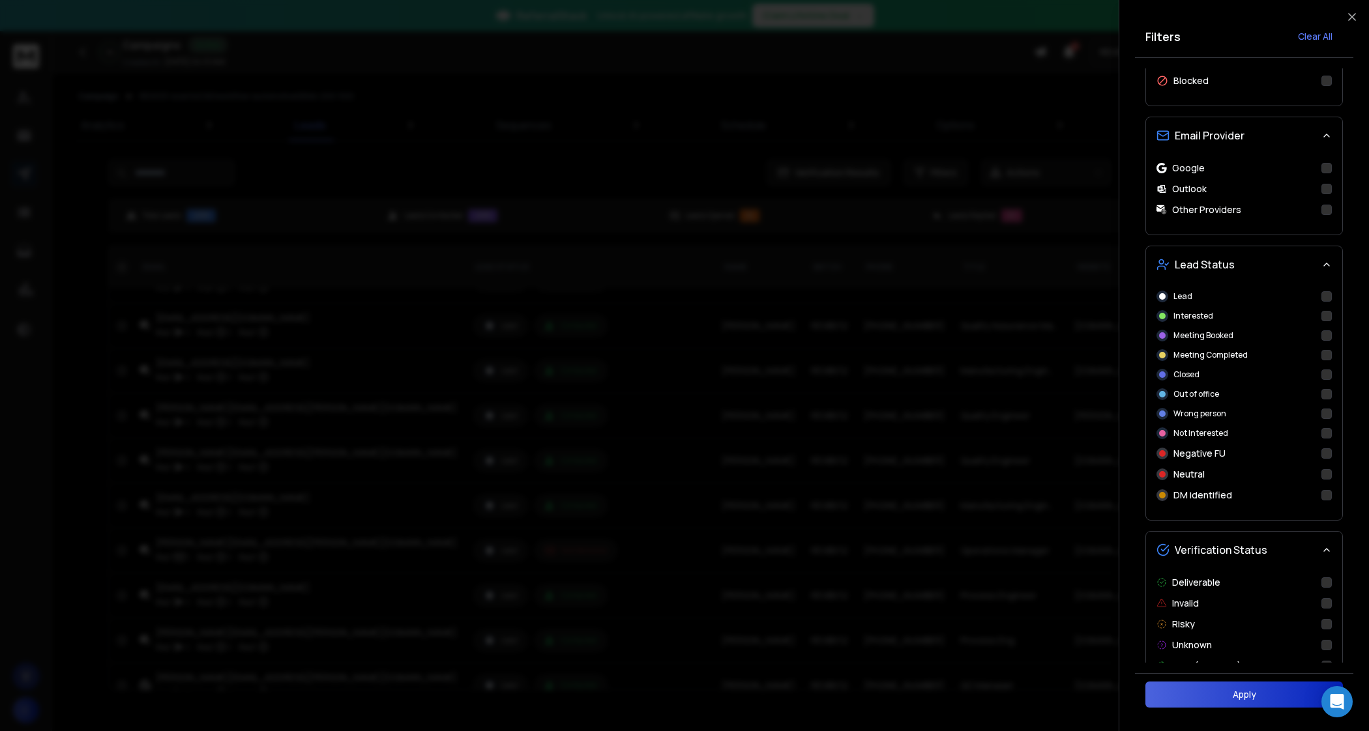
scroll to position [401, 0]
click at [1328, 394] on office "Out of office" at bounding box center [1326, 396] width 10 height 10
click at [1232, 695] on button "Apply" at bounding box center [1243, 695] width 197 height 26
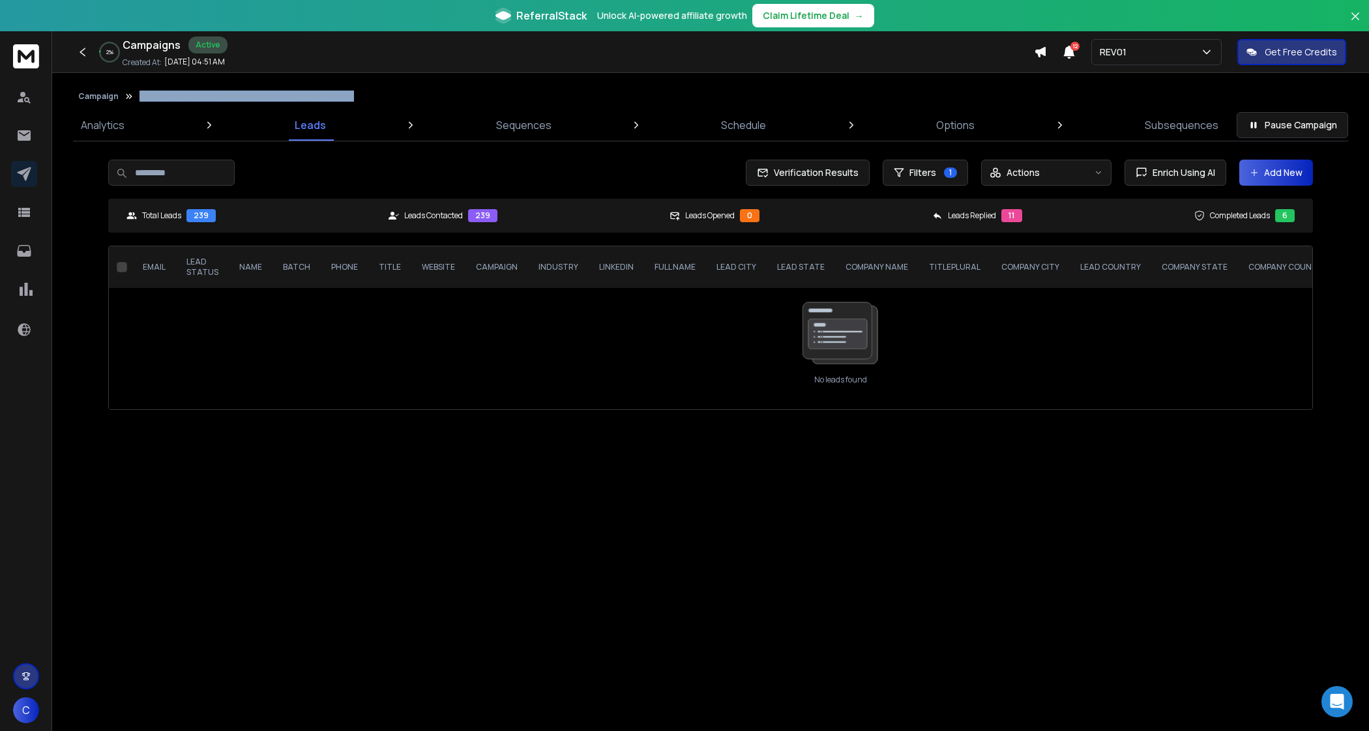
drag, startPoint x: 137, startPoint y: 94, endPoint x: 431, endPoint y: 106, distance: 294.8
click at [431, 106] on div "Campaign REV033-scantoCADworkflow-automotiveOEMs-200-500" at bounding box center [710, 96] width 1275 height 21
copy p "REV033-scantoCADworkflow-automotiveOEMs-200-500"
click at [16, 250] on icon at bounding box center [24, 251] width 16 height 16
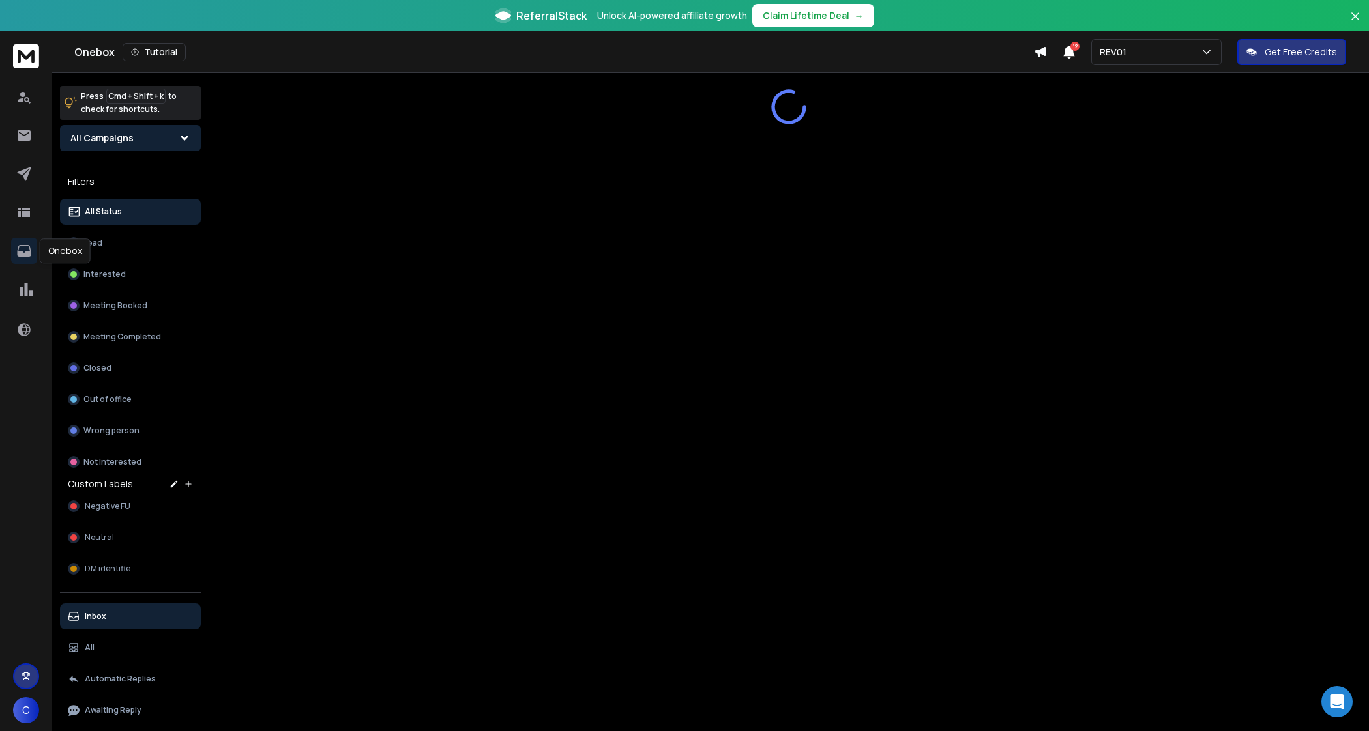
click at [162, 139] on button "All Campaigns" at bounding box center [130, 138] width 141 height 26
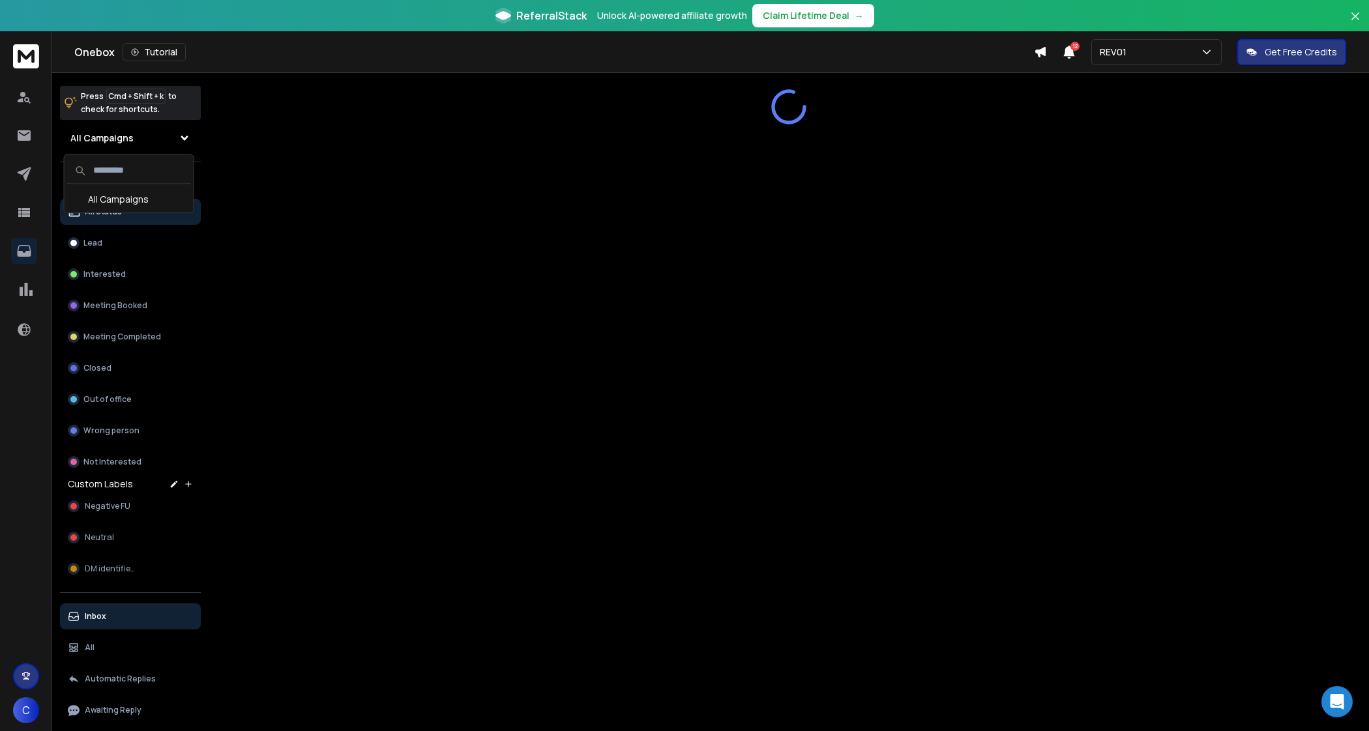
click at [128, 170] on input at bounding box center [129, 170] width 124 height 26
paste input "**********"
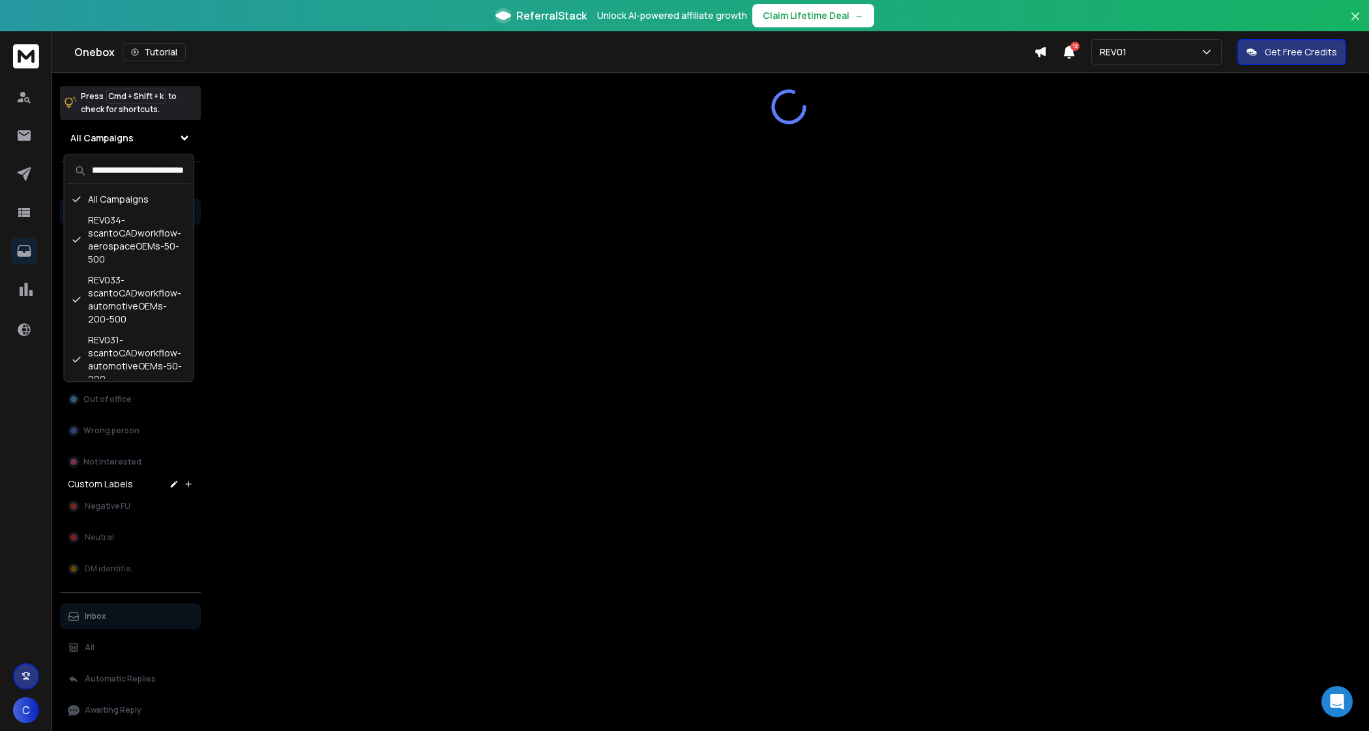
type input "**********"
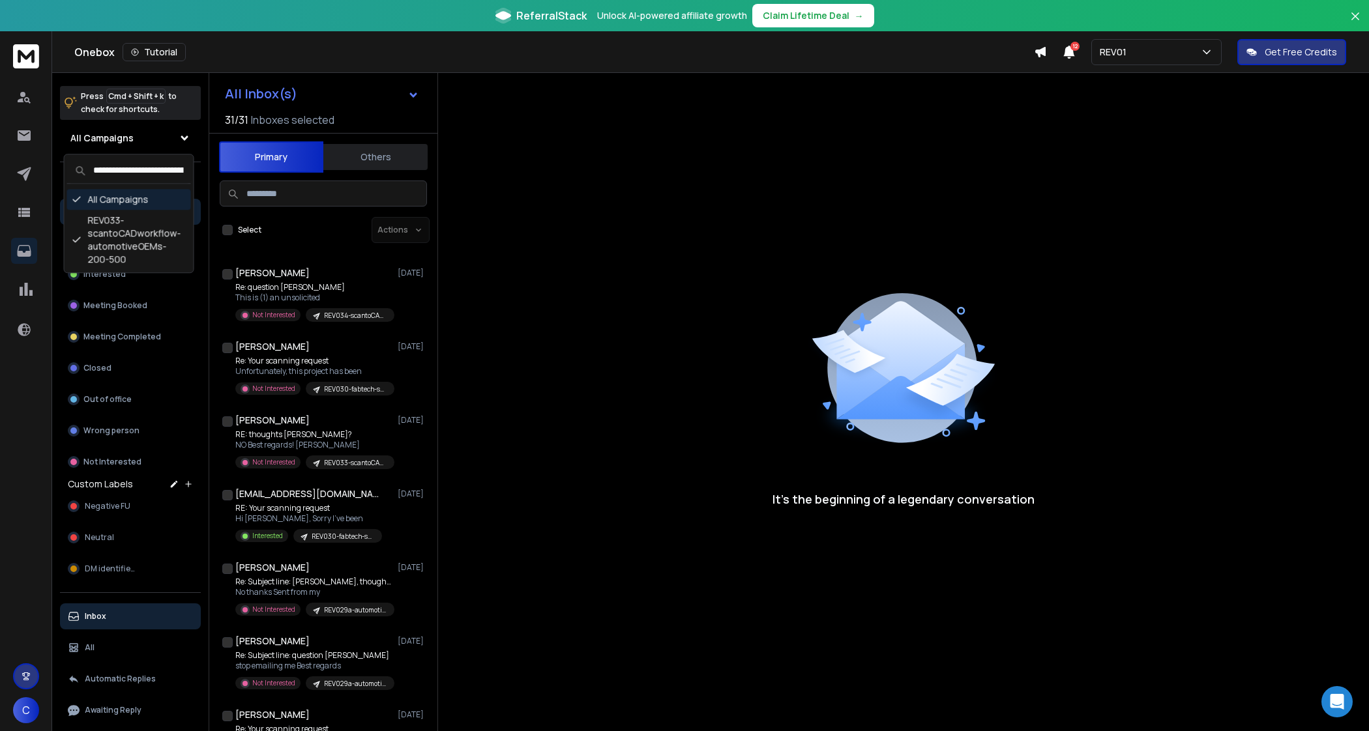
click at [134, 201] on div "All Campaigns" at bounding box center [129, 199] width 124 height 21
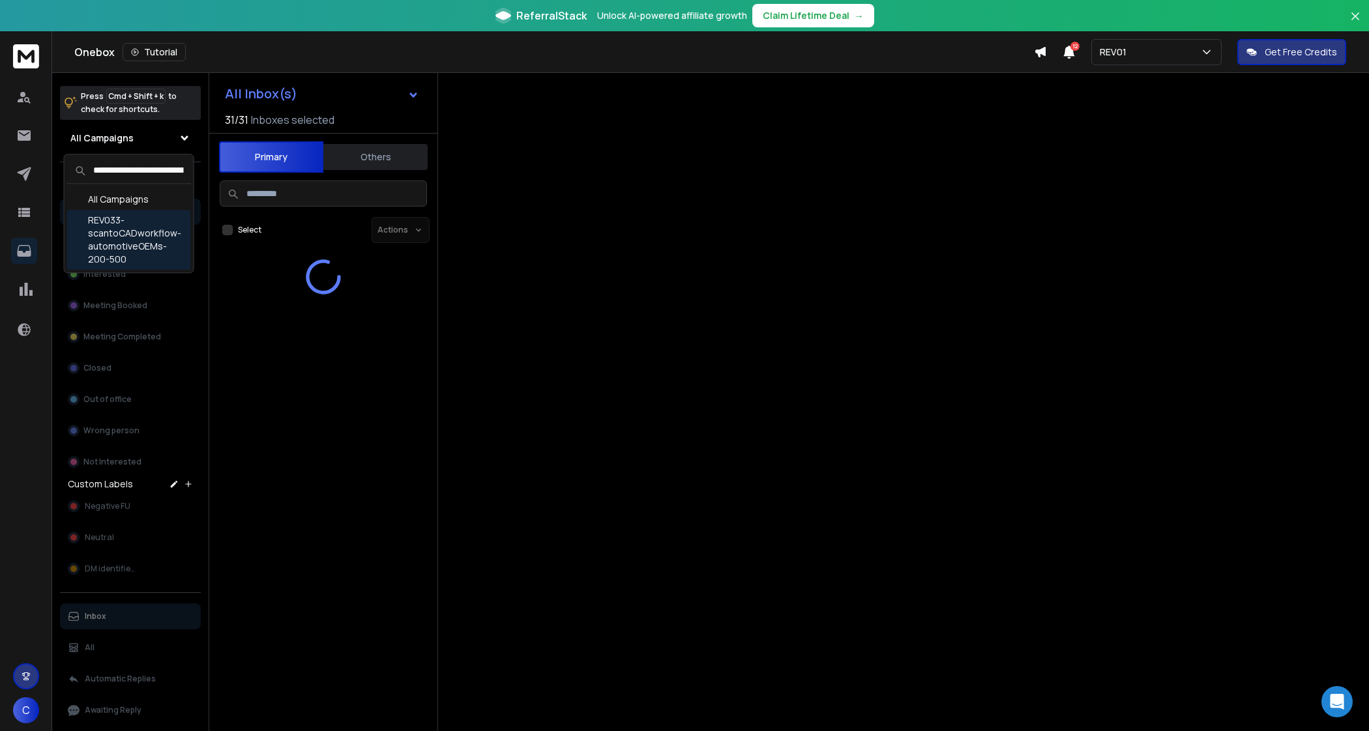
click at [136, 230] on div "REV033-scantoCADworkflow-automotiveOEMs-200-500" at bounding box center [129, 240] width 124 height 60
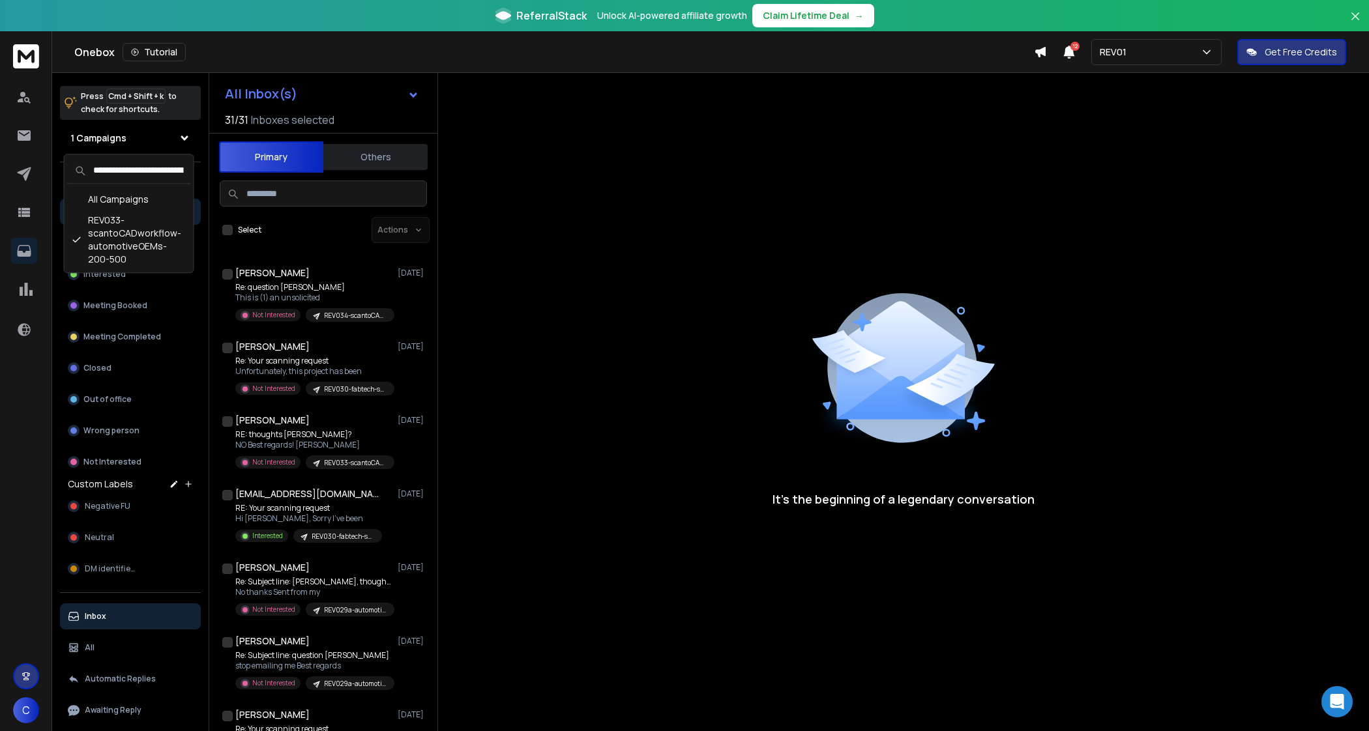
click at [549, 287] on div "It’s the beginning of a legendary conversation" at bounding box center [903, 384] width 931 height 622
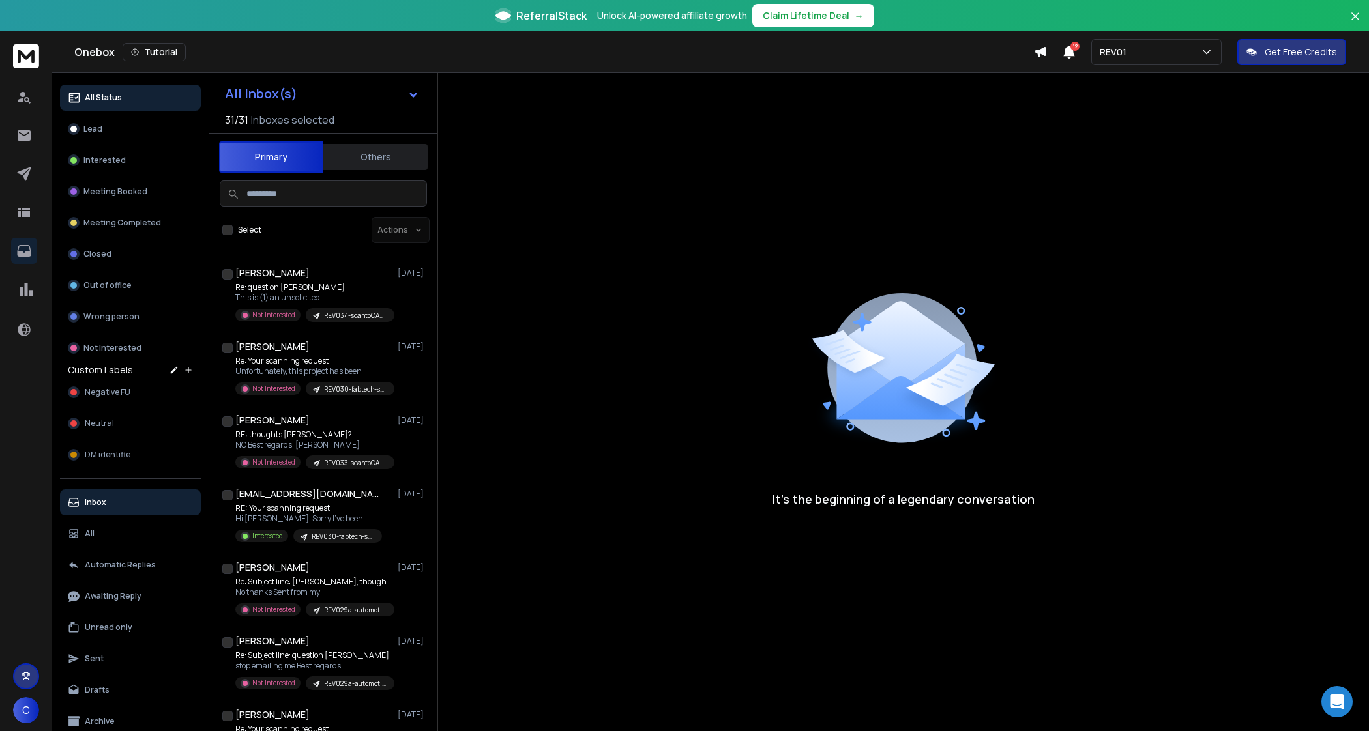
scroll to position [140, 0]
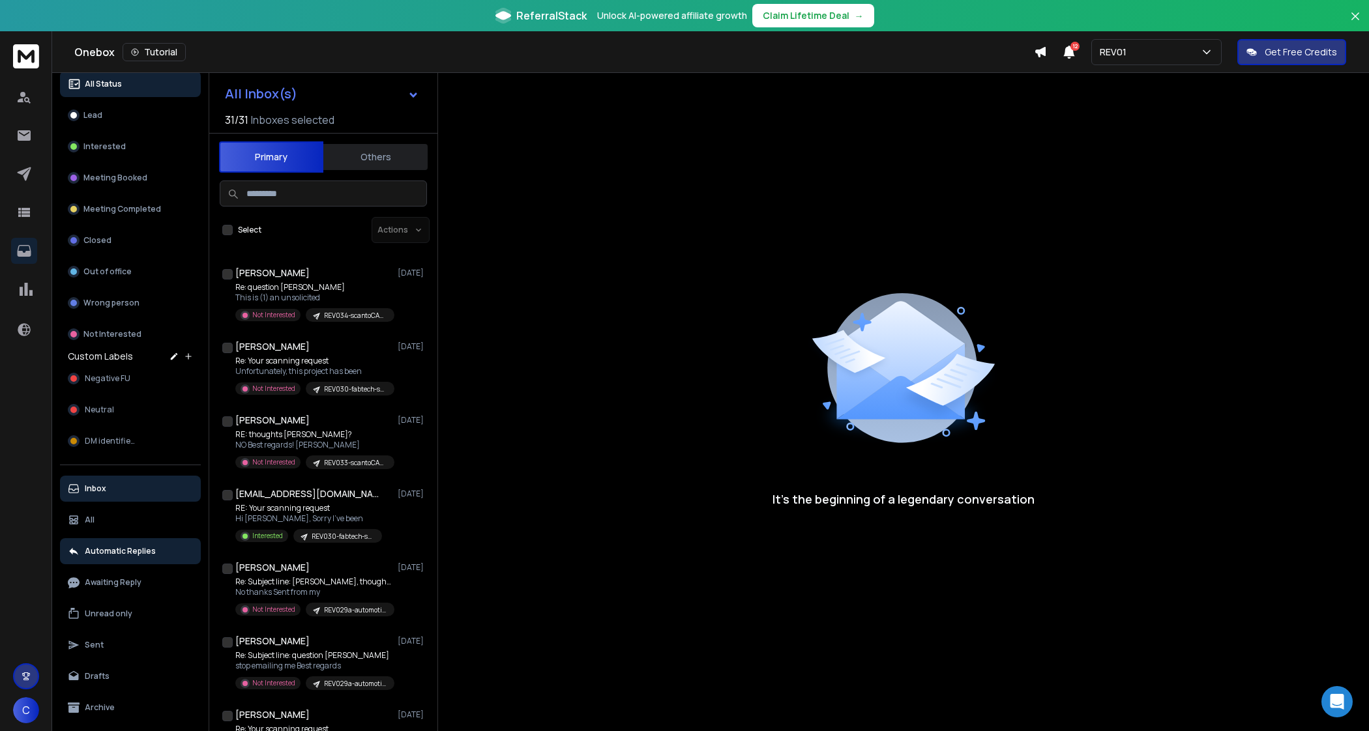
click at [127, 546] on p "Automatic Replies" at bounding box center [120, 551] width 71 height 10
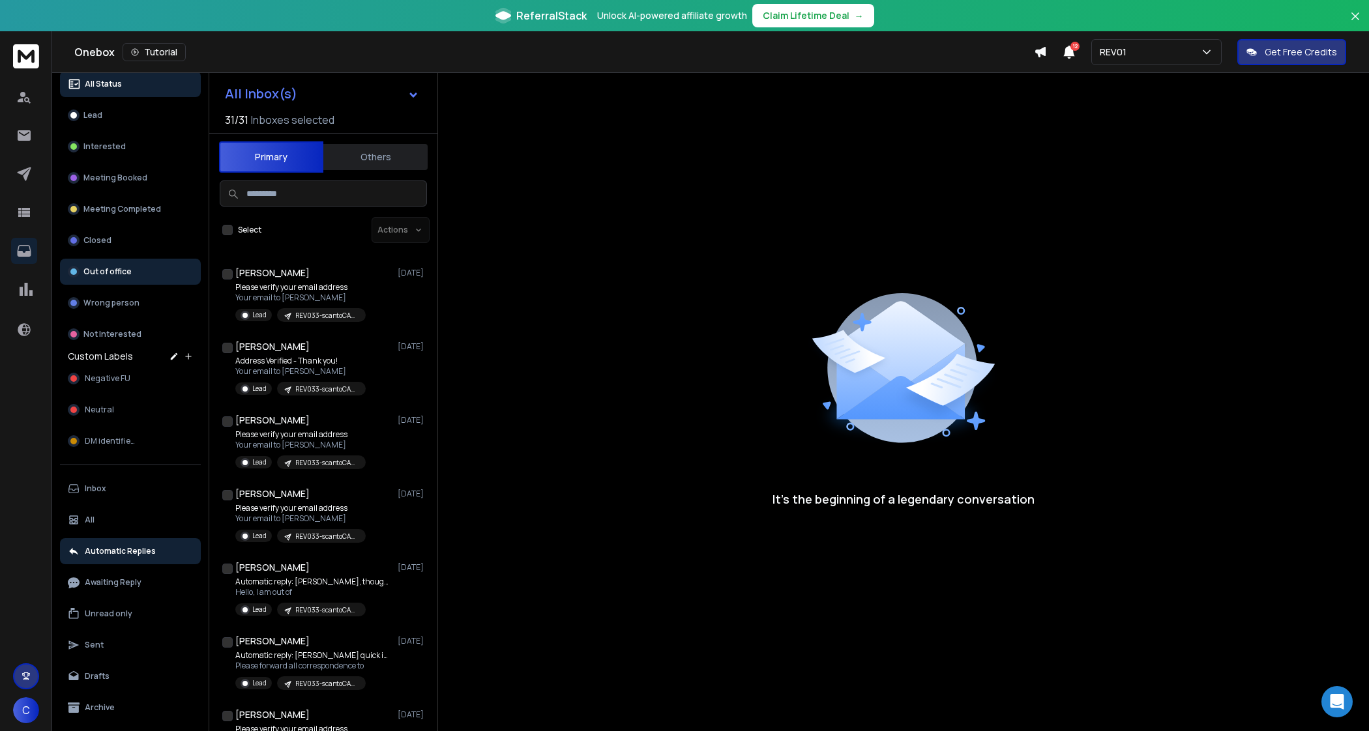
click at [133, 259] on button "Out of office" at bounding box center [130, 272] width 141 height 26
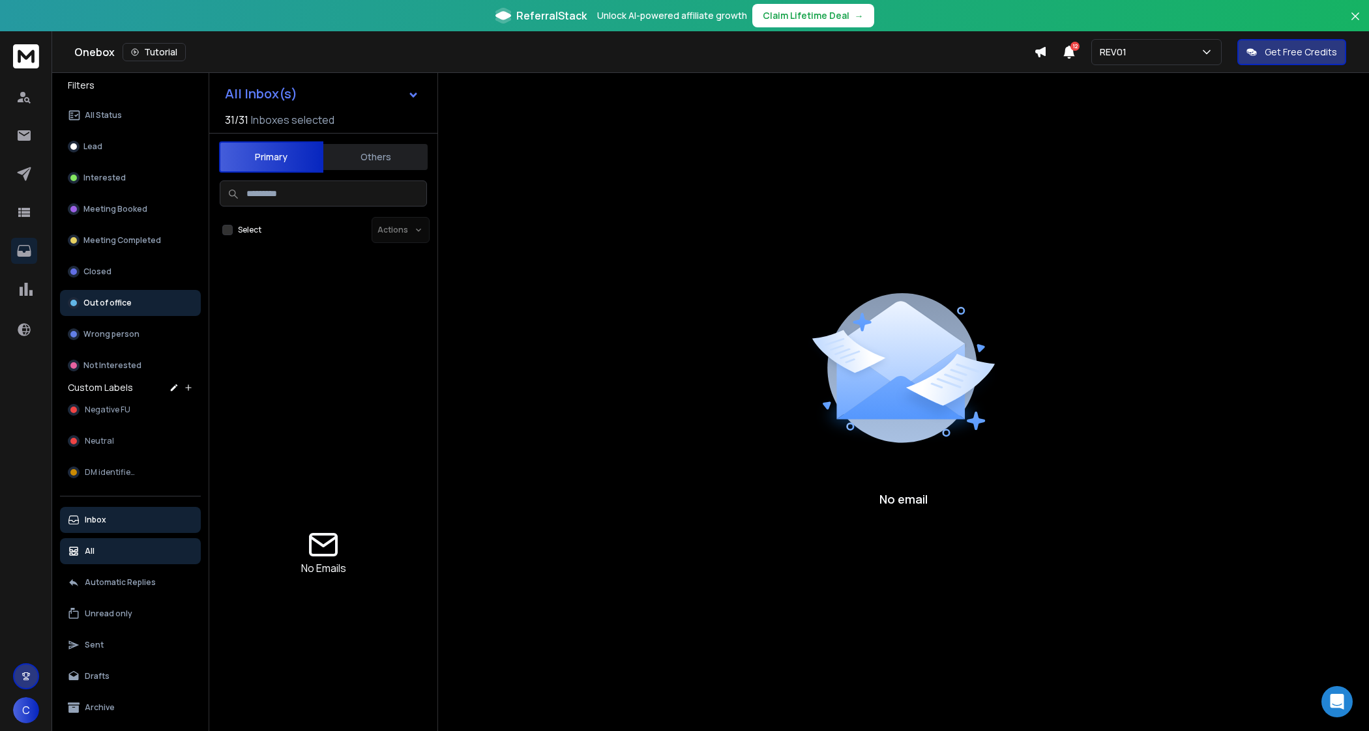
click at [101, 538] on button "All" at bounding box center [130, 551] width 141 height 26
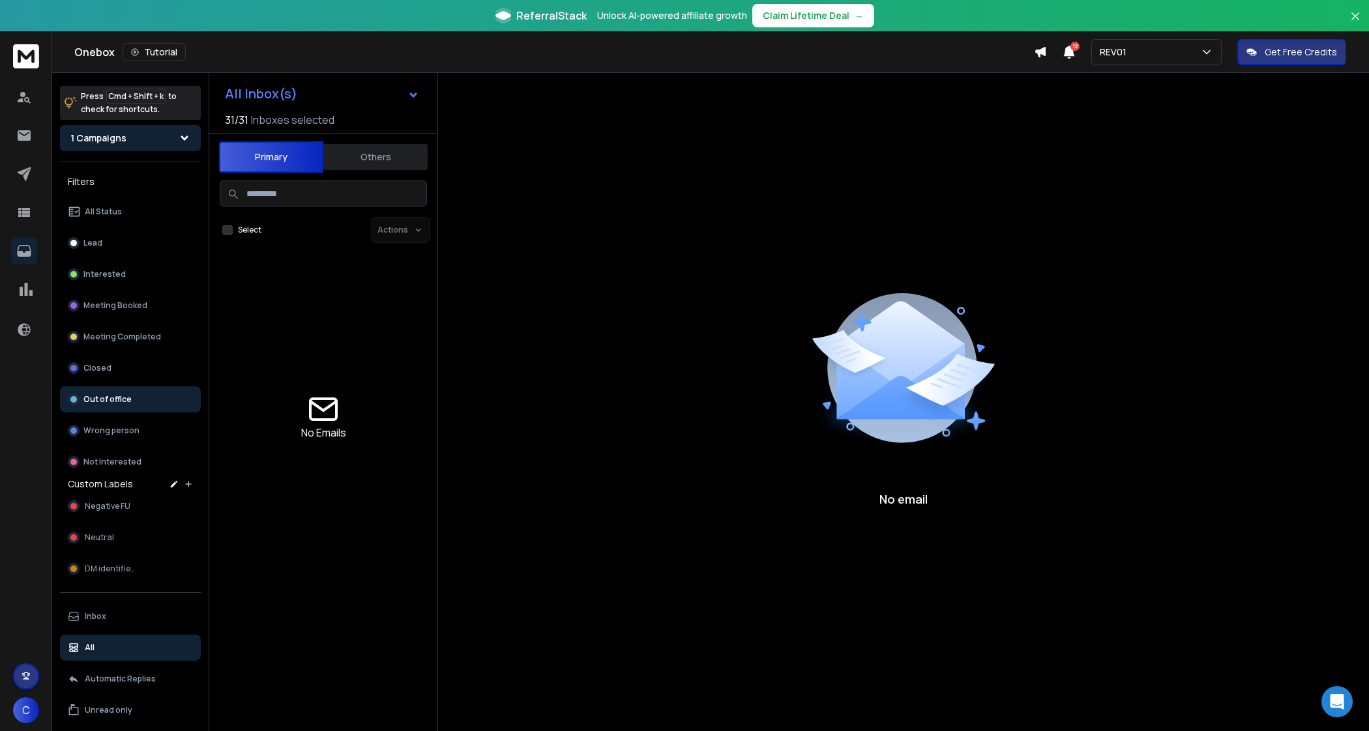
click at [144, 140] on button "1 Campaigns" at bounding box center [130, 138] width 141 height 26
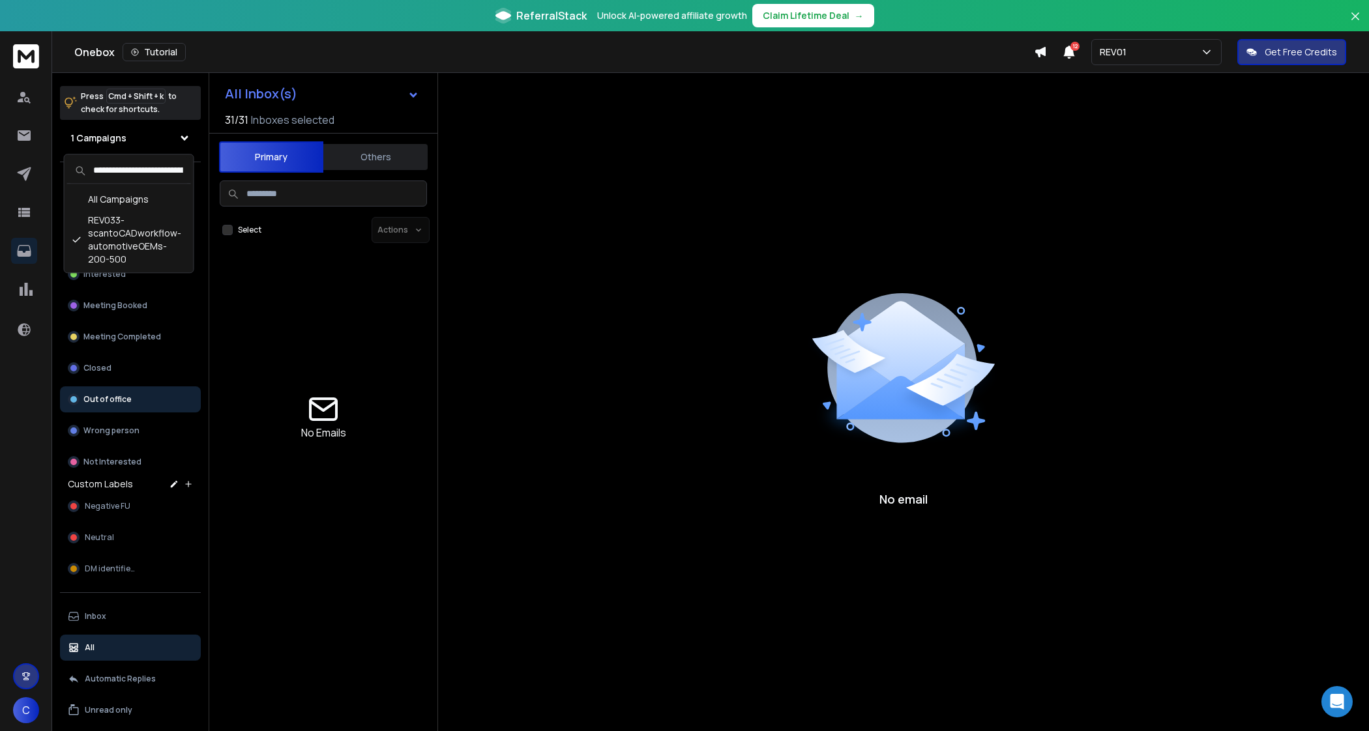
click at [243, 603] on div "No Emails" at bounding box center [323, 391] width 218 height 541
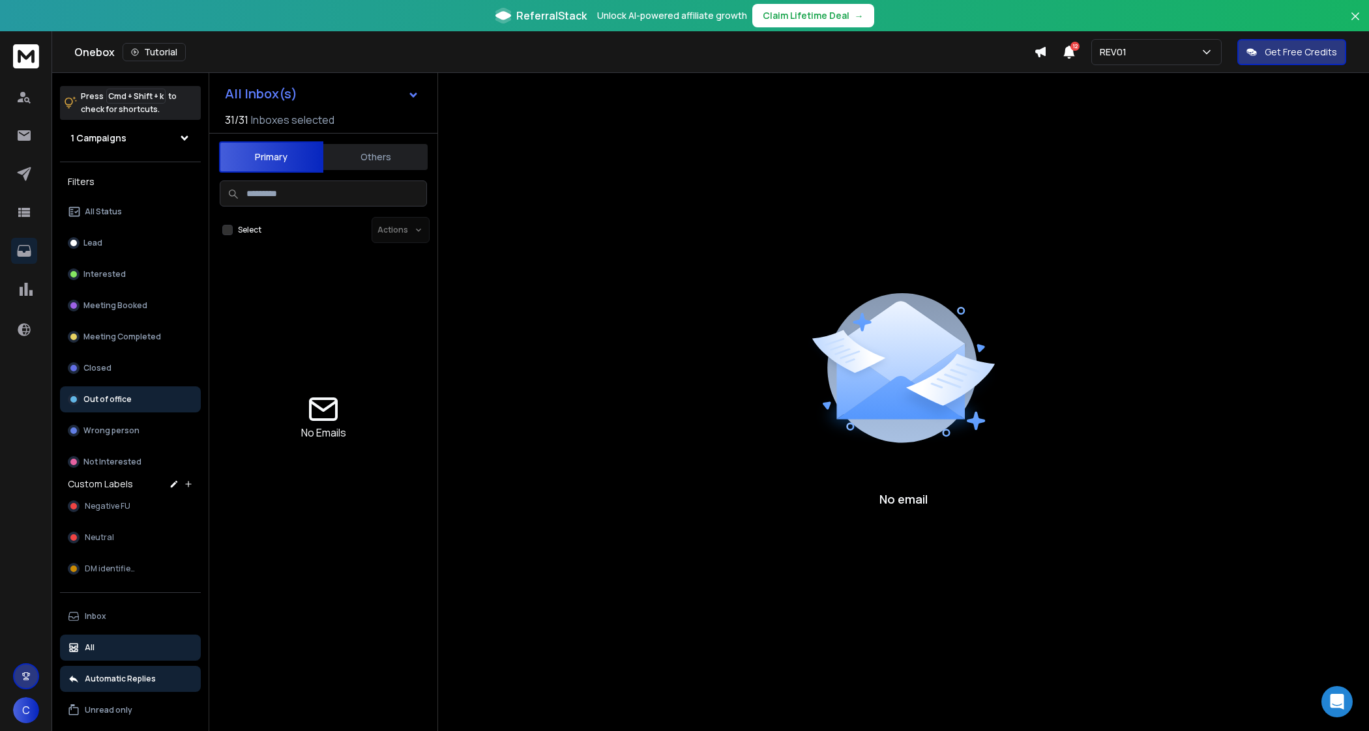
click at [125, 670] on button "Automatic Replies" at bounding box center [130, 679] width 141 height 26
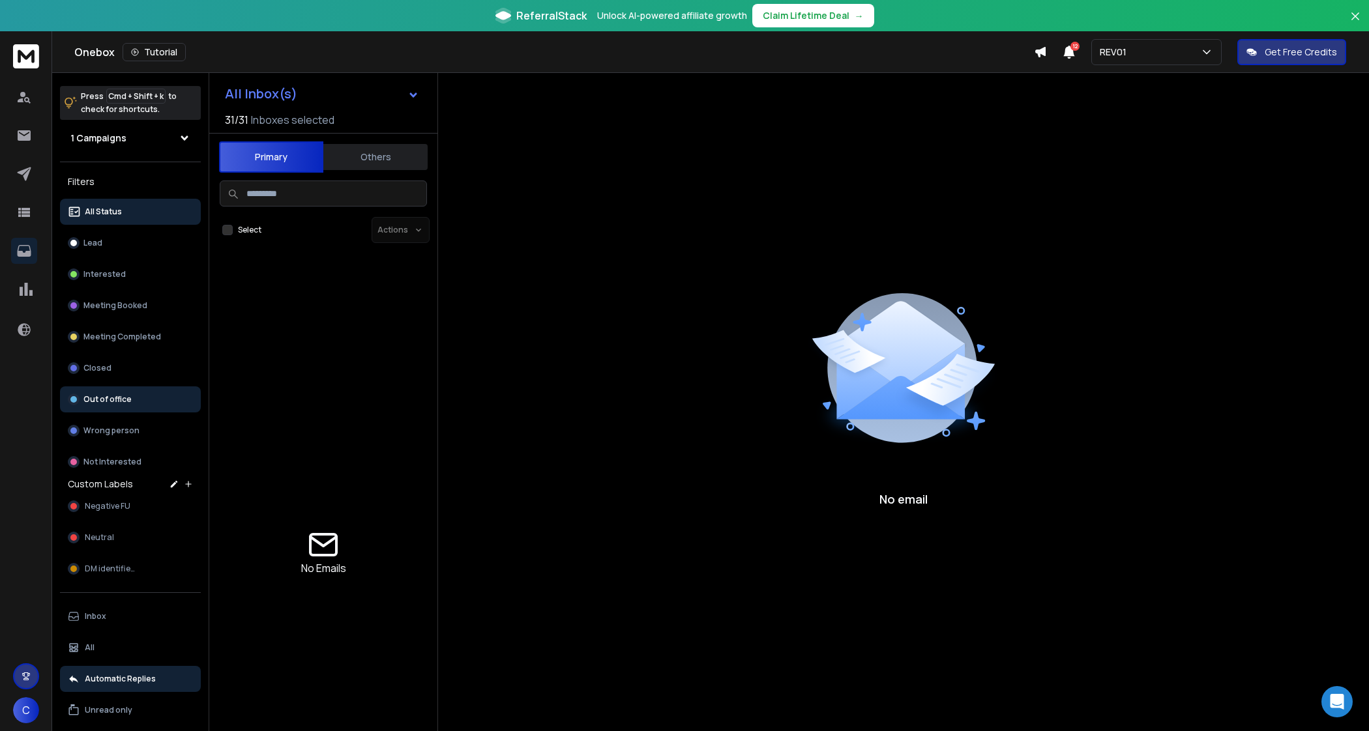
click at [107, 218] on div "All Status" at bounding box center [95, 211] width 54 height 13
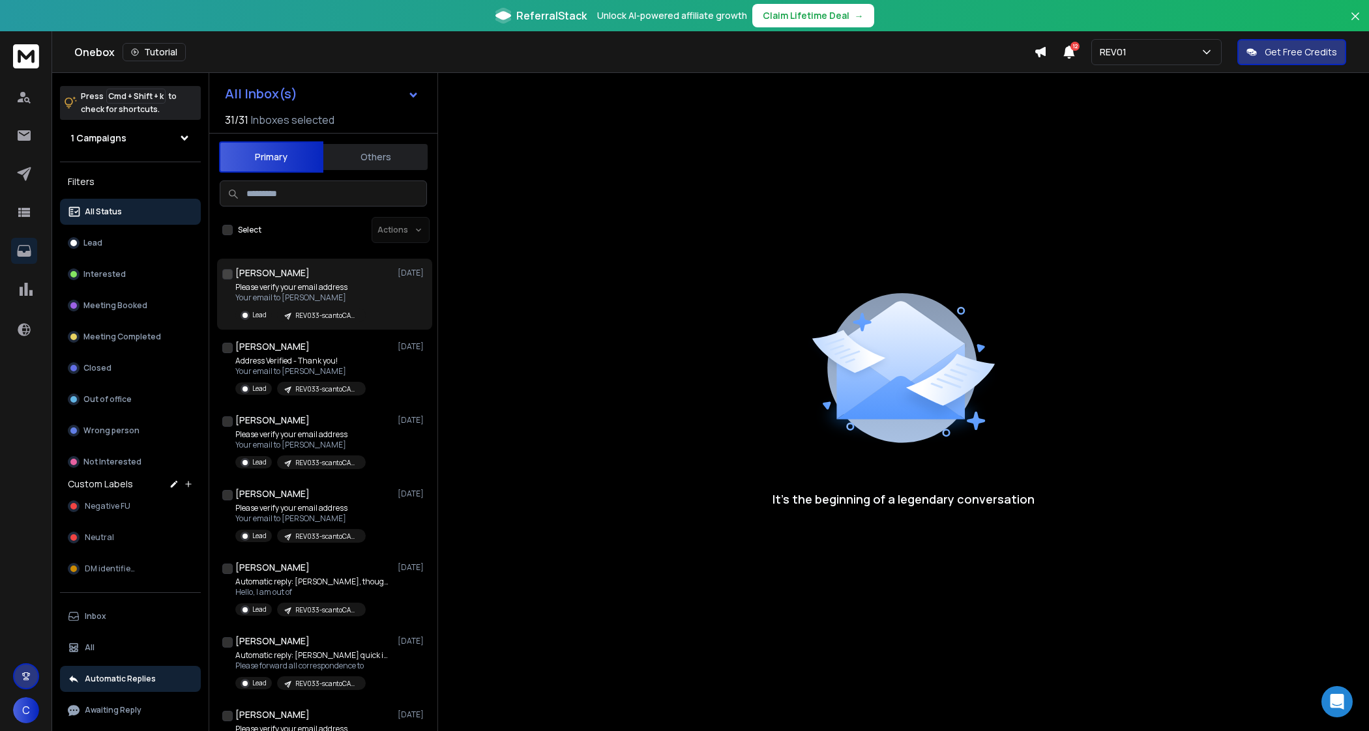
click at [368, 297] on div "Please verify your email address Your email to [PERSON_NAME] Lead REV033-scanto…" at bounding box center [331, 302] width 192 height 40
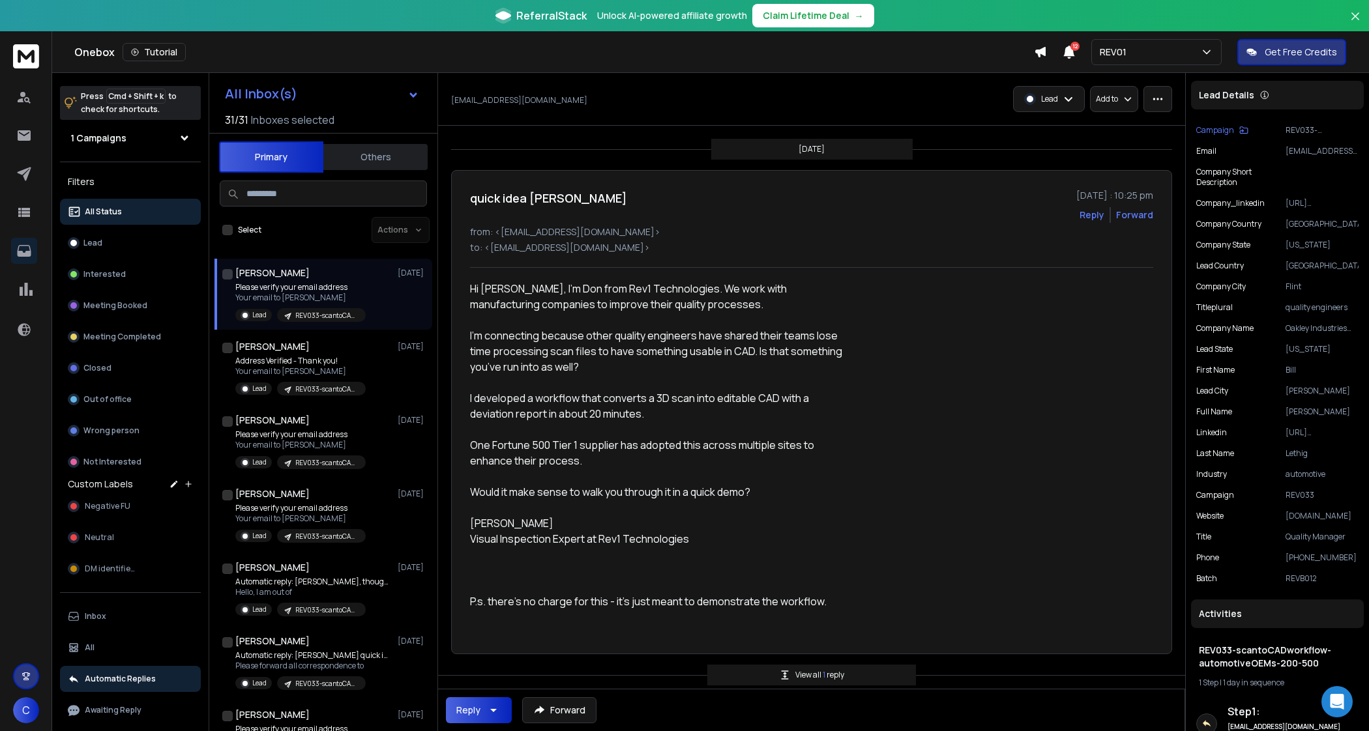
scroll to position [26, 0]
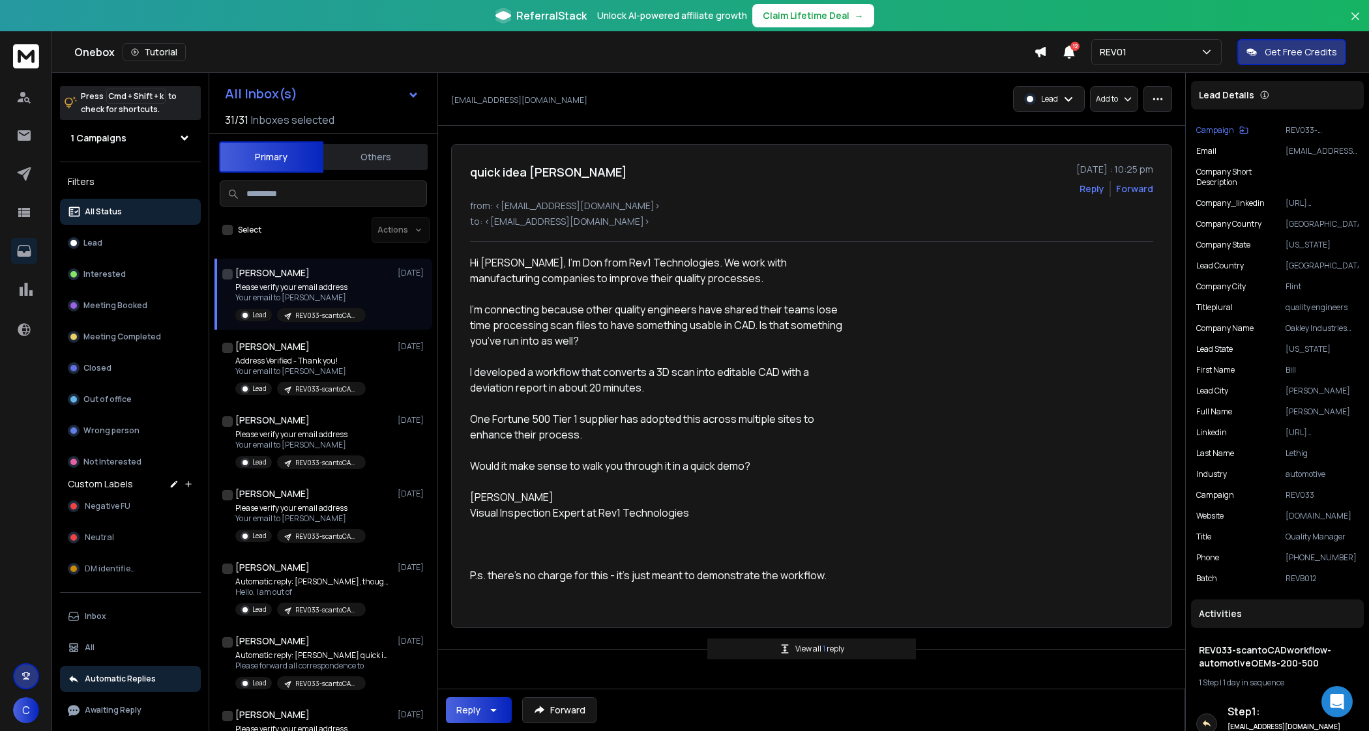
click at [1312, 147] on p "[EMAIL_ADDRESS][DOMAIN_NAME]" at bounding box center [1321, 151] width 73 height 10
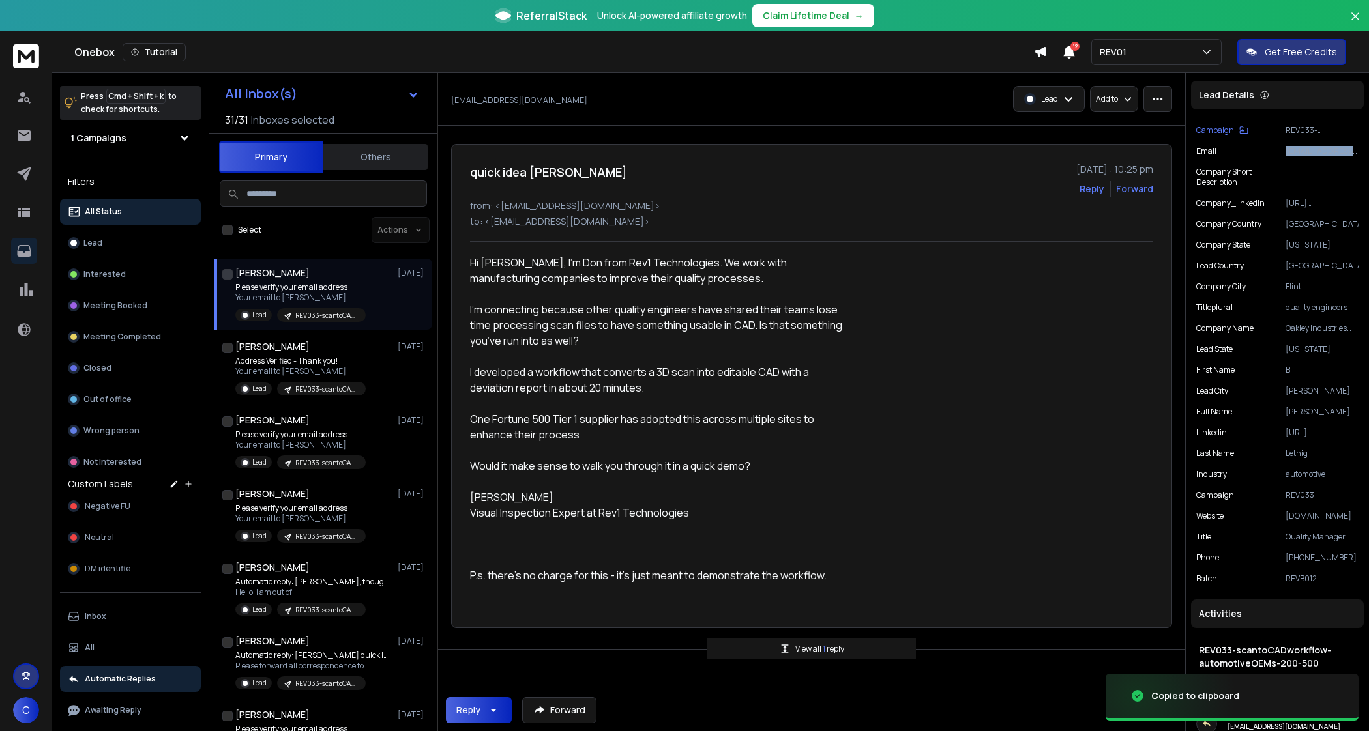
click at [1312, 147] on p "[EMAIL_ADDRESS][DOMAIN_NAME]" at bounding box center [1321, 151] width 73 height 10
click at [1303, 153] on p "[EMAIL_ADDRESS][DOMAIN_NAME]" at bounding box center [1321, 151] width 73 height 10
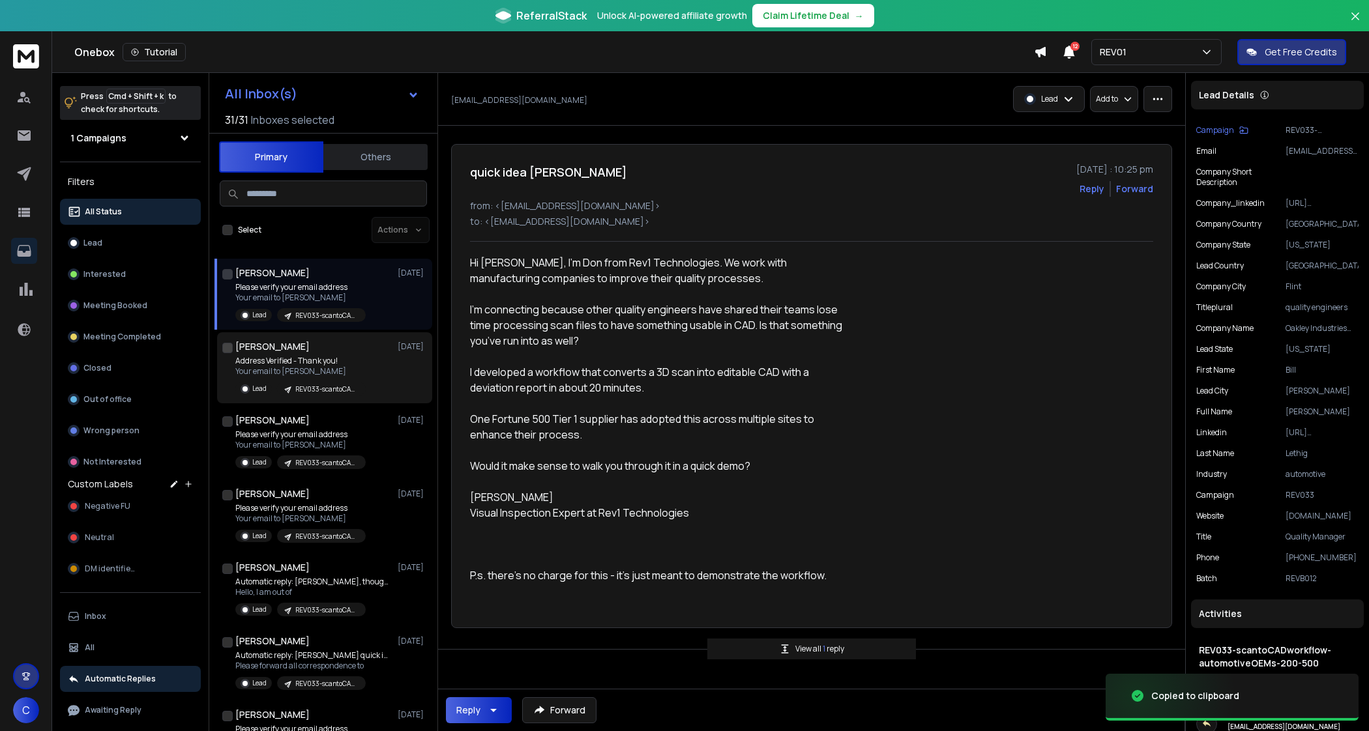
click at [293, 354] on div "[PERSON_NAME] [DATE] Address Verified - Thank you! Your email to [PERSON_NAME] …" at bounding box center [331, 367] width 192 height 55
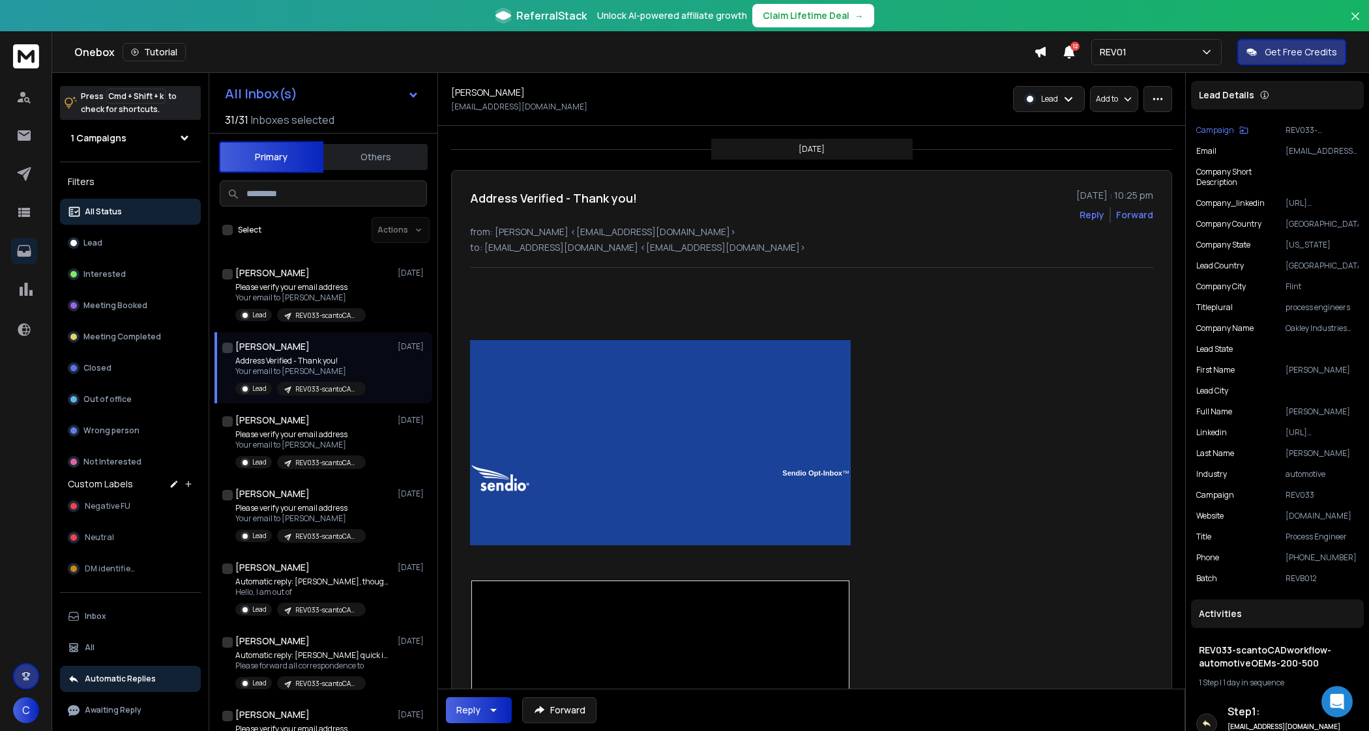
click at [1324, 152] on p "[EMAIL_ADDRESS][DOMAIN_NAME]" at bounding box center [1321, 151] width 73 height 10
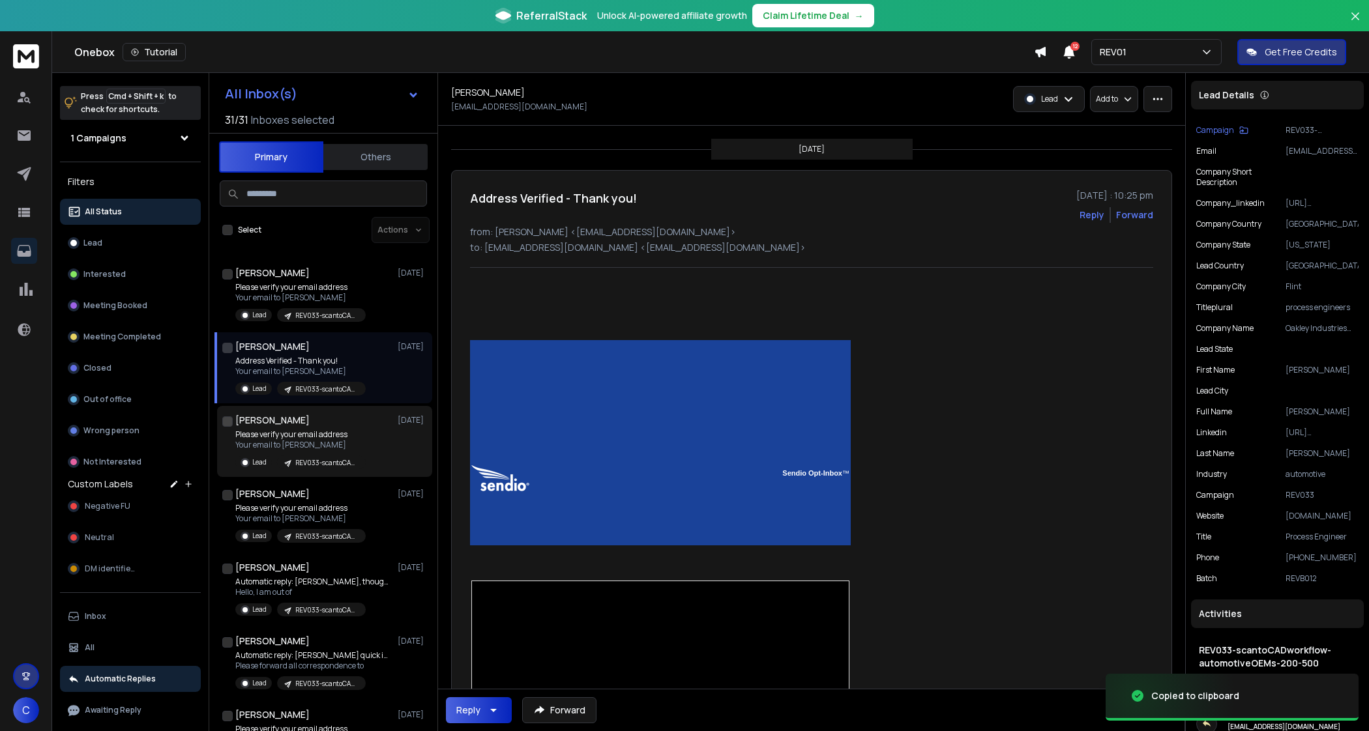
click at [285, 443] on p "Your email to [PERSON_NAME]" at bounding box center [300, 445] width 130 height 10
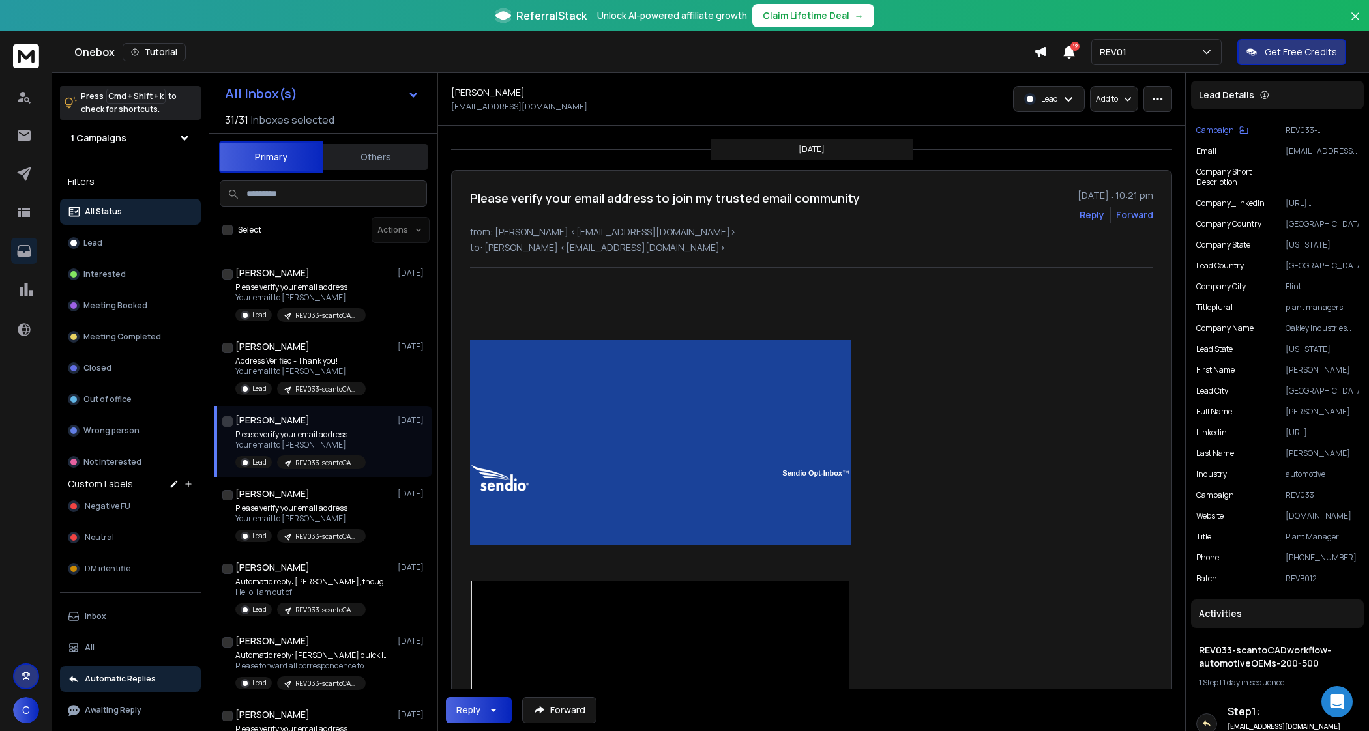
click at [1311, 149] on p "[EMAIL_ADDRESS][DOMAIN_NAME]" at bounding box center [1321, 151] width 73 height 10
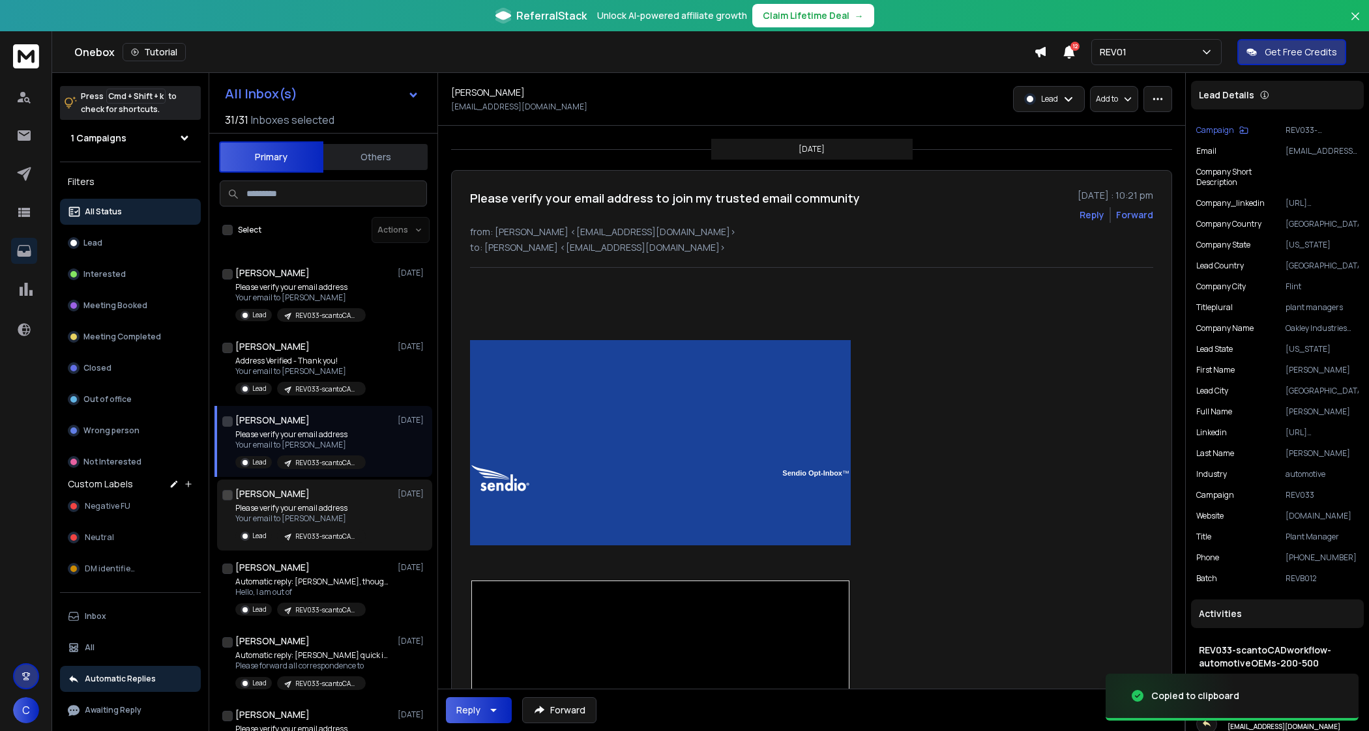
click at [350, 509] on p "Please verify your email address" at bounding box center [300, 508] width 130 height 10
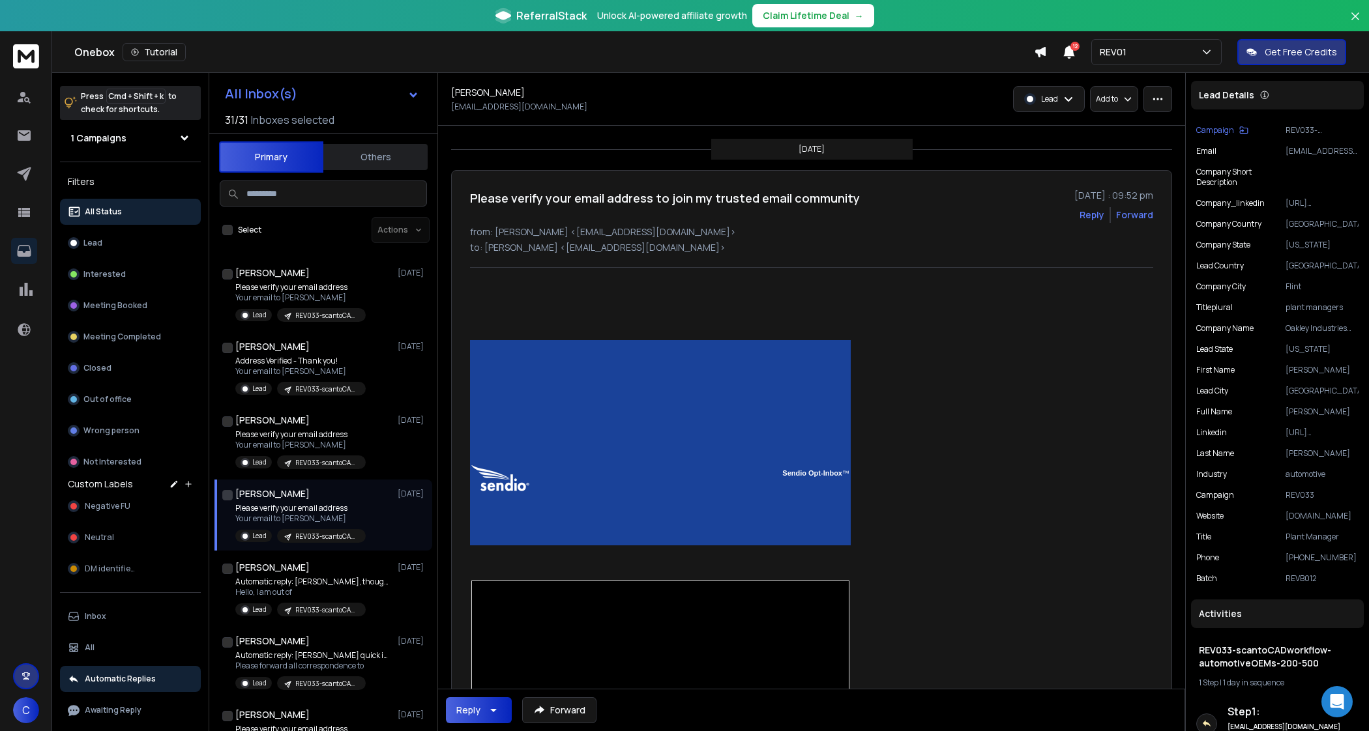
click at [1307, 148] on p "[EMAIL_ADDRESS][DOMAIN_NAME]" at bounding box center [1321, 151] width 73 height 10
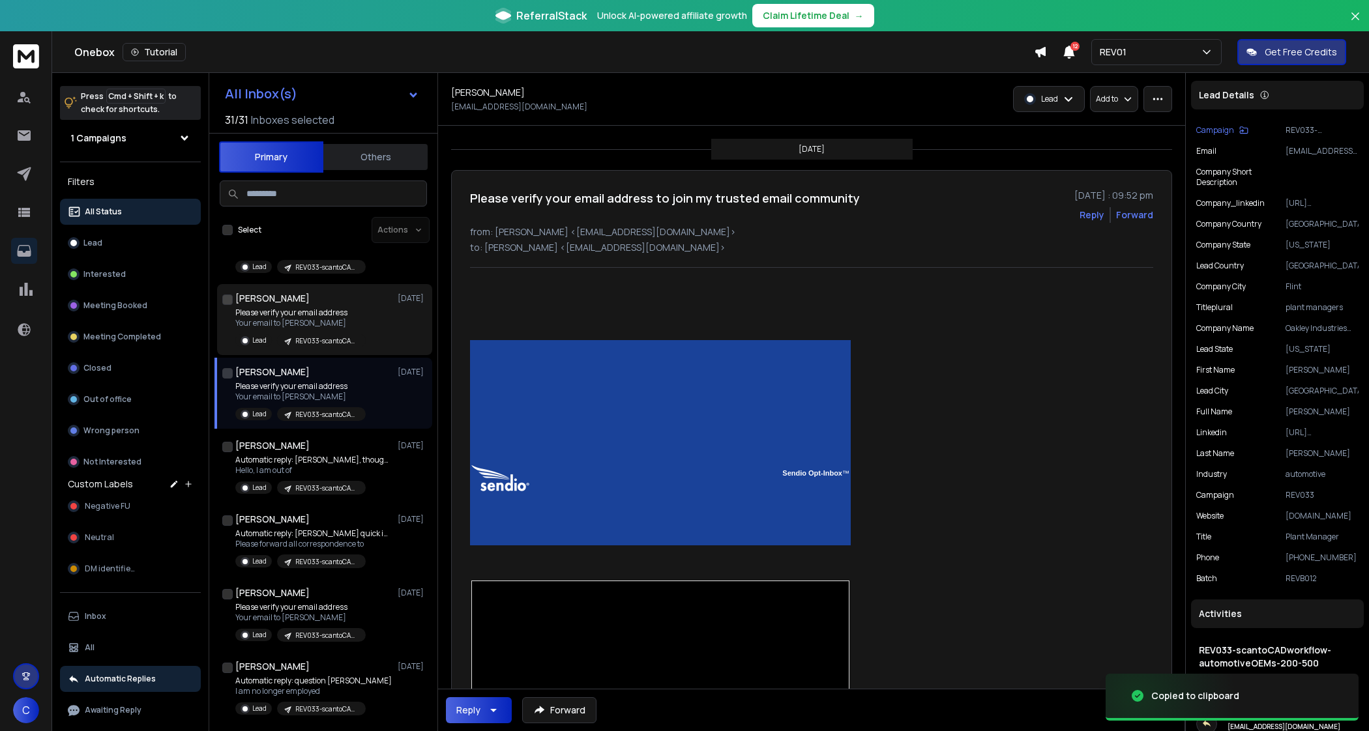
scroll to position [177, 0]
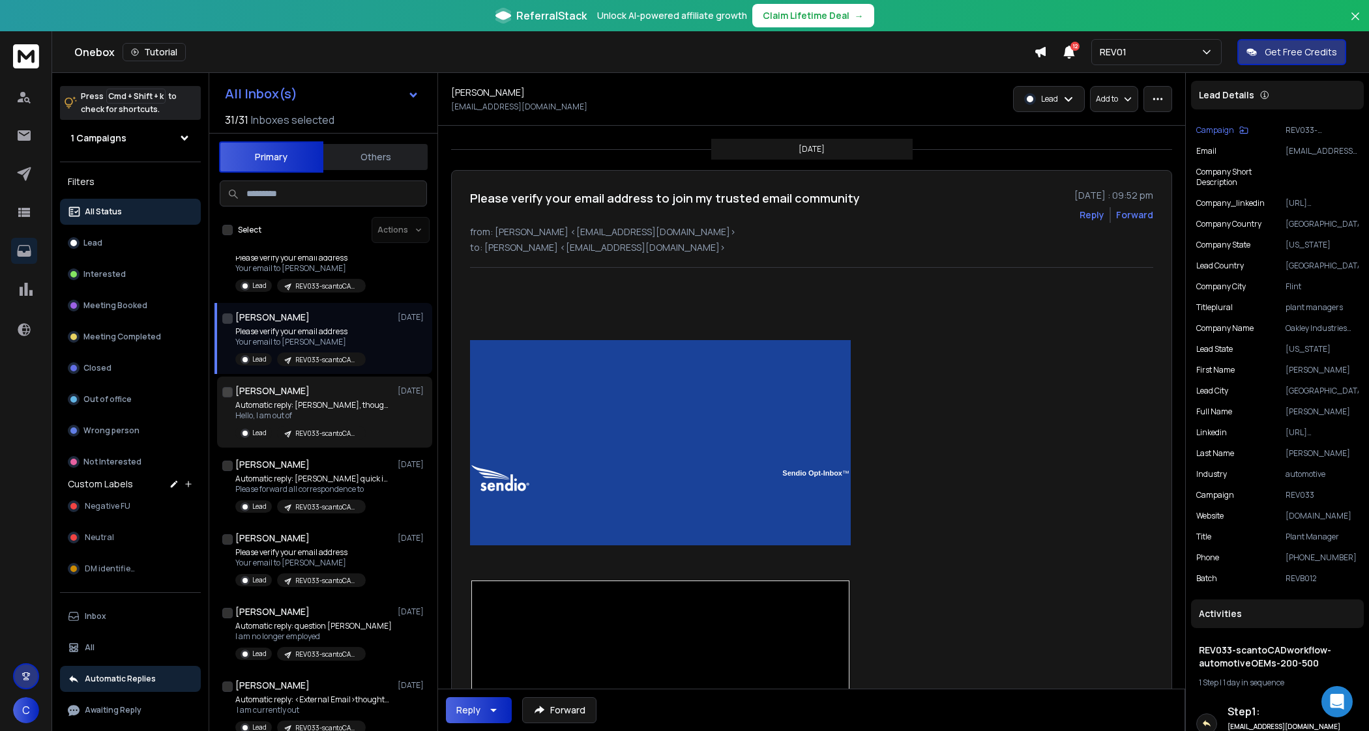
click at [304, 399] on div "[PERSON_NAME] [DATE] Automatic reply: [PERSON_NAME], thoughts? Hello, I am out …" at bounding box center [331, 412] width 192 height 55
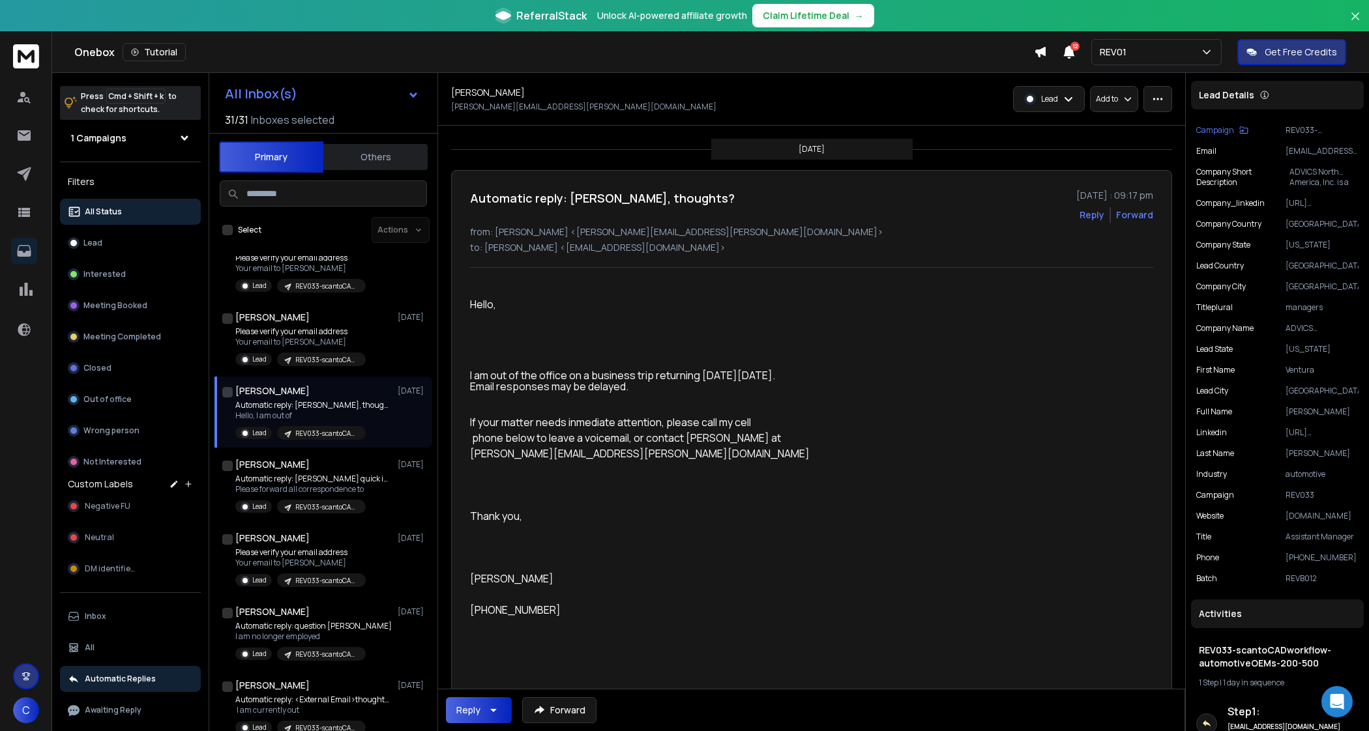
click at [1309, 151] on p "[EMAIL_ADDRESS][PERSON_NAME][DOMAIN_NAME]" at bounding box center [1321, 151] width 73 height 10
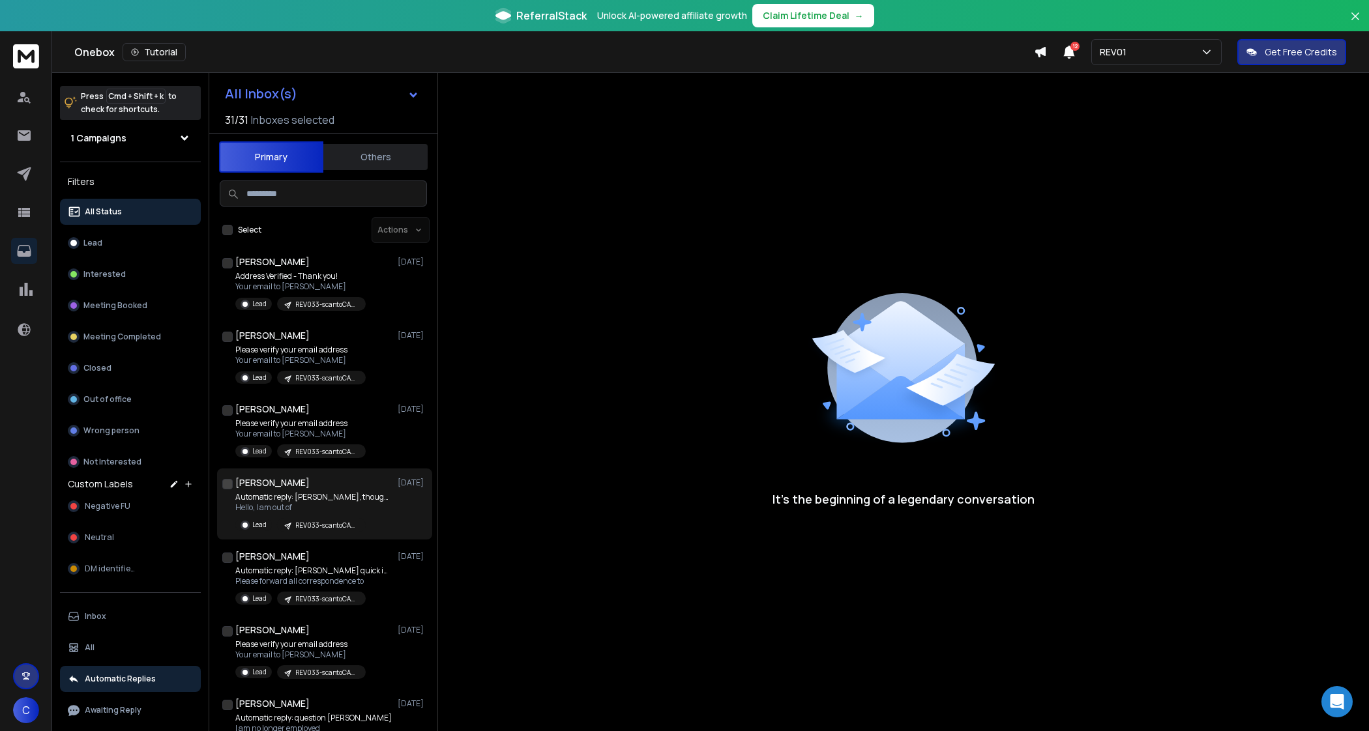
scroll to position [88, 0]
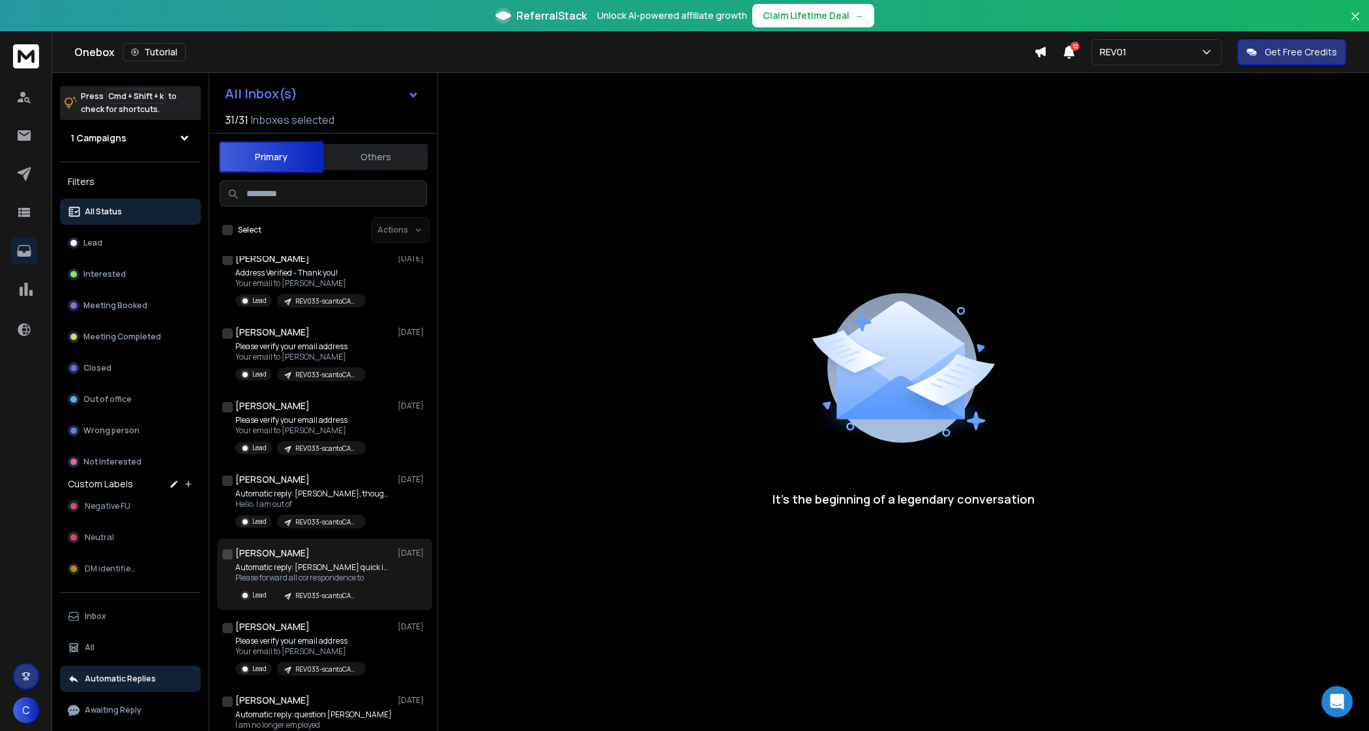
click at [304, 570] on p "Automatic reply: [PERSON_NAME] quick idea" at bounding box center [313, 567] width 156 height 10
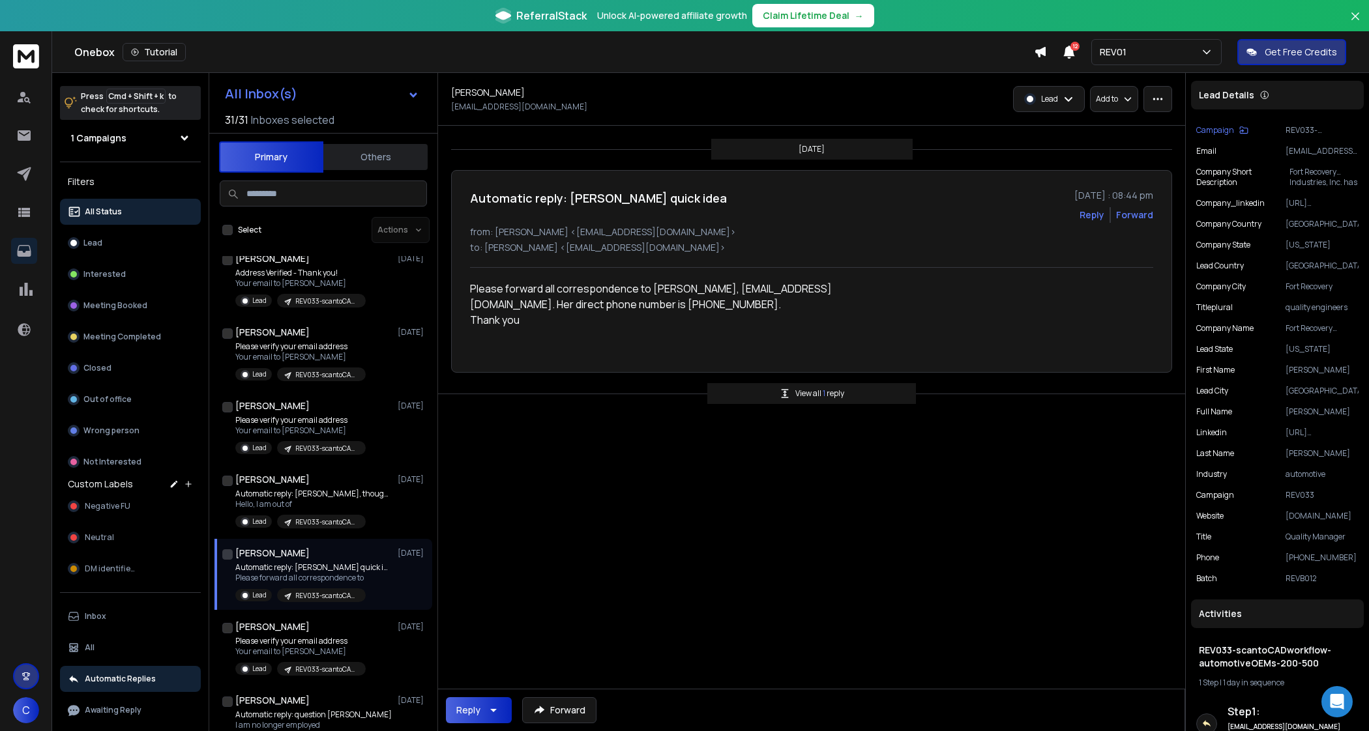
click at [1292, 149] on p "[EMAIL_ADDRESS][DOMAIN_NAME]" at bounding box center [1321, 151] width 73 height 10
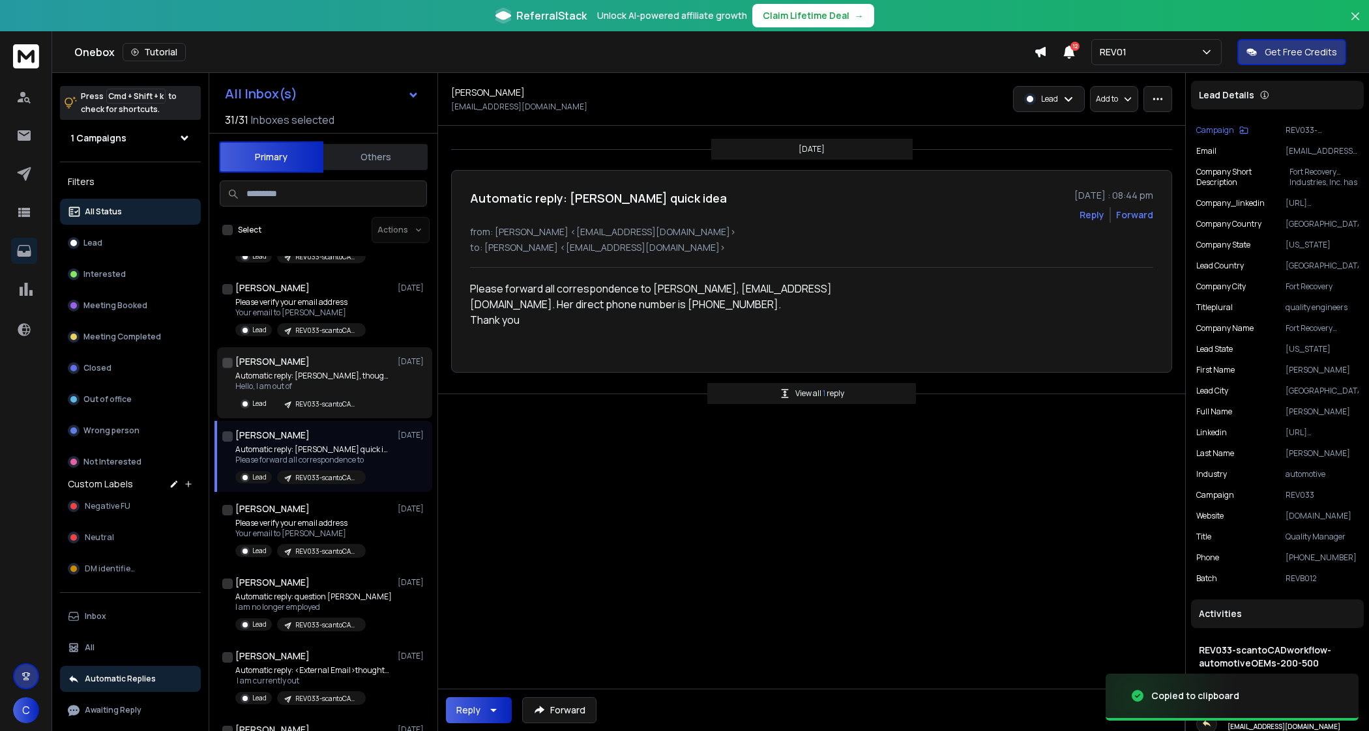
scroll to position [207, 0]
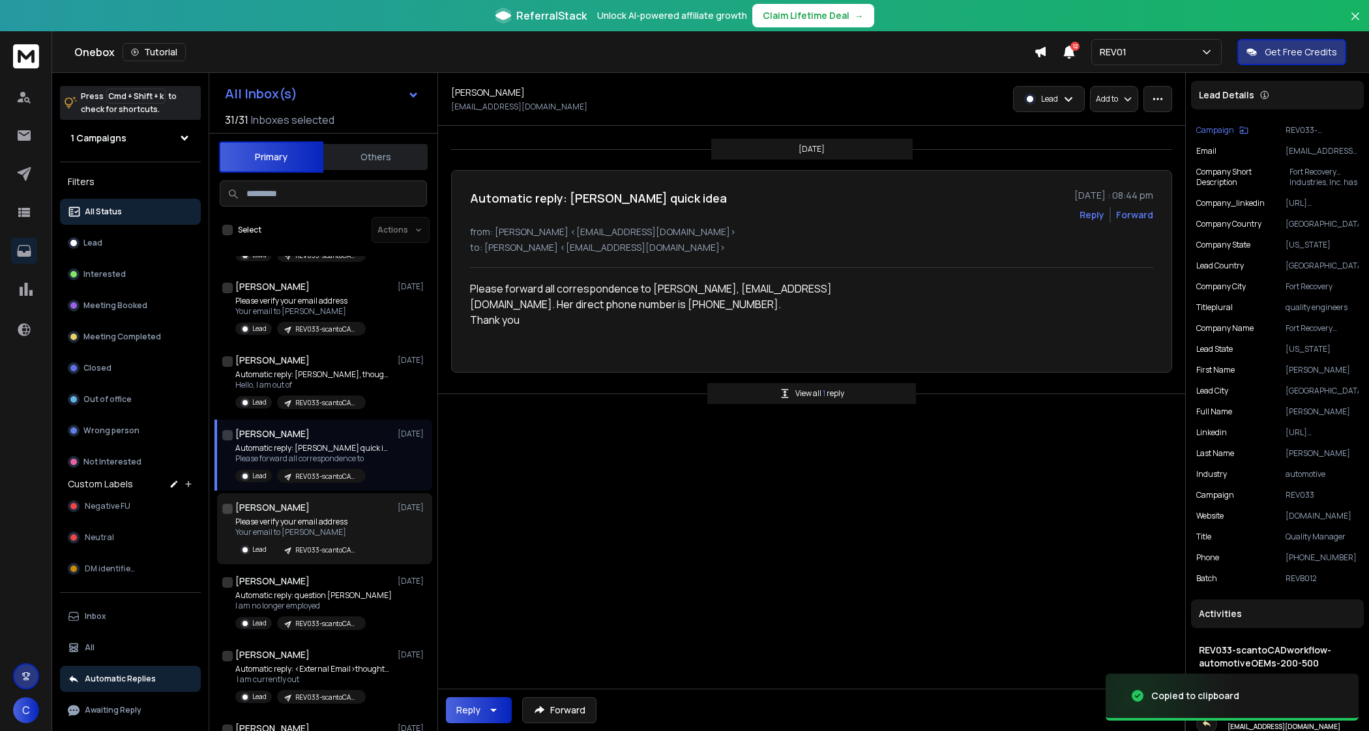
click at [298, 521] on p "Please verify your email address" at bounding box center [300, 522] width 130 height 10
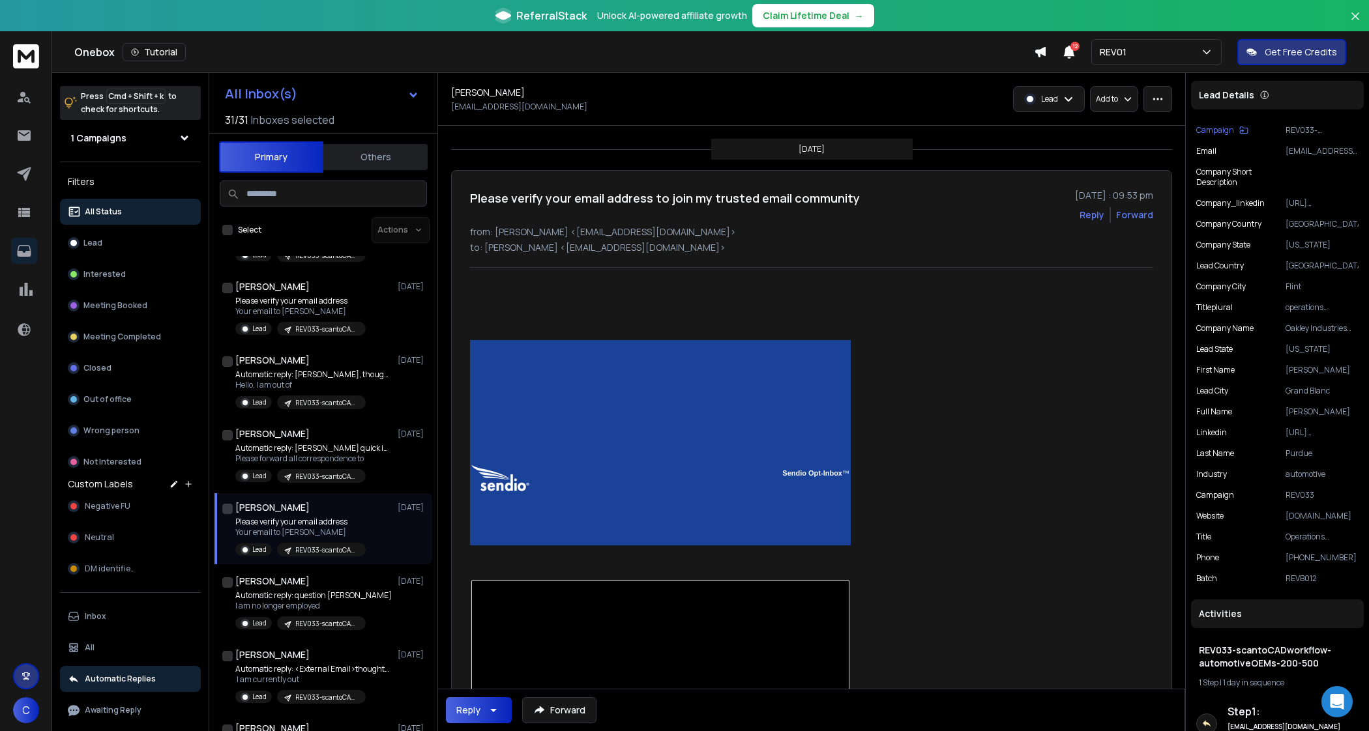
click at [1323, 152] on p "[EMAIL_ADDRESS][DOMAIN_NAME]" at bounding box center [1321, 151] width 73 height 10
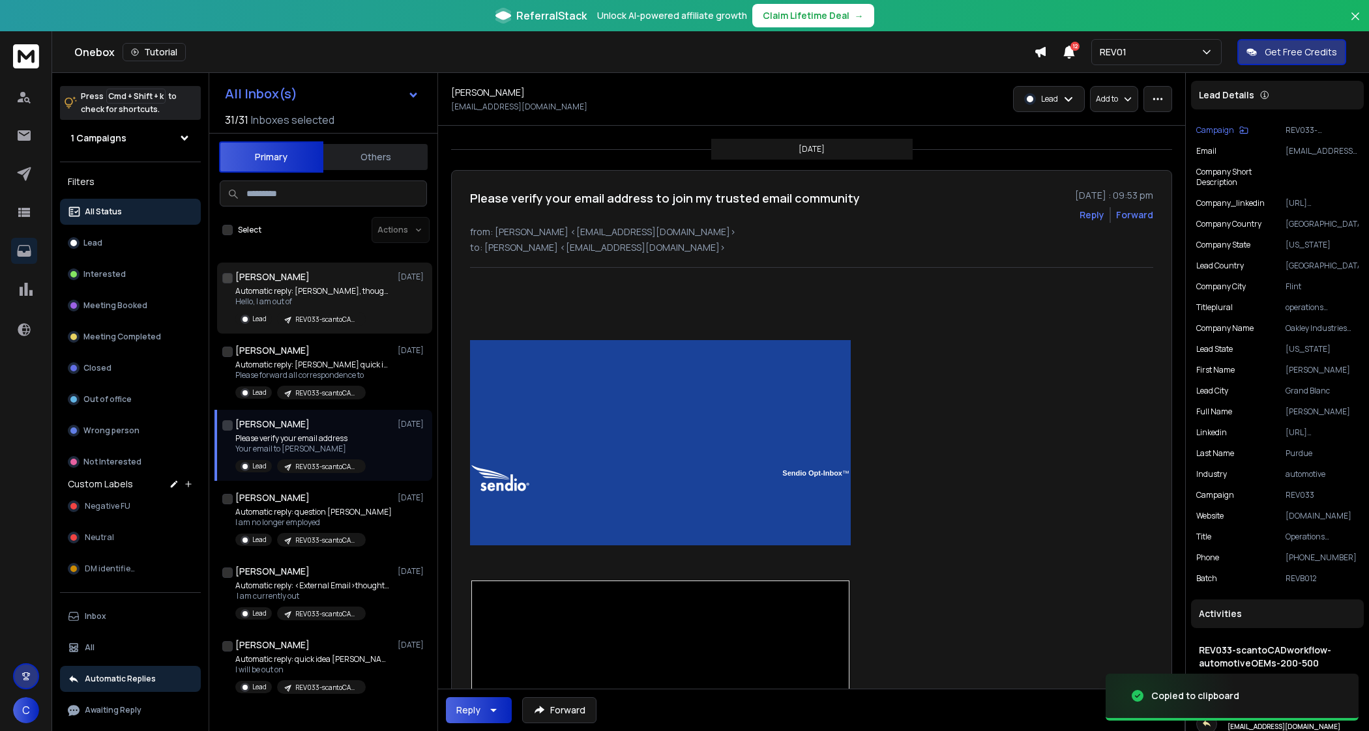
scroll to position [332, 0]
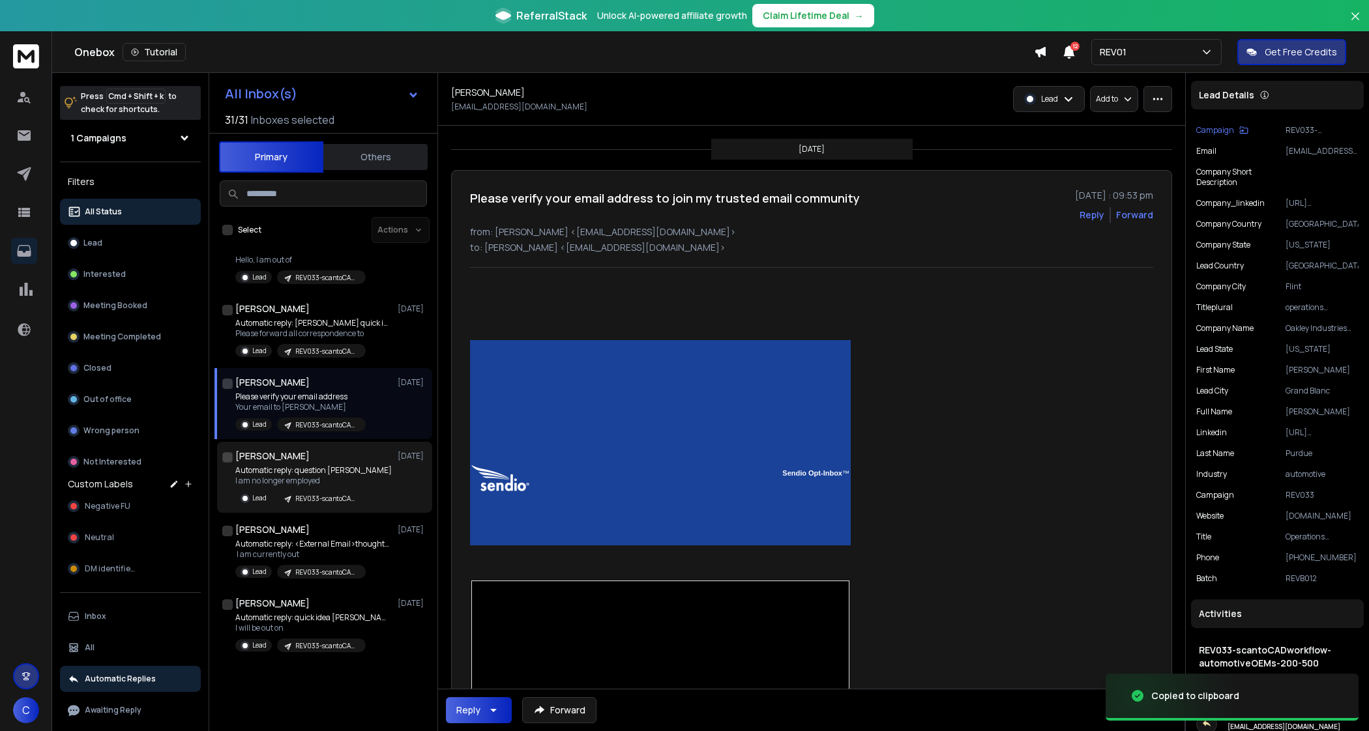
click at [318, 467] on p "Automatic reply: question [PERSON_NAME]" at bounding box center [313, 470] width 156 height 10
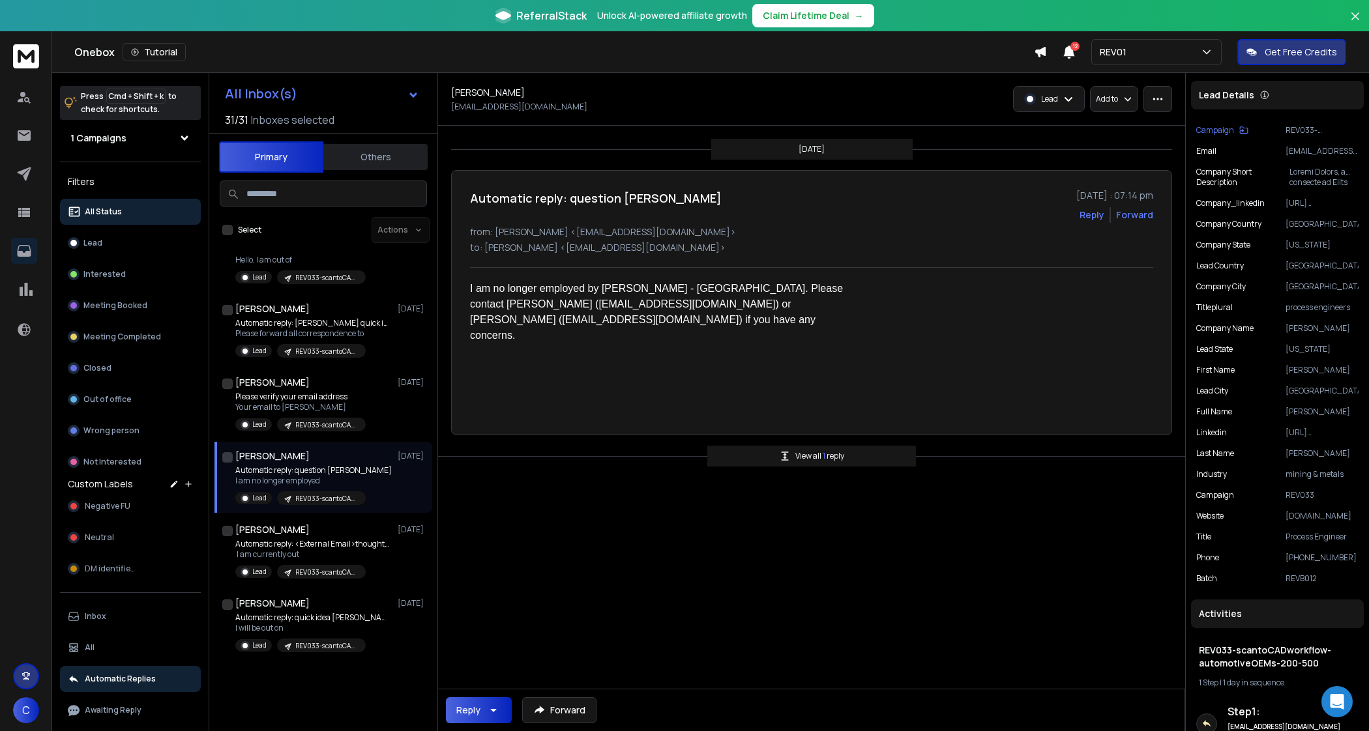
click at [1324, 147] on p "[EMAIL_ADDRESS][DOMAIN_NAME]" at bounding box center [1321, 151] width 73 height 10
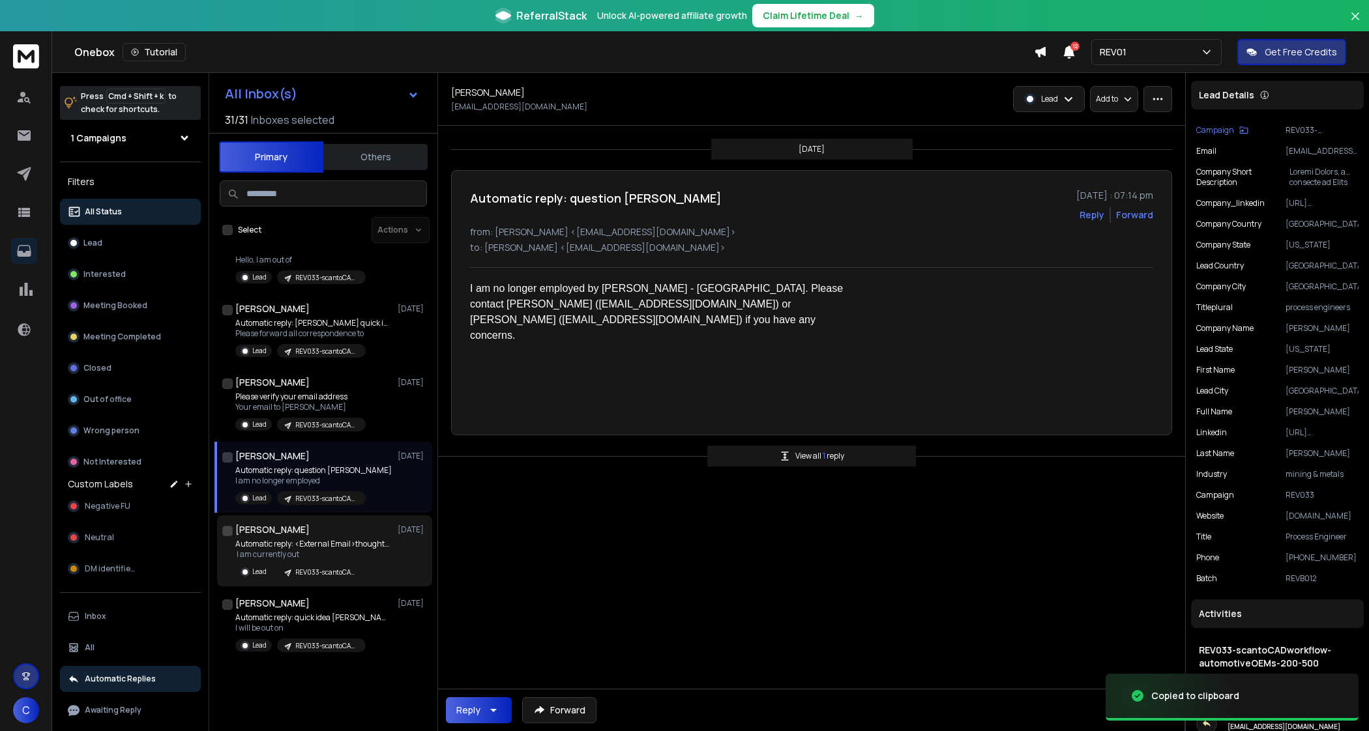
click at [310, 531] on div "[PERSON_NAME] [DATE]" at bounding box center [331, 529] width 192 height 13
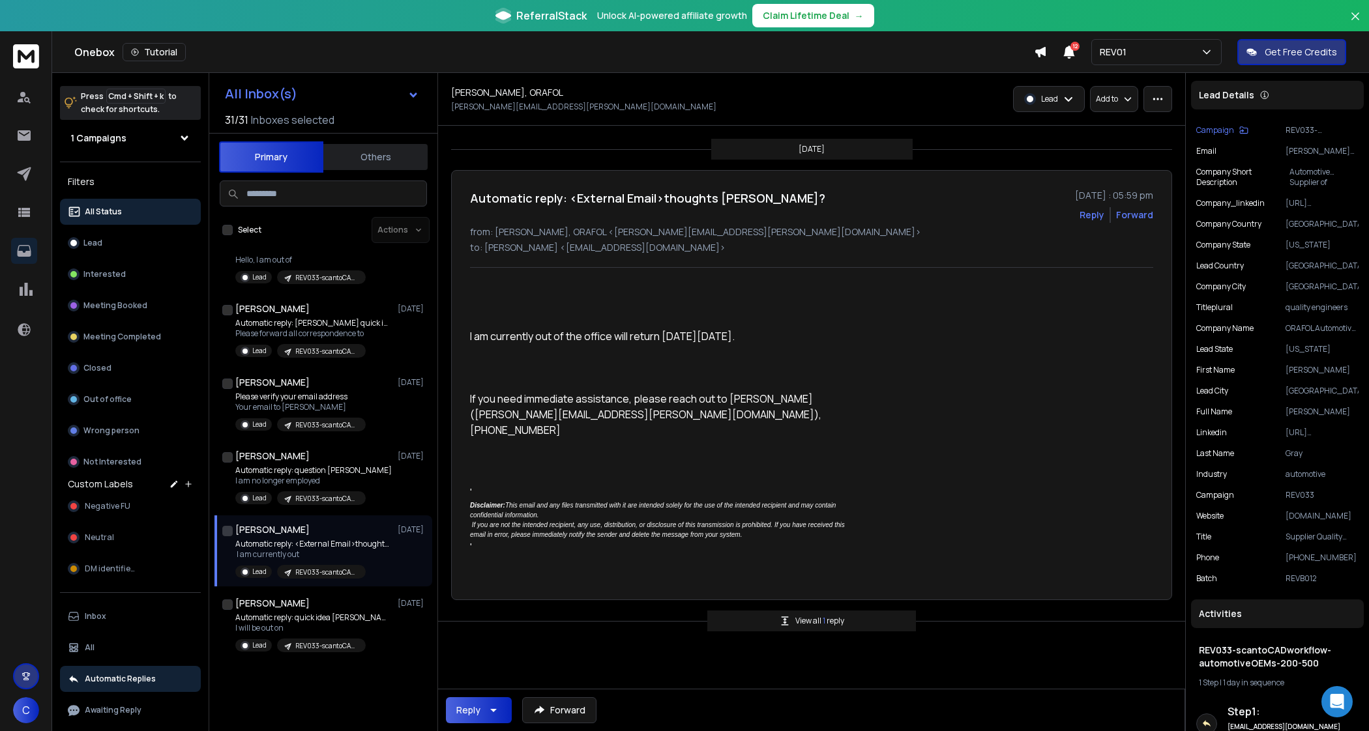
click at [1325, 147] on p "[PERSON_NAME][EMAIL_ADDRESS][DOMAIN_NAME]" at bounding box center [1321, 151] width 73 height 10
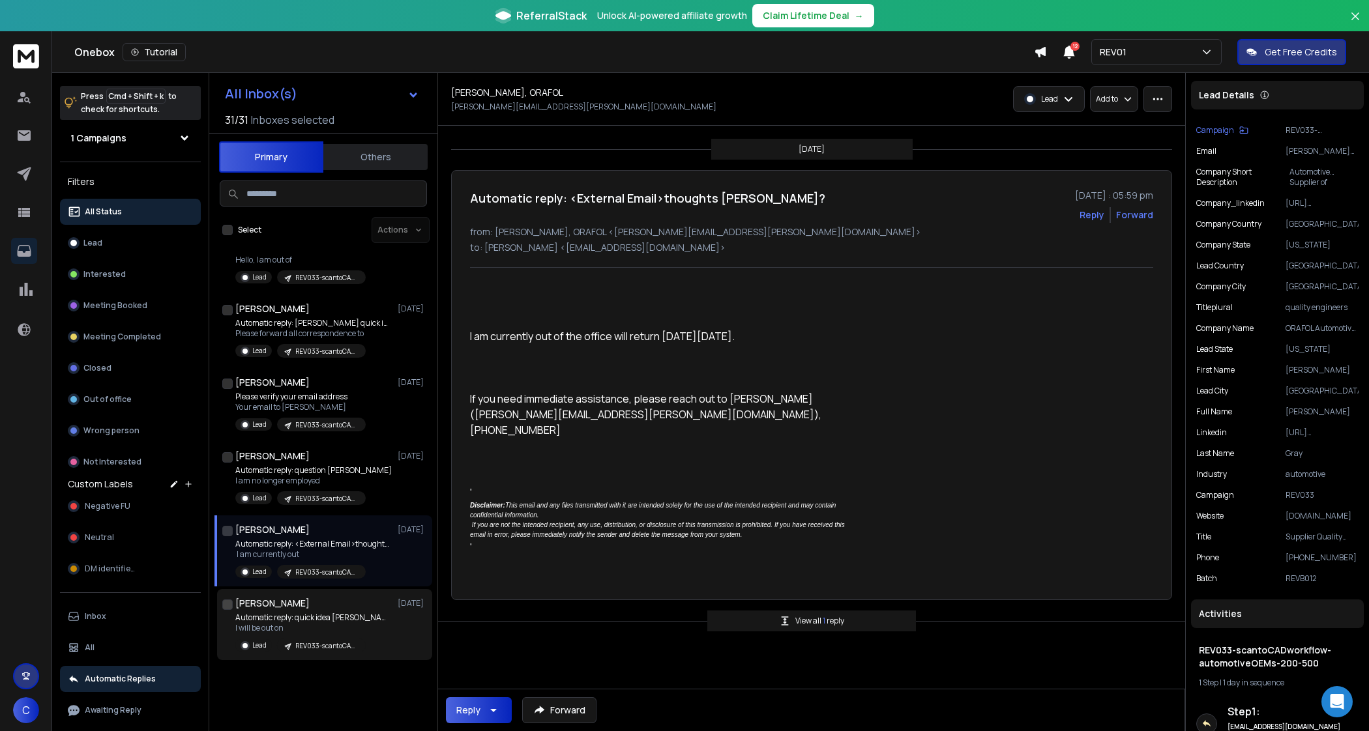
click at [306, 632] on p "I will be out on" at bounding box center [313, 628] width 156 height 10
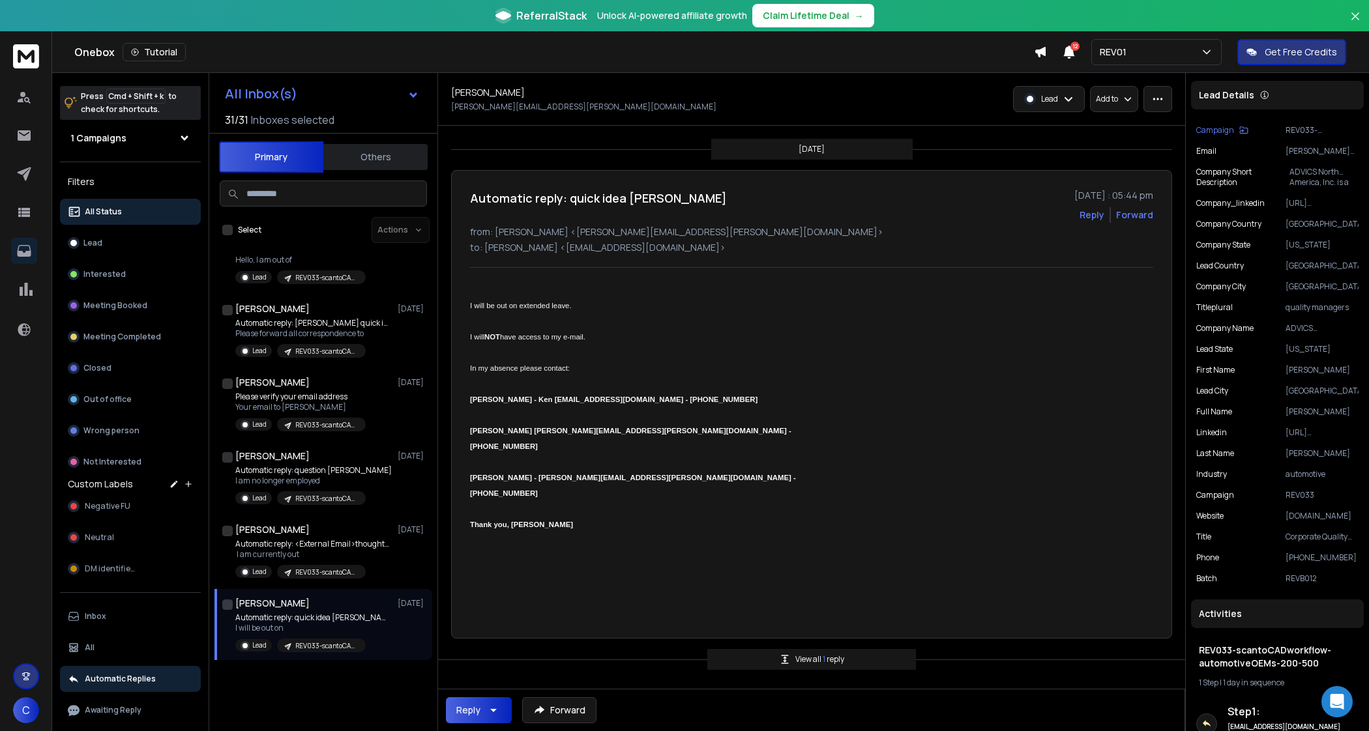
click at [1316, 153] on p "[PERSON_NAME][EMAIL_ADDRESS][PERSON_NAME][DOMAIN_NAME]" at bounding box center [1321, 151] width 73 height 10
